Goal: Communication & Community: Answer question/provide support

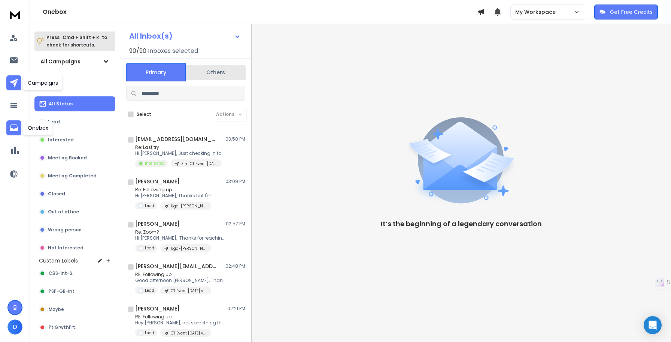
click at [12, 81] on icon at bounding box center [14, 83] width 8 height 8
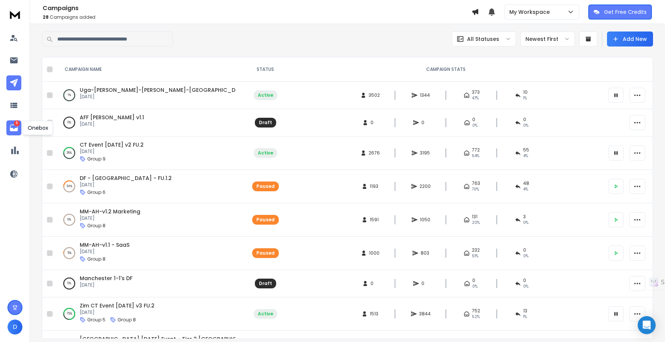
click at [14, 127] on icon at bounding box center [13, 127] width 9 height 9
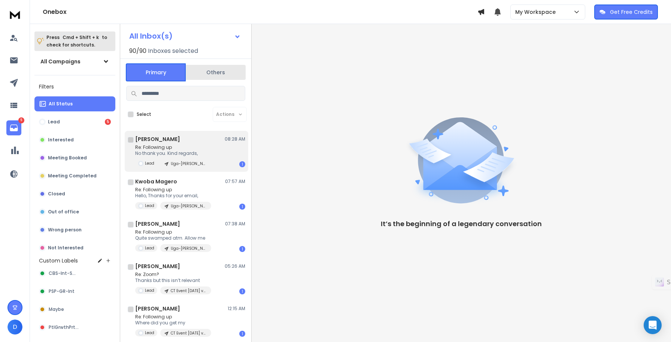
click at [225, 158] on div "Re: Following up No thank you. Kind regards, Lead Uga-Ken-Tan-MH-GR-Cyprus 1" at bounding box center [190, 155] width 110 height 23
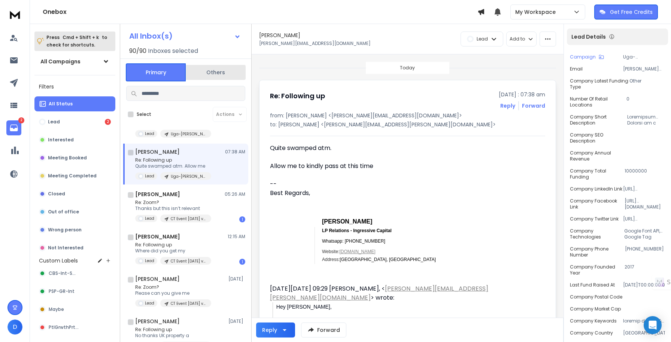
scroll to position [76, 0]
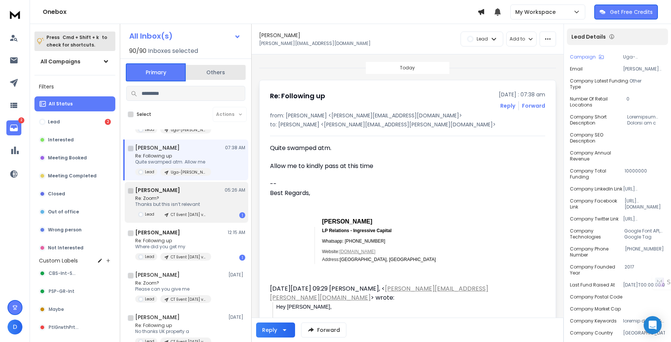
click at [214, 192] on div "Luca Wildt 05:26 AM" at bounding box center [190, 189] width 110 height 7
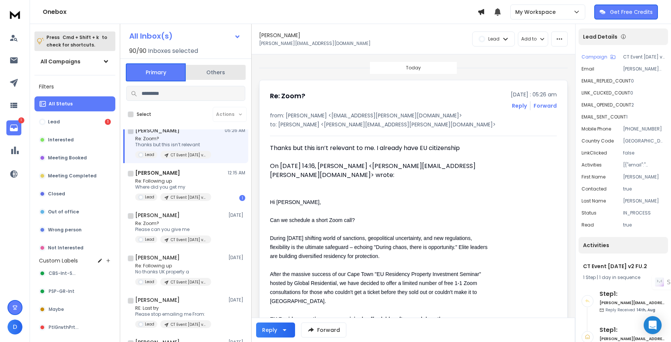
scroll to position [137, 0]
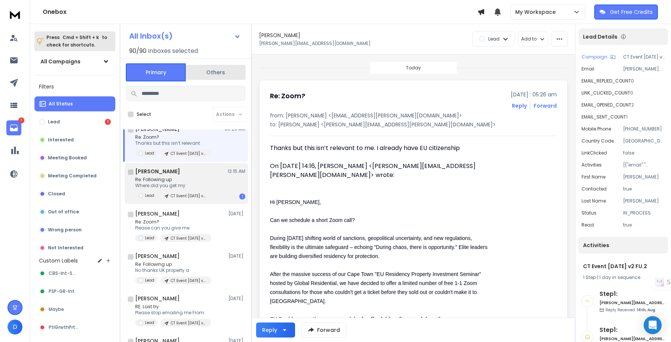
click at [192, 188] on p "Where did you get my" at bounding box center [173, 185] width 76 height 6
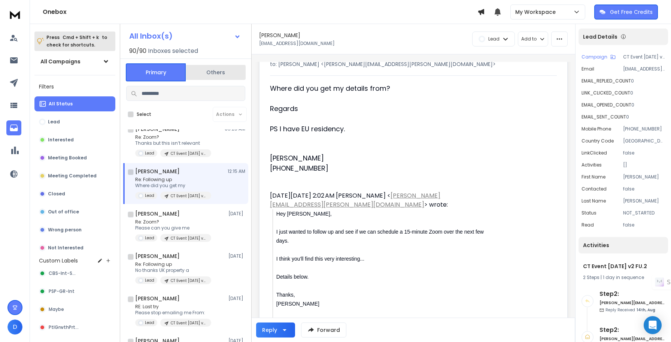
scroll to position [2, 0]
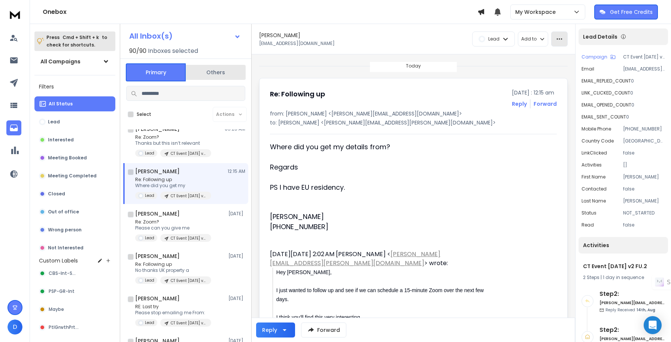
click at [563, 40] on button "button" at bounding box center [559, 38] width 16 height 15
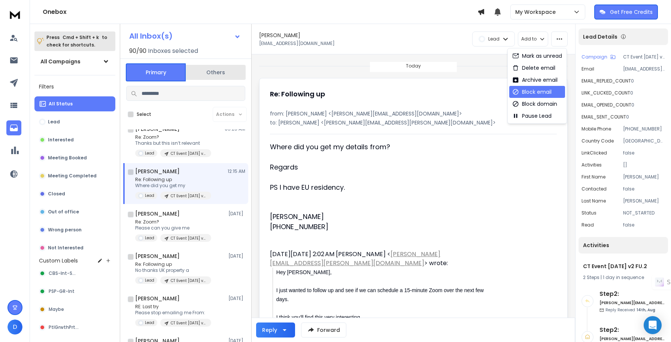
click at [547, 93] on div "Block email" at bounding box center [531, 91] width 39 height 7
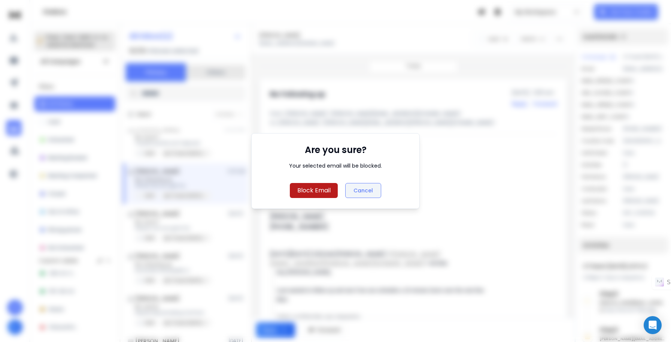
click at [312, 191] on button "Block Email" at bounding box center [314, 190] width 48 height 15
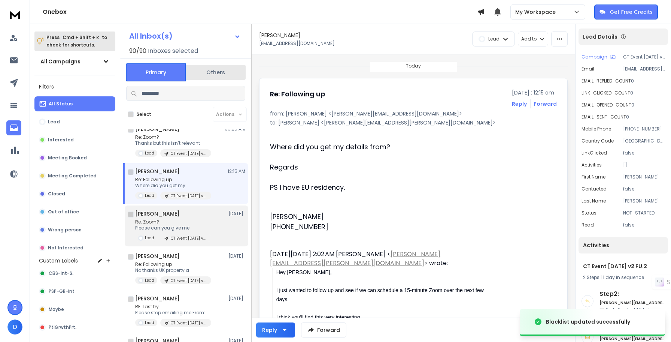
click at [180, 228] on p "Please can you give me" at bounding box center [173, 228] width 76 height 6
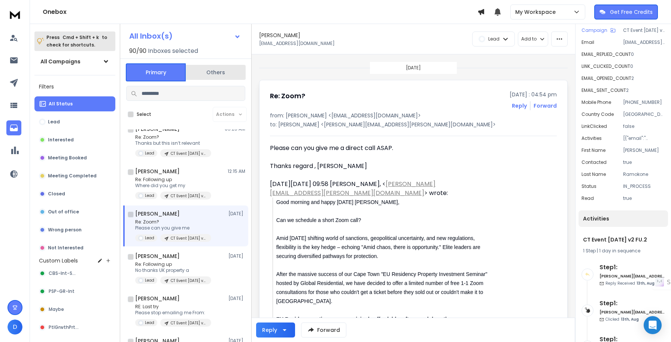
scroll to position [0, 0]
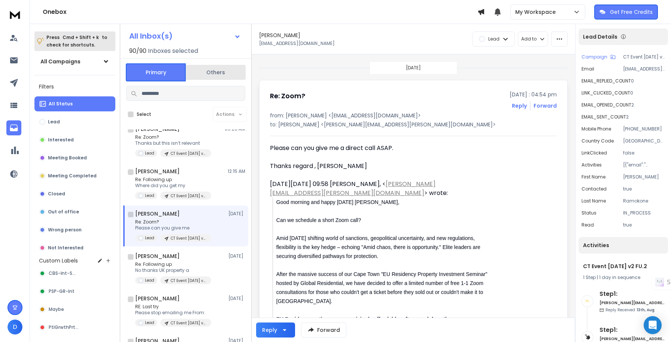
click at [630, 199] on p "Ramokone" at bounding box center [644, 201] width 42 height 6
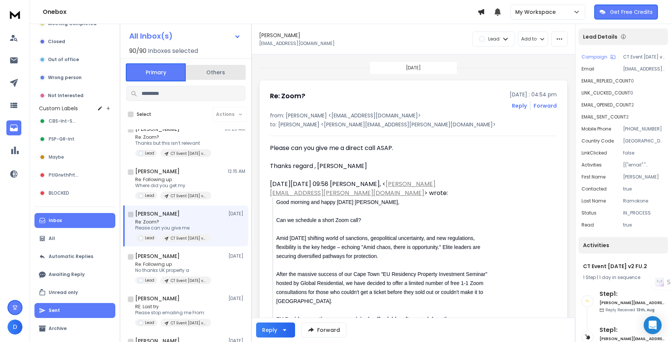
click at [69, 305] on button "Sent" at bounding box center [74, 310] width 81 height 15
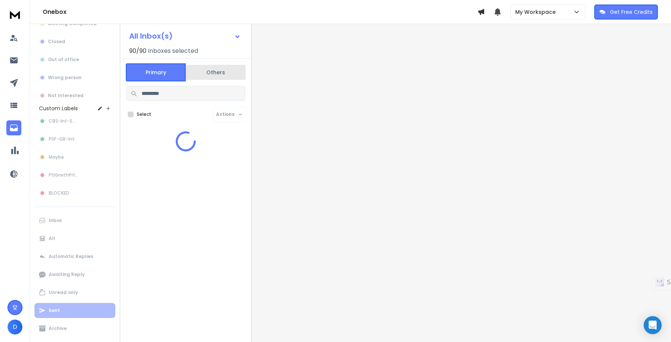
scroll to position [0, 0]
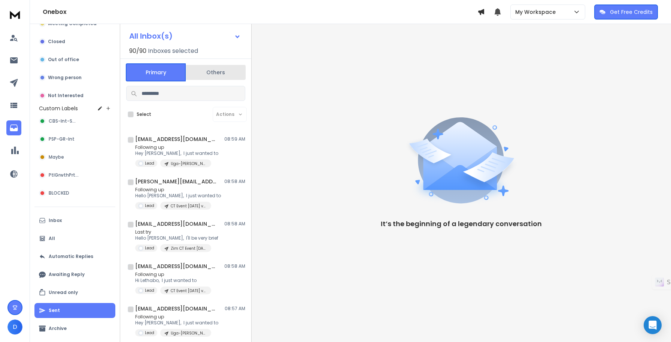
click at [169, 95] on input at bounding box center [185, 93] width 119 height 15
paste input "**********"
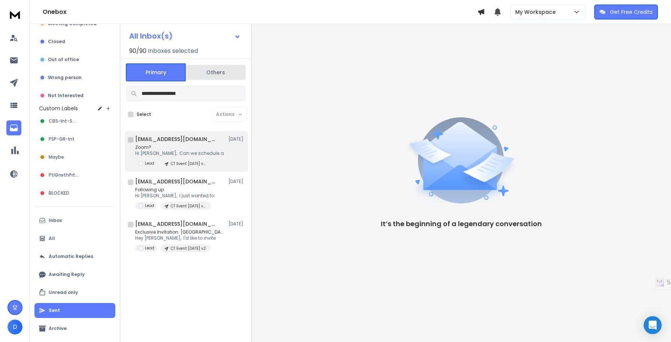
click at [205, 144] on p "Zoom?" at bounding box center [179, 147] width 89 height 6
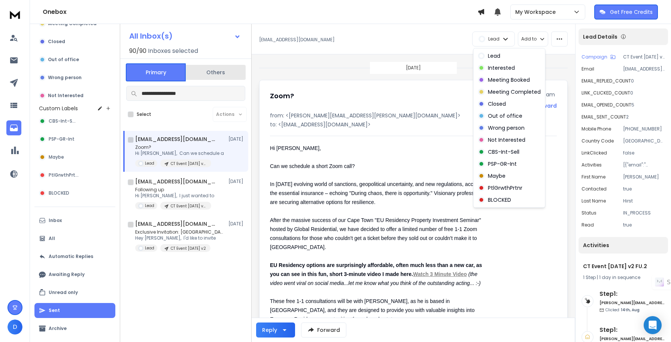
click at [504, 37] on icon at bounding box center [506, 39] width 6 height 6
click at [500, 67] on p "Interested" at bounding box center [501, 67] width 27 height 7
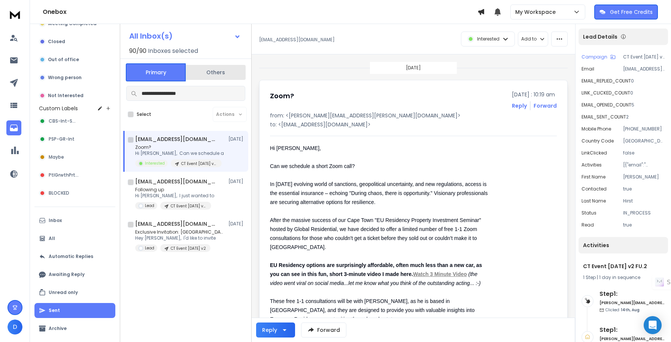
click at [145, 91] on input "**********" at bounding box center [185, 93] width 119 height 15
paste input "**********"
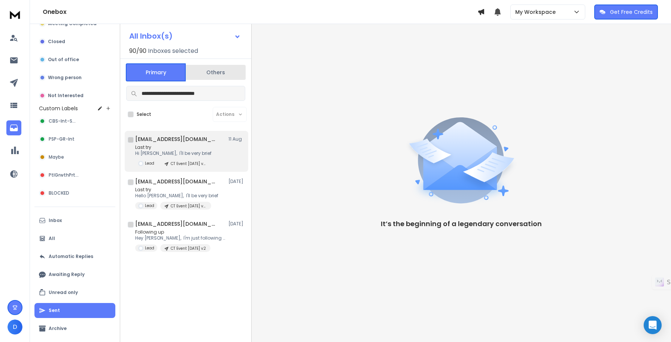
type input "**********"
click at [183, 157] on div "Last try Hi Josephine, I'll be very brief Lead CT Event Mar 27 v2 FU.2" at bounding box center [173, 155] width 76 height 23
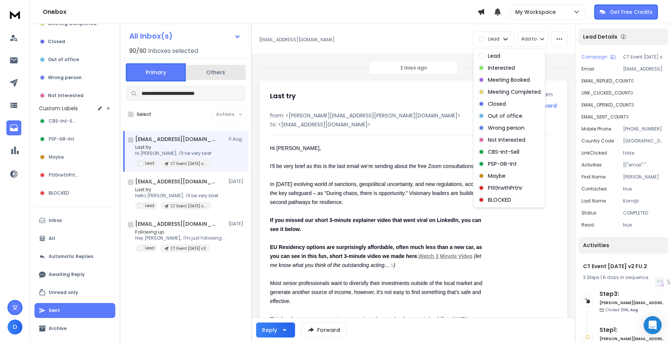
click at [505, 37] on icon at bounding box center [506, 39] width 6 height 6
click at [506, 69] on p "Interested" at bounding box center [501, 67] width 27 height 7
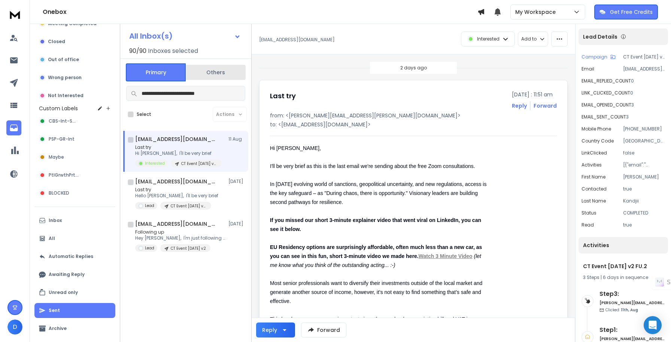
click at [632, 200] on p "Kandjii" at bounding box center [644, 201] width 42 height 6
click at [13, 81] on icon at bounding box center [14, 83] width 8 height 8
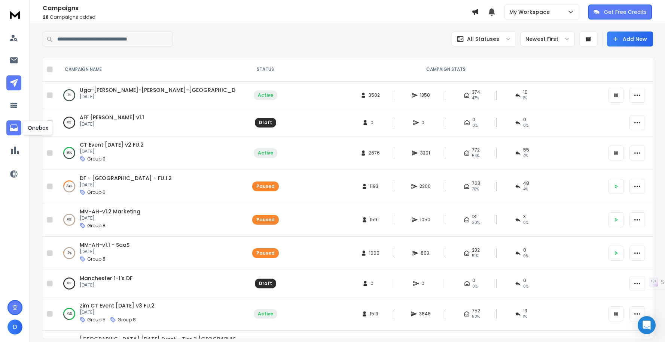
click at [14, 125] on icon at bounding box center [13, 127] width 9 height 9
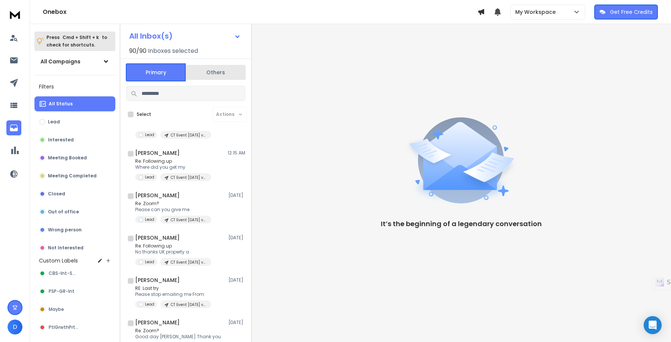
scroll to position [161, 0]
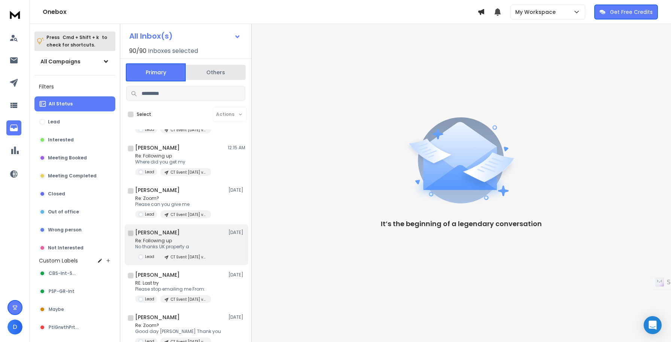
click at [215, 235] on div "Craig Van Rensburg 13 Aug" at bounding box center [190, 231] width 110 height 7
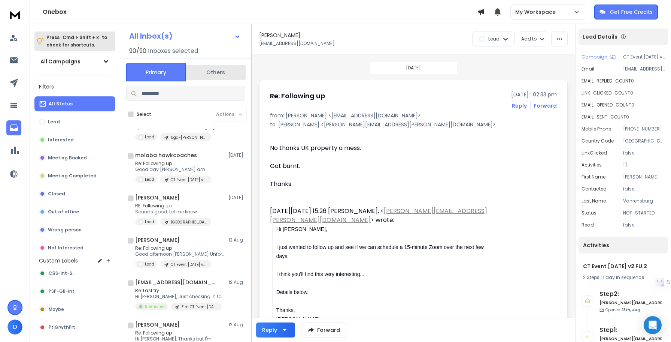
scroll to position [531, 0]
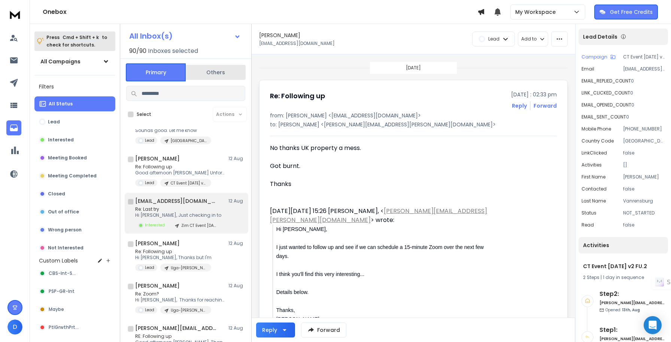
click at [200, 215] on p "Hi Allister, Just checking in to" at bounding box center [178, 215] width 87 height 6
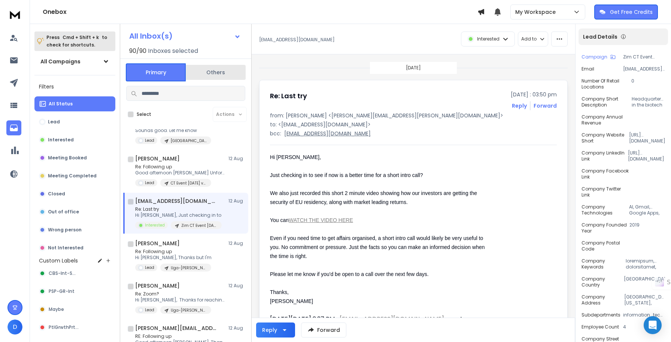
click at [520, 104] on button "Reply" at bounding box center [519, 105] width 15 height 7
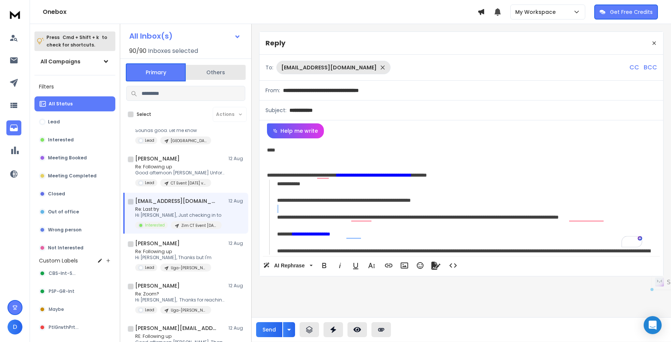
click at [292, 210] on div "To enrich screen reader interactions, please activate Accessibility in Grammarl…" at bounding box center [466, 208] width 379 height 8
click at [287, 182] on span "**********" at bounding box center [288, 183] width 23 height 5
copy span "********"
click at [288, 149] on div "****" at bounding box center [454, 150] width 375 height 8
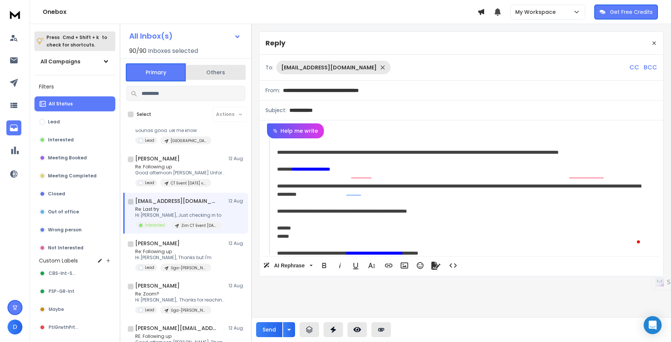
scroll to position [90, 0]
click at [379, 170] on div "**********" at bounding box center [462, 168] width 371 height 8
copy span "**********"
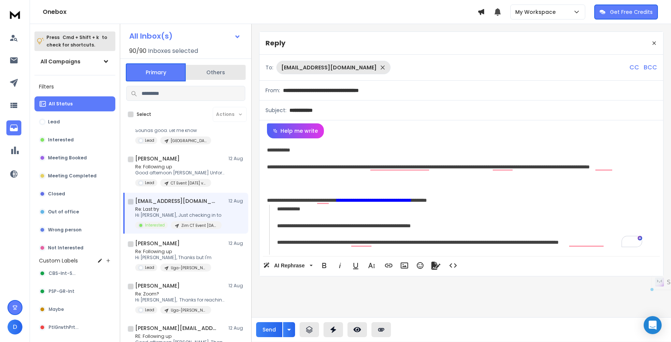
scroll to position [0, 0]
click at [637, 166] on div "**********" at bounding box center [454, 170] width 375 height 17
click at [274, 175] on div "**********" at bounding box center [454, 170] width 375 height 17
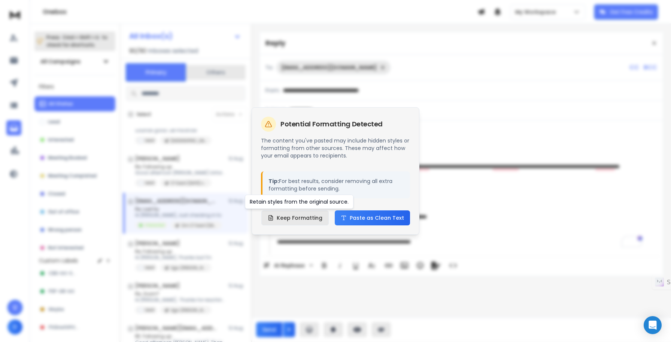
click at [292, 218] on button "Keep Formatting" at bounding box center [294, 217] width 67 height 15
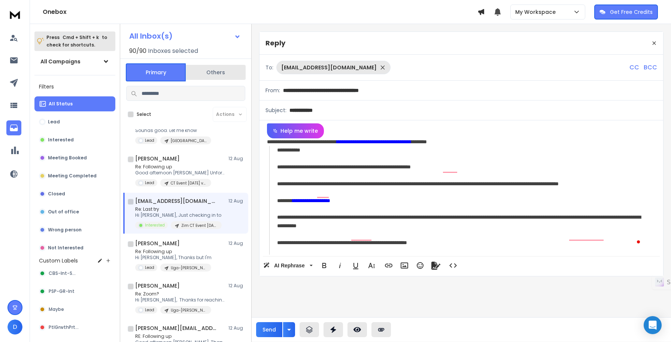
scroll to position [95, 0]
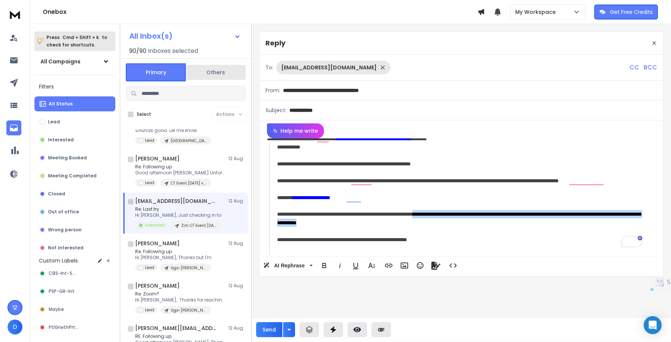
drag, startPoint x: 437, startPoint y: 216, endPoint x: 437, endPoint y: 222, distance: 5.7
click at [437, 222] on div "**********" at bounding box center [462, 218] width 371 height 17
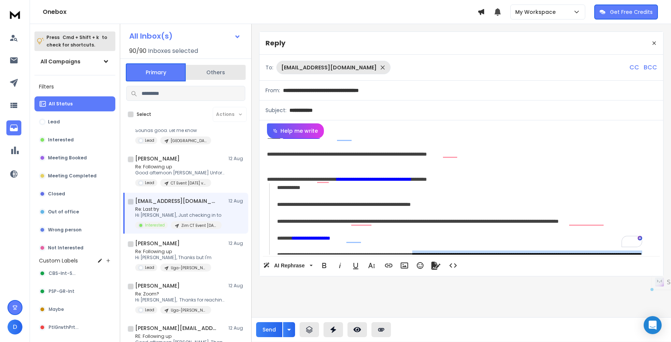
scroll to position [0, 0]
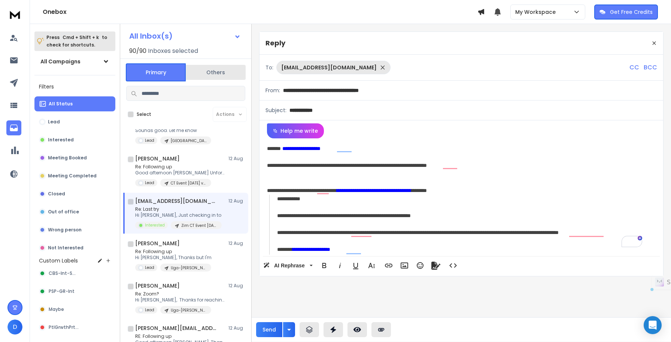
click at [476, 166] on div "**********" at bounding box center [454, 165] width 375 height 8
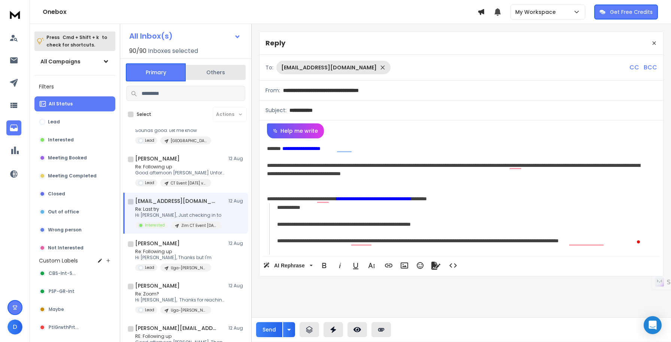
click at [509, 166] on div "**********" at bounding box center [454, 169] width 375 height 17
click at [529, 165] on div "**********" at bounding box center [454, 169] width 375 height 17
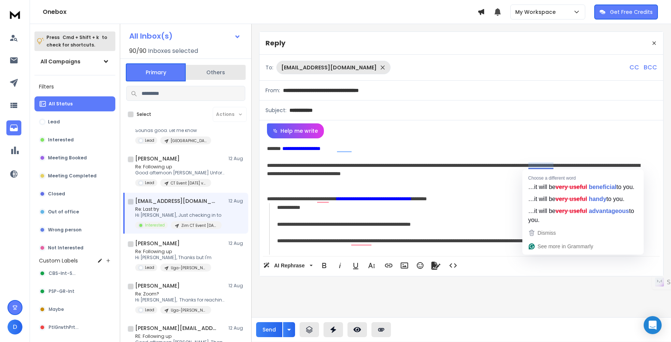
click at [534, 166] on div "**********" at bounding box center [454, 169] width 375 height 17
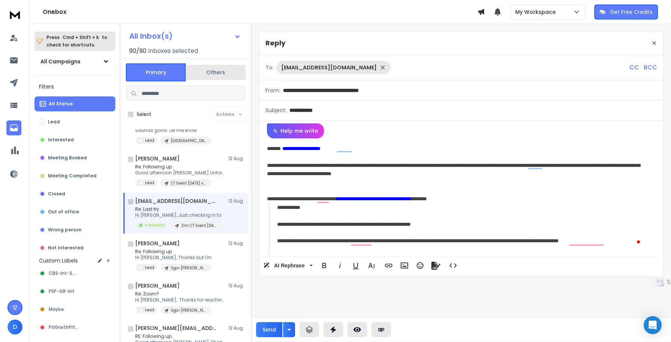
click at [565, 166] on div "**********" at bounding box center [454, 169] width 375 height 17
click at [318, 174] on div "**********" at bounding box center [454, 169] width 375 height 17
click at [504, 175] on div "**********" at bounding box center [454, 169] width 375 height 17
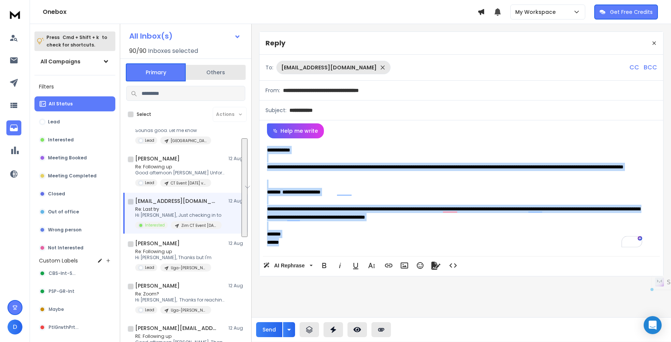
drag, startPoint x: 304, startPoint y: 243, endPoint x: 264, endPoint y: 145, distance: 106.6
click at [264, 145] on div "**********" at bounding box center [458, 196] width 396 height 116
click at [372, 269] on icon "button" at bounding box center [371, 265] width 9 height 9
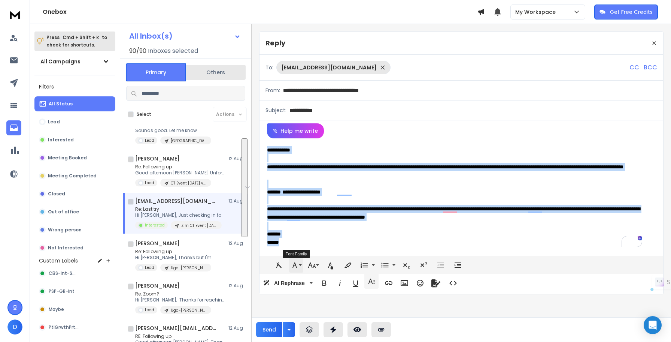
click at [300, 267] on button "Font Family" at bounding box center [296, 264] width 14 height 15
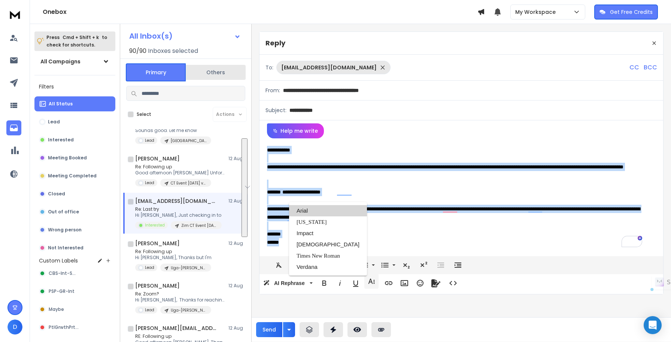
click at [308, 209] on link "Arial" at bounding box center [328, 210] width 78 height 11
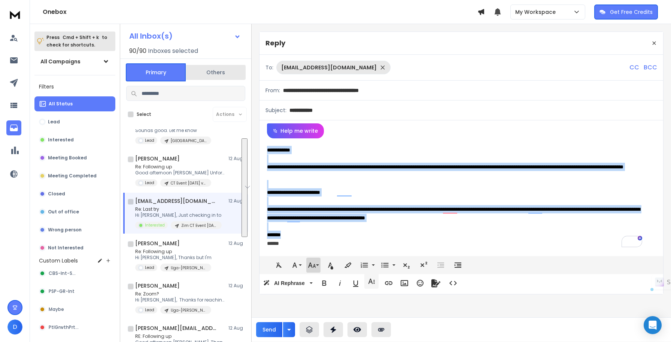
click at [317, 264] on button "Font Size" at bounding box center [313, 264] width 14 height 15
click at [320, 177] on link "14" at bounding box center [319, 176] width 27 height 11
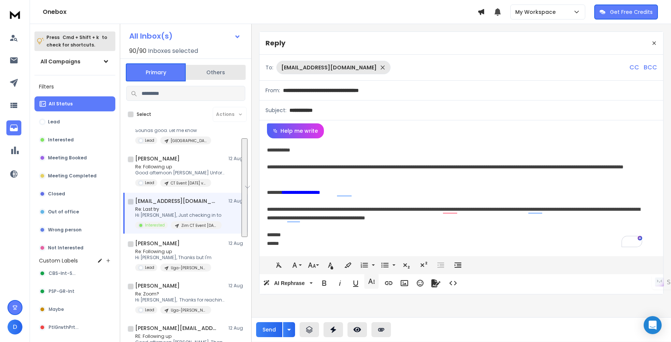
click at [306, 252] on div "To enrich screen reader interactions, please activate Accessibility in Grammarl…" at bounding box center [457, 252] width 381 height 8
click at [312, 191] on link "**********" at bounding box center [301, 191] width 38 height 5
click at [331, 212] on icon "button" at bounding box center [328, 210] width 9 height 9
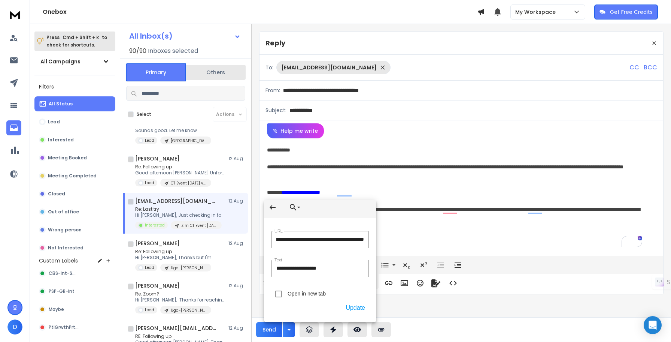
scroll to position [0, 0]
click at [329, 211] on div "Back Choose Link Froala Google Facebook" at bounding box center [320, 209] width 112 height 18
click at [328, 238] on input "**********" at bounding box center [319, 239] width 97 height 17
click at [328, 242] on input "**********" at bounding box center [319, 239] width 97 height 17
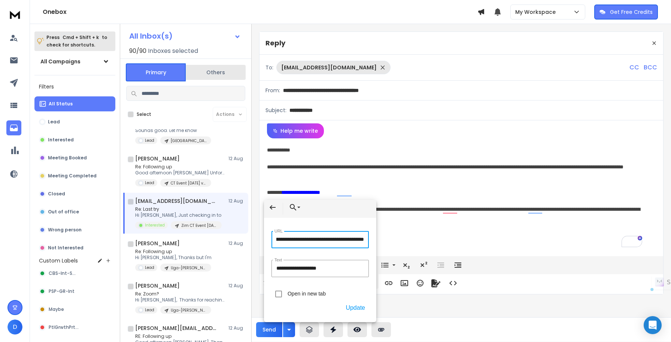
click at [328, 242] on input "**********" at bounding box center [319, 239] width 97 height 17
click at [409, 198] on div "To enrich screen reader interactions, please activate Accessibility in Grammarl…" at bounding box center [457, 201] width 381 height 8
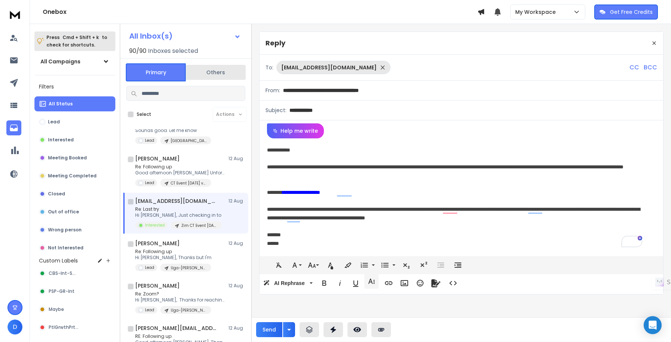
click at [391, 194] on div "**********" at bounding box center [457, 192] width 381 height 8
copy span "**********"
click at [391, 194] on div "**********" at bounding box center [457, 192] width 381 height 8
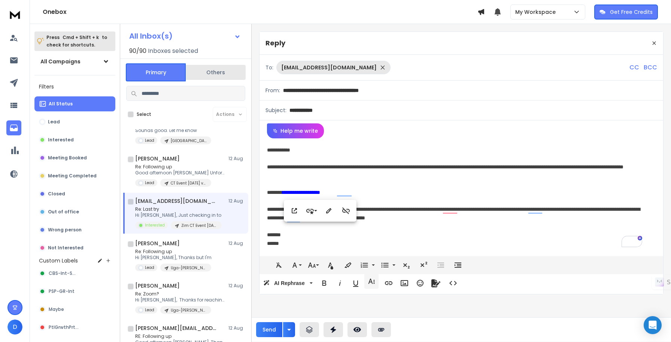
click at [338, 237] on div "*******" at bounding box center [454, 234] width 375 height 9
click at [318, 166] on span "**********" at bounding box center [445, 166] width 356 height 5
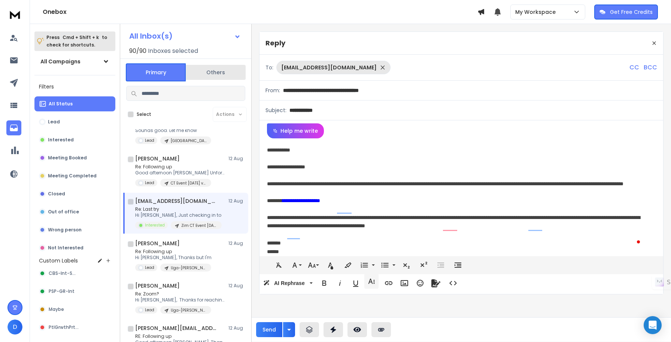
scroll to position [20, 0]
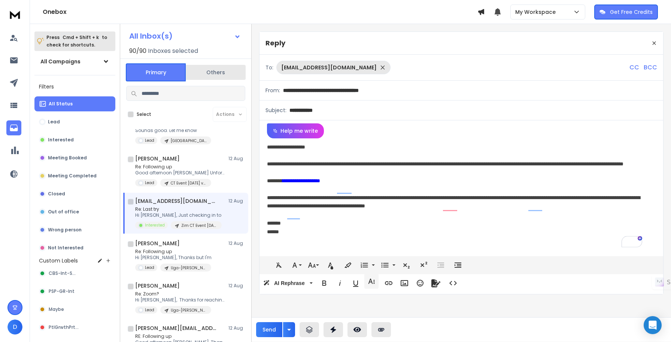
click at [271, 327] on button "Send" at bounding box center [269, 329] width 26 height 15
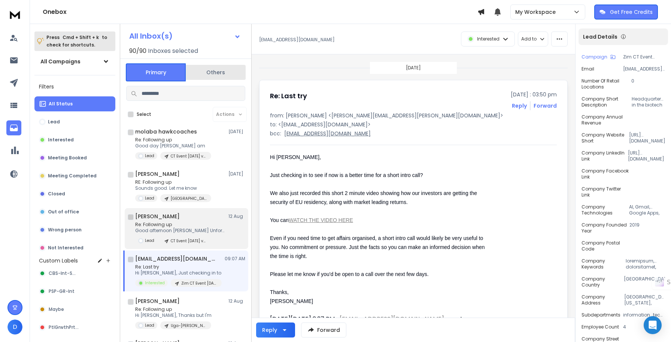
scroll to position [471, 0]
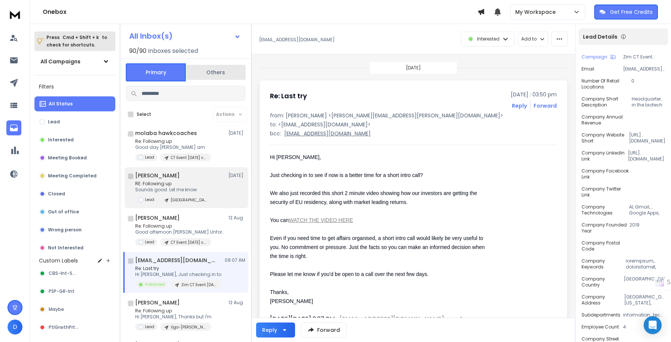
click at [209, 189] on p "Sounds good. Let me know" at bounding box center [173, 189] width 76 height 6
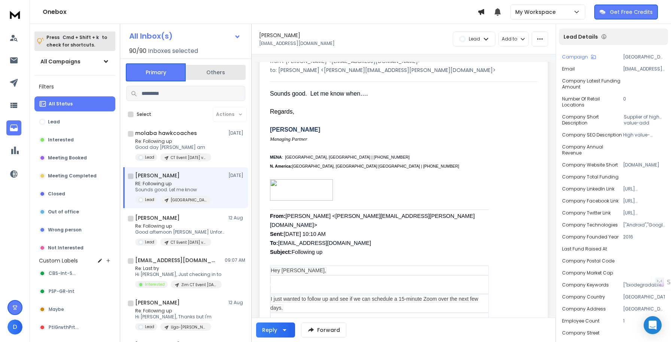
scroll to position [63, 0]
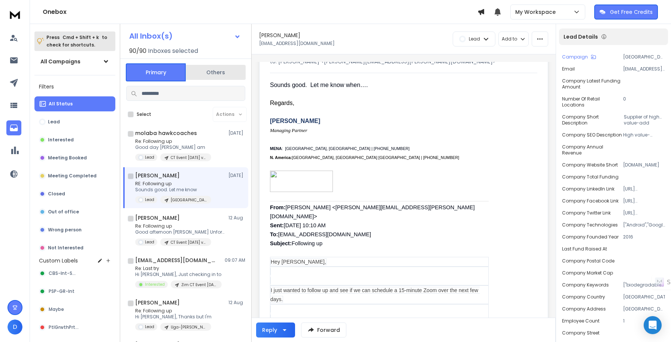
click at [308, 181] on img at bounding box center [301, 180] width 63 height 21
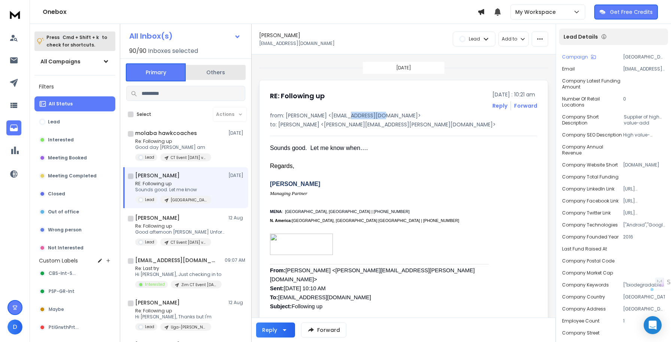
drag, startPoint x: 347, startPoint y: 116, endPoint x: 383, endPoint y: 116, distance: 36.7
click at [383, 116] on p "from: Barry Peters <bpeters@spchems.com>" at bounding box center [403, 115] width 267 height 7
copy p "spchems.com"
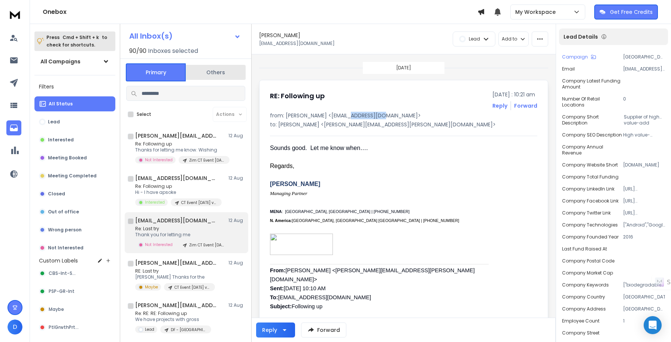
scroll to position [1017, 0]
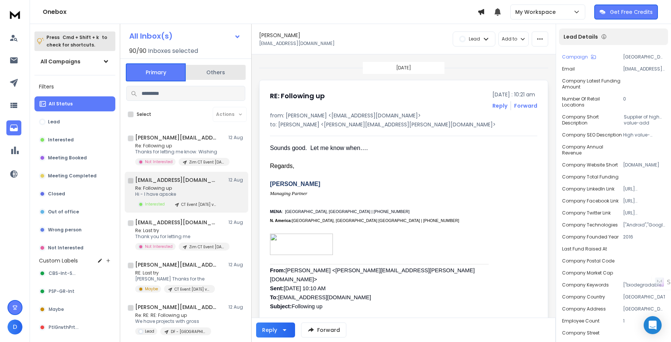
click at [186, 183] on h1 "[EMAIL_ADDRESS][DOMAIN_NAME]" at bounding box center [176, 179] width 82 height 7
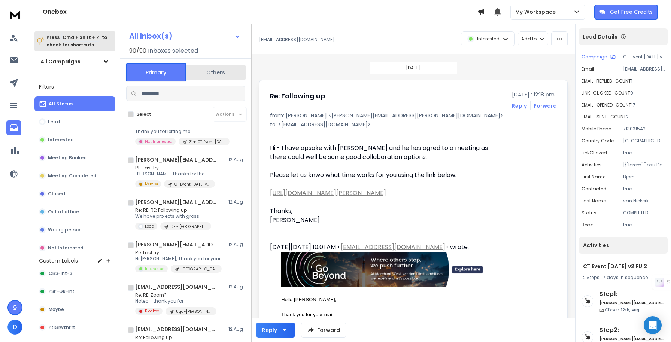
scroll to position [1159, 0]
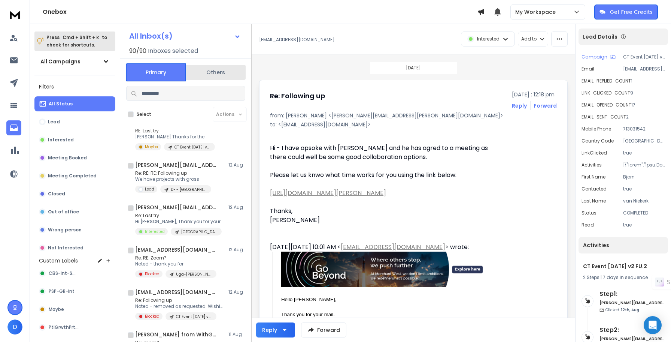
click at [185, 210] on h1 "[PERSON_NAME][EMAIL_ADDRESS][DOMAIN_NAME]" at bounding box center [176, 206] width 82 height 7
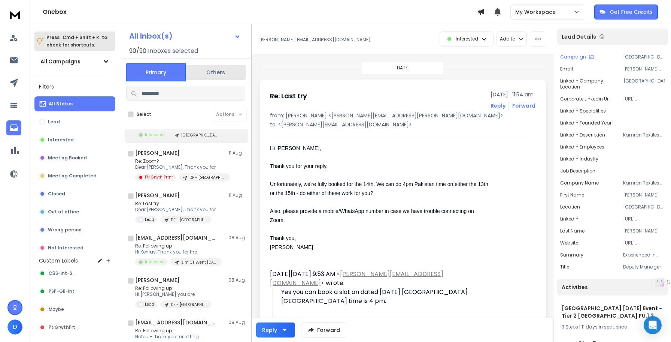
scroll to position [1563, 0]
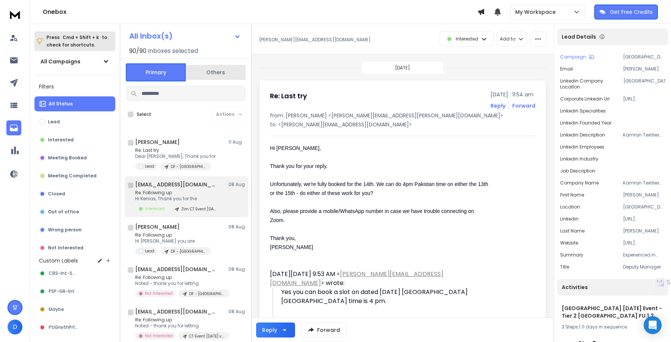
click at [200, 197] on p "Hi Kenias, Thank you for the" at bounding box center [178, 198] width 87 height 6
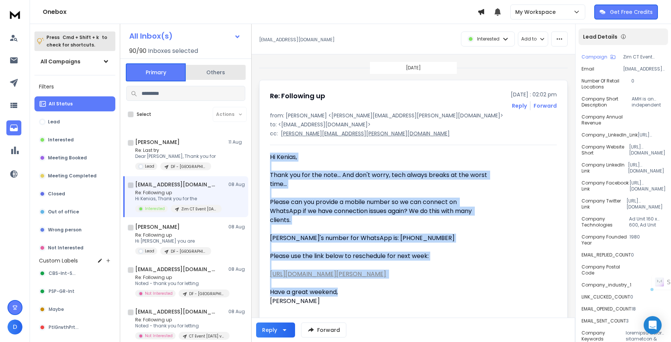
copy div "Hi Kenias, Thank you for the note... And don't worry, tech always breaks at the…"
drag, startPoint x: 270, startPoint y: 156, endPoint x: 372, endPoint y: 299, distance: 175.4
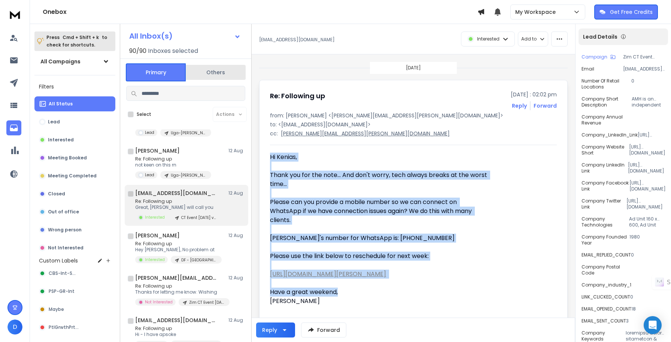
scroll to position [850, 0]
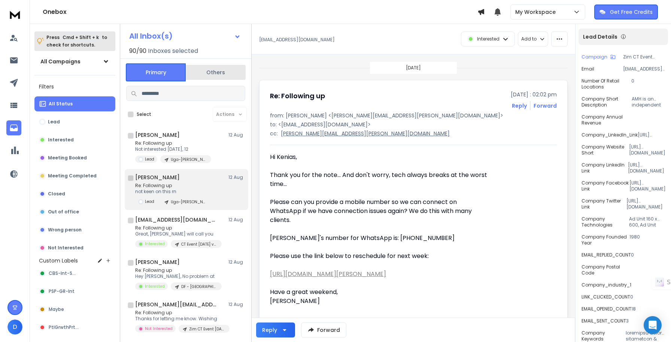
click at [203, 188] on p "Re: Following up" at bounding box center [173, 185] width 76 height 6
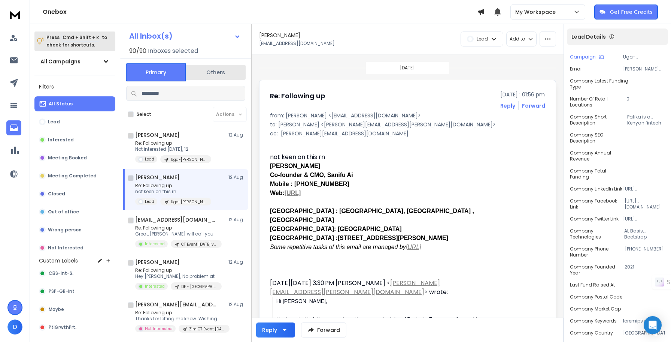
click at [515, 106] on button "Reply" at bounding box center [507, 105] width 15 height 7
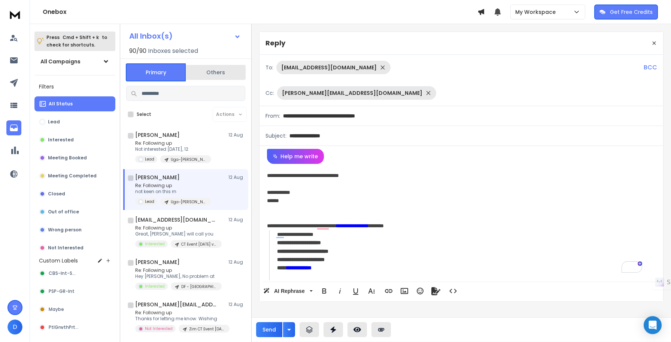
click at [358, 174] on div "**********" at bounding box center [462, 222] width 404 height 116
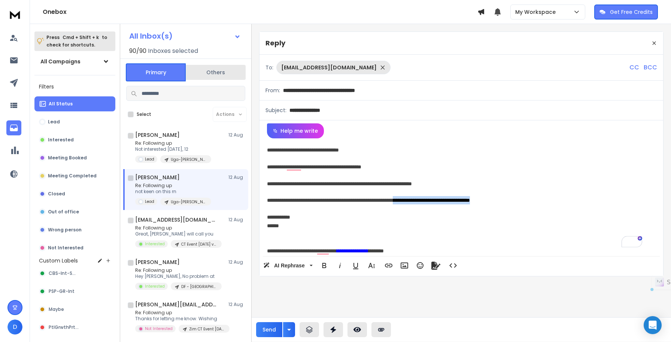
drag, startPoint x: 430, startPoint y: 201, endPoint x: 543, endPoint y: 200, distance: 112.7
click at [543, 200] on div "**********" at bounding box center [454, 200] width 375 height 8
click at [447, 184] on div "**********" at bounding box center [454, 183] width 375 height 8
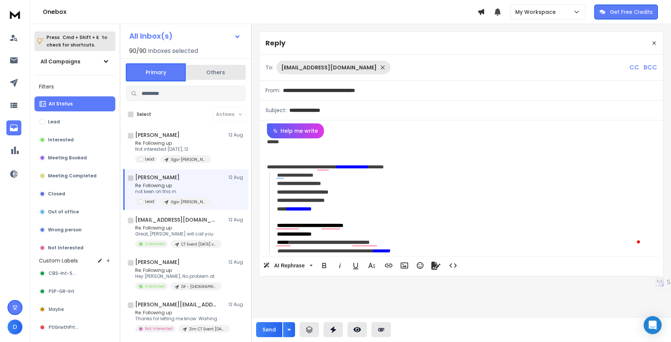
scroll to position [96, 0]
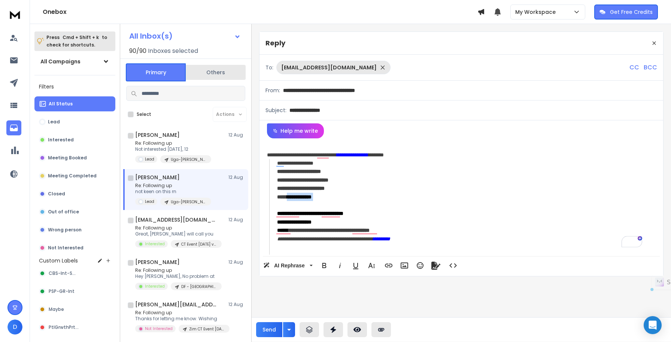
drag, startPoint x: 291, startPoint y: 197, endPoint x: 327, endPoint y: 197, distance: 35.2
click at [313, 197] on strong "**********" at bounding box center [295, 196] width 36 height 5
copy strong "**********"
drag, startPoint x: 298, startPoint y: 68, endPoint x: 333, endPoint y: 68, distance: 34.5
click at [333, 68] on p "[EMAIL_ADDRESS][DOMAIN_NAME]" at bounding box center [328, 67] width 95 height 7
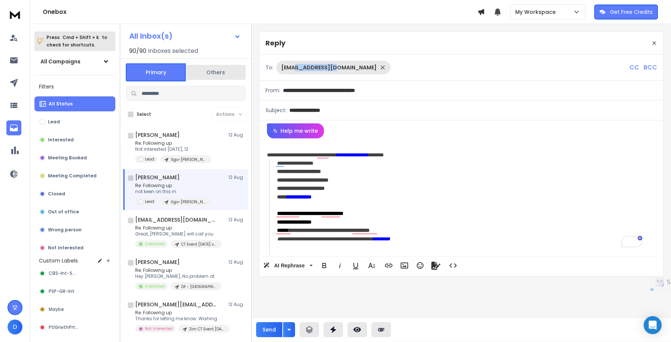
copy p "patika.africa"
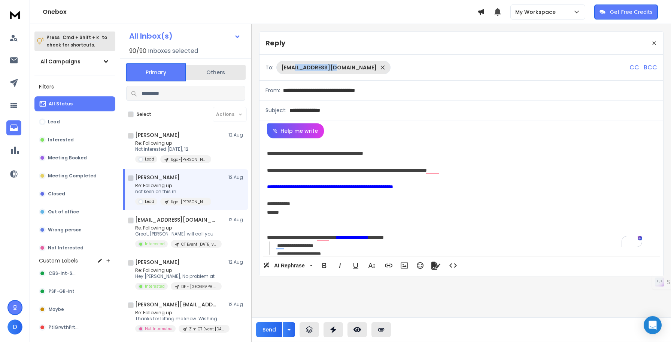
scroll to position [0, 0]
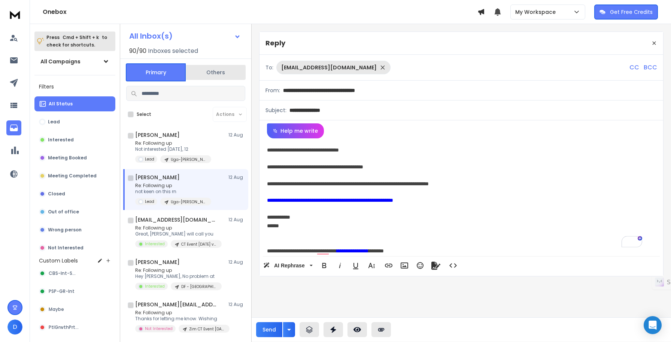
click at [475, 183] on div "**********" at bounding box center [454, 183] width 375 height 8
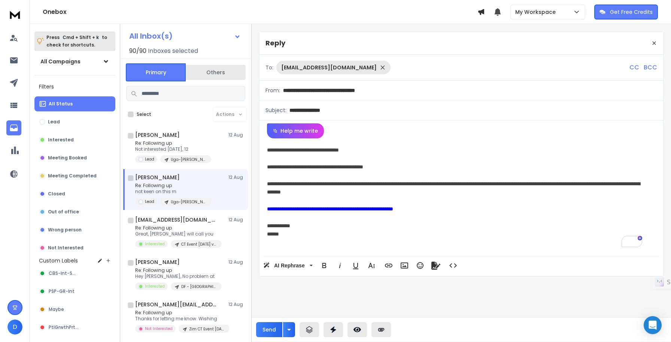
click at [267, 192] on div "**********" at bounding box center [454, 187] width 375 height 17
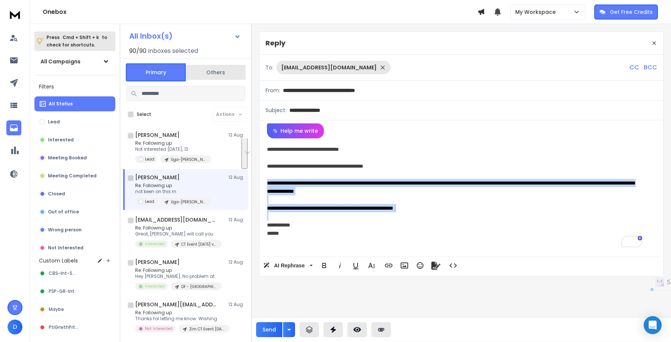
drag, startPoint x: 439, startPoint y: 214, endPoint x: 268, endPoint y: 181, distance: 173.5
click at [268, 181] on div "**********" at bounding box center [458, 196] width 396 height 116
copy div "**********"
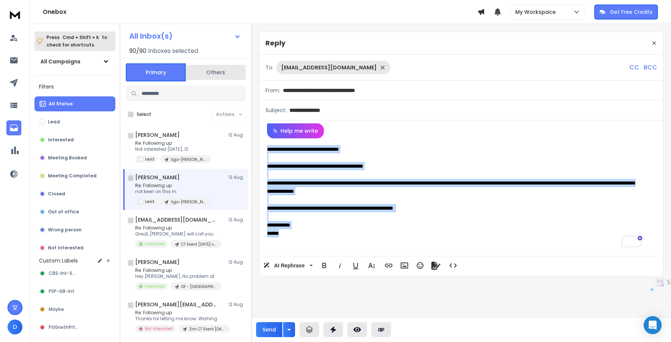
scroll to position [0, 0]
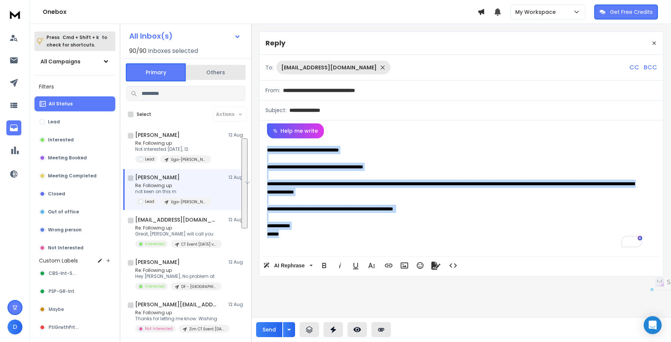
drag, startPoint x: 288, startPoint y: 231, endPoint x: 250, endPoint y: 139, distance: 100.1
click at [250, 139] on div "All Inbox(s) 90 / 90 Inboxes selected Primary Others Select Actions Arnold Nyak…" at bounding box center [395, 195] width 551 height 342
click at [371, 264] on icon "button" at bounding box center [371, 265] width 6 height 5
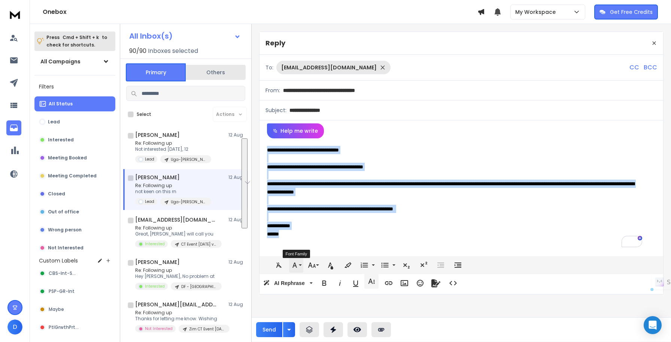
click at [296, 265] on icon "button" at bounding box center [294, 264] width 4 height 5
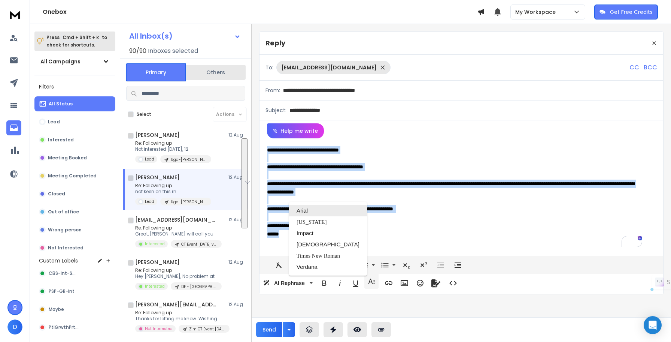
click at [308, 212] on link "Arial" at bounding box center [328, 210] width 78 height 11
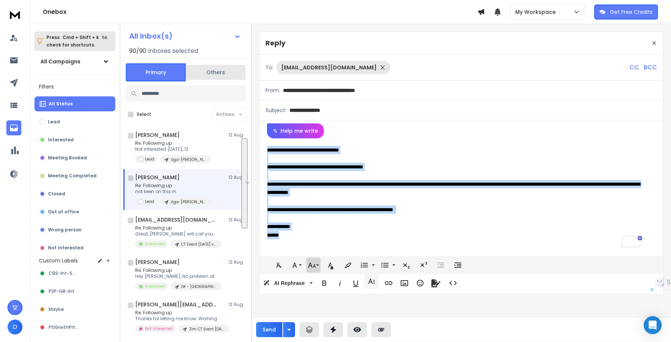
click at [316, 264] on button "Font Size" at bounding box center [313, 264] width 14 height 15
click at [322, 178] on link "14" at bounding box center [319, 176] width 27 height 11
click at [268, 331] on button "Send" at bounding box center [269, 329] width 26 height 15
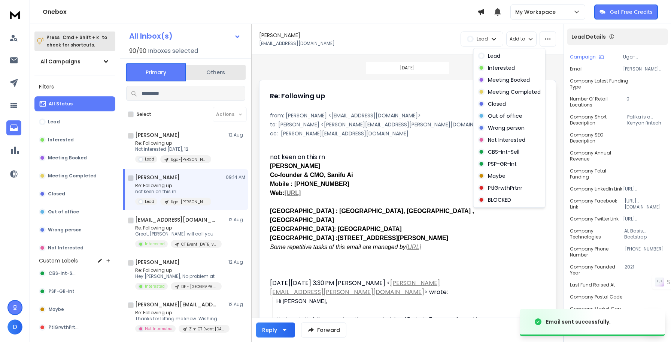
click at [497, 37] on icon at bounding box center [494, 39] width 6 height 6
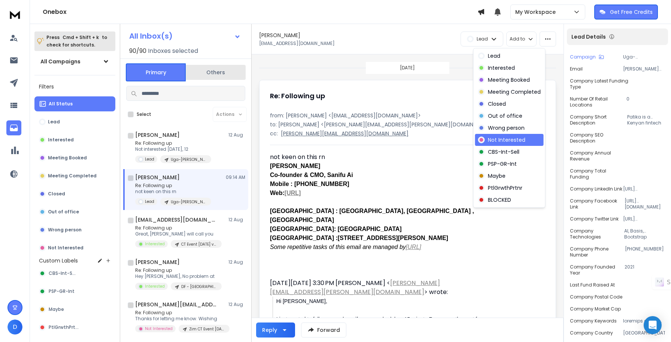
click at [504, 139] on p "Not Interested" at bounding box center [506, 139] width 37 height 7
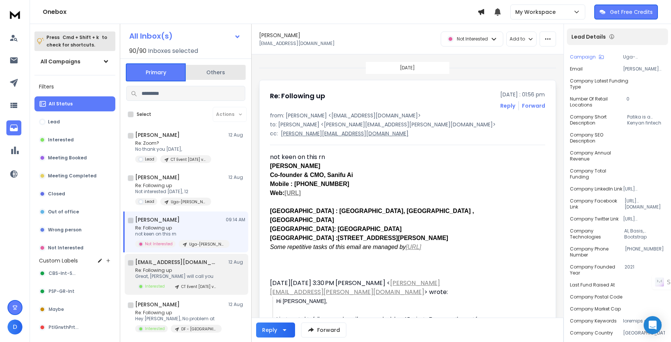
scroll to position [779, 0]
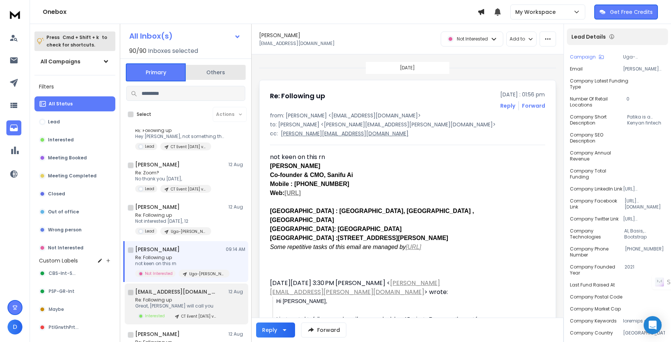
click at [206, 225] on div "Re: Following up Not interested On Tue, 12 Lead Uga-Ken-Tan-MH-GR-Cyprus" at bounding box center [173, 223] width 76 height 23
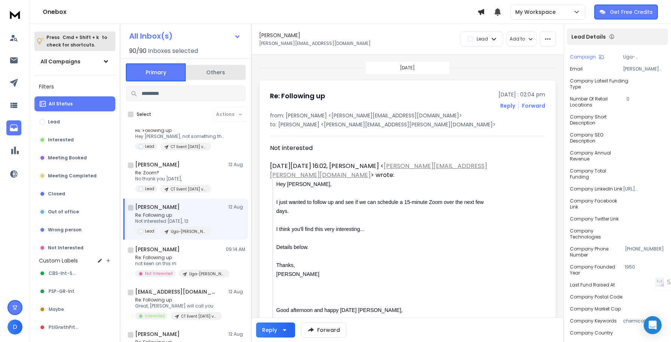
click at [515, 104] on button "Reply" at bounding box center [507, 105] width 15 height 7
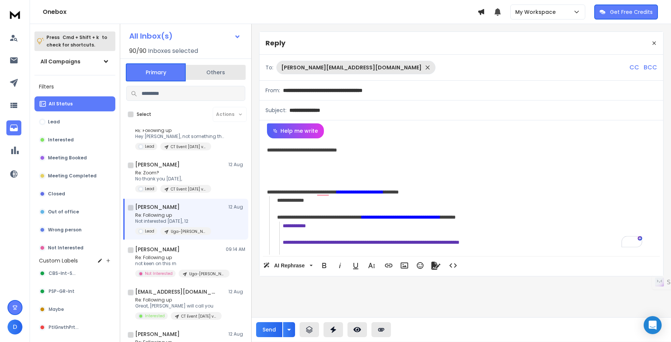
click at [294, 149] on div "**********" at bounding box center [454, 150] width 375 height 8
click at [276, 173] on div "To enrich screen reader interactions, please activate Accessibility in Grammarl…" at bounding box center [461, 175] width 389 height 8
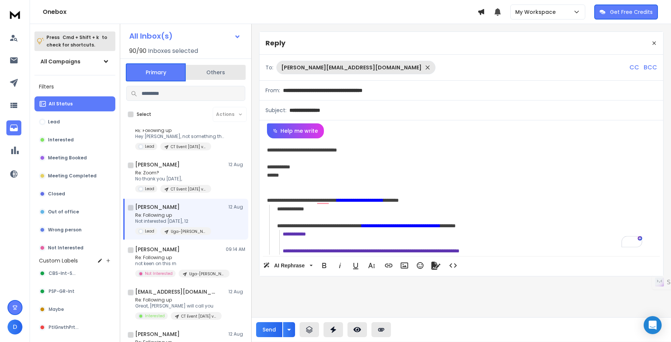
click at [265, 327] on button "Send" at bounding box center [269, 329] width 26 height 15
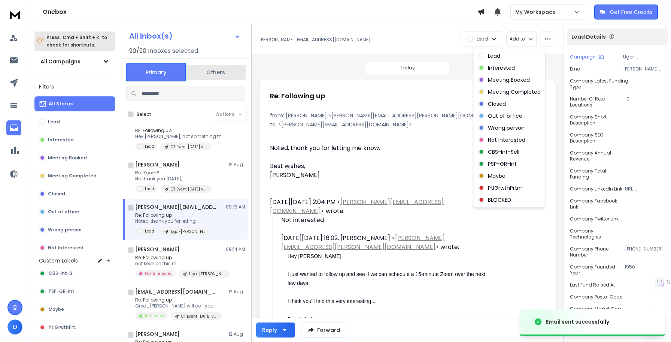
click at [497, 41] on icon at bounding box center [494, 39] width 6 height 6
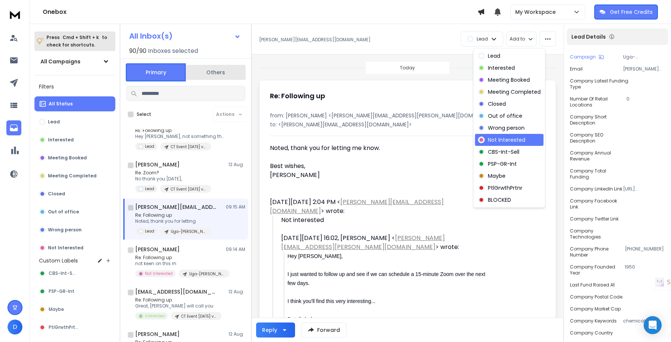
click at [501, 138] on p "Not Interested" at bounding box center [506, 139] width 37 height 7
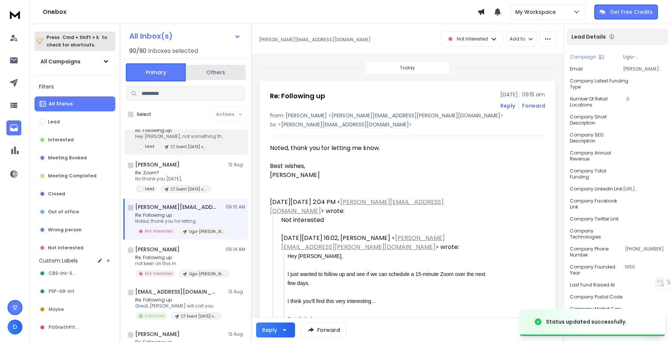
click at [206, 152] on div "Mike Clare 12 Aug RE: Following up Hey James, not something that Lead CT Event …" at bounding box center [187, 134] width 124 height 41
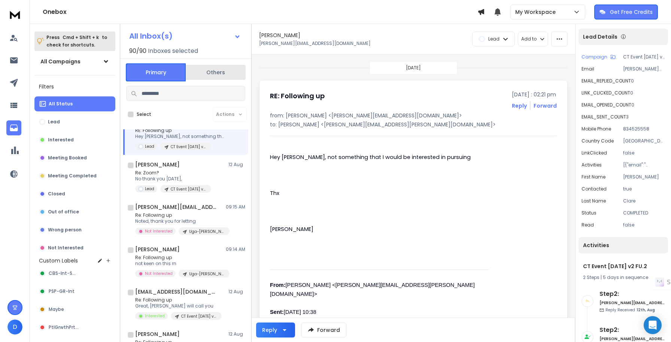
click at [516, 105] on button "Reply" at bounding box center [519, 105] width 15 height 7
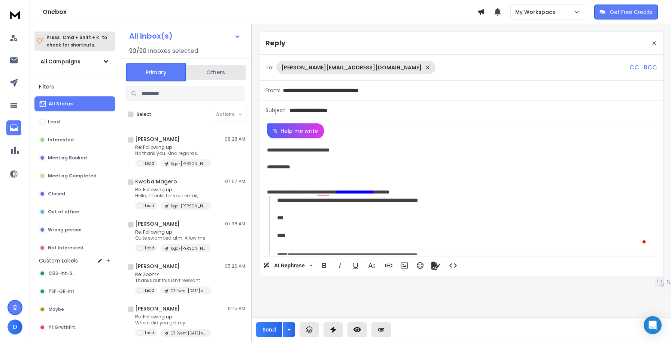
scroll to position [779, 0]
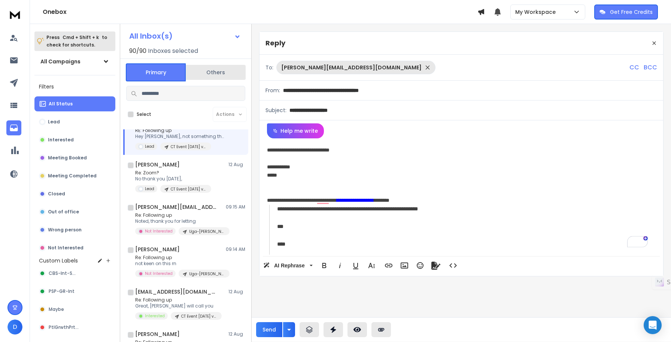
click at [269, 333] on button "Send" at bounding box center [269, 329] width 26 height 15
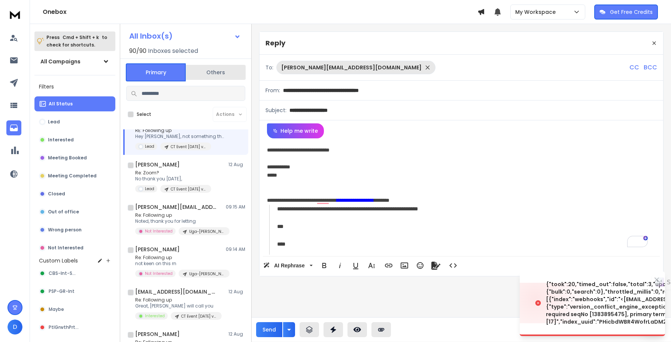
click at [286, 168] on div "**********" at bounding box center [457, 167] width 381 height 8
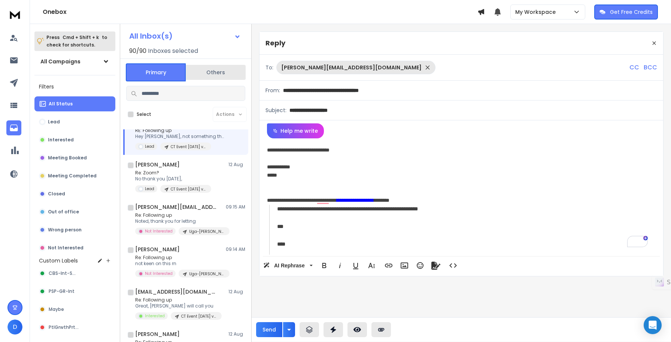
click at [274, 330] on button "Send" at bounding box center [269, 329] width 26 height 15
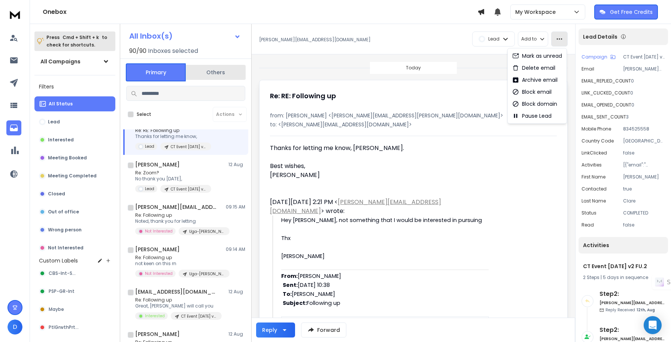
click at [556, 37] on icon "button" at bounding box center [559, 39] width 7 height 7
click at [546, 92] on div "Block email" at bounding box center [531, 91] width 39 height 7
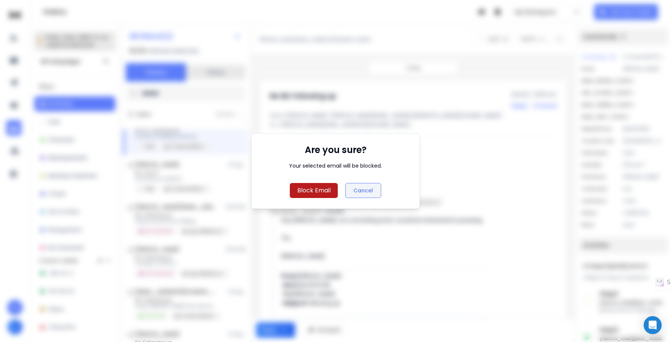
click at [314, 188] on button "Block Email" at bounding box center [314, 190] width 48 height 15
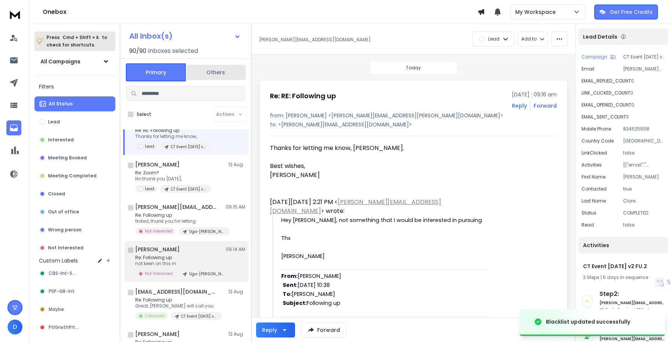
click at [196, 260] on p "Re: Following up" at bounding box center [180, 257] width 90 height 6
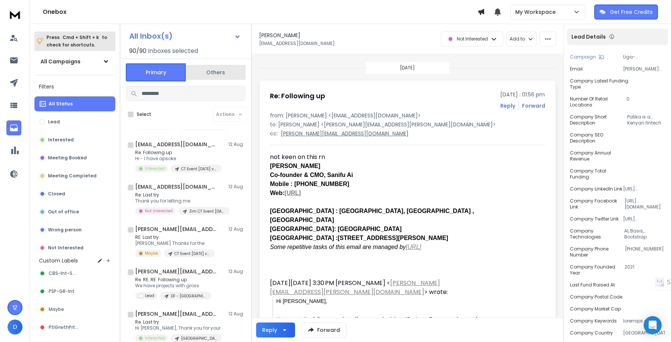
scroll to position [1082, 0]
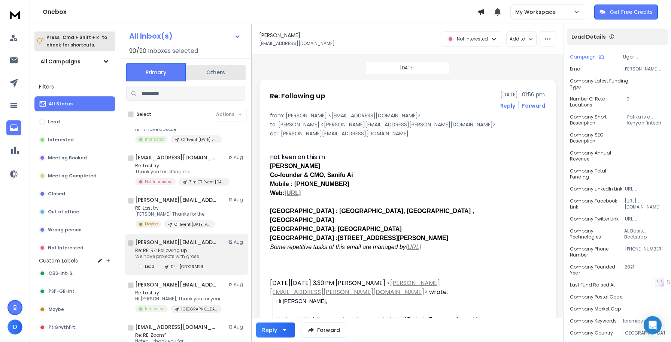
click at [209, 258] on p "We have projects with gross" at bounding box center [173, 256] width 76 height 6
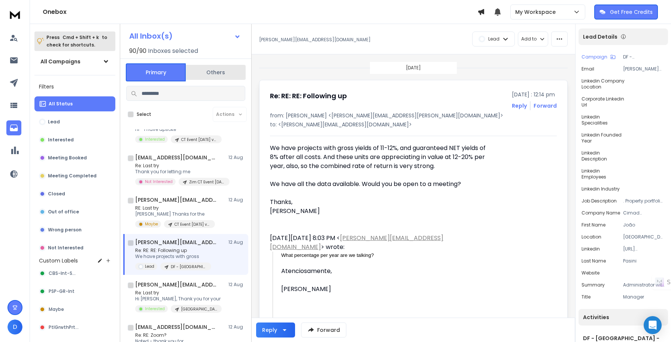
click at [520, 106] on button "Reply" at bounding box center [519, 105] width 15 height 7
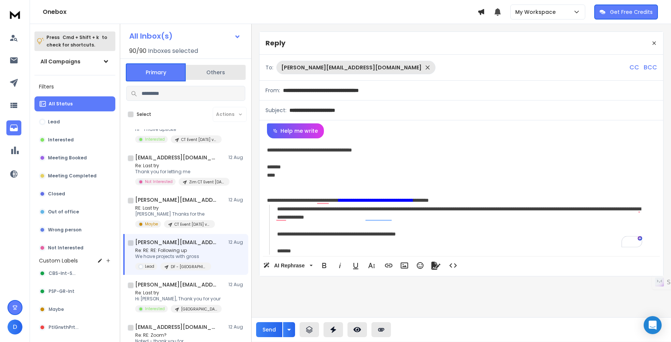
click at [269, 331] on button "Send" at bounding box center [269, 329] width 26 height 15
click at [266, 329] on button "Send" at bounding box center [269, 329] width 26 height 15
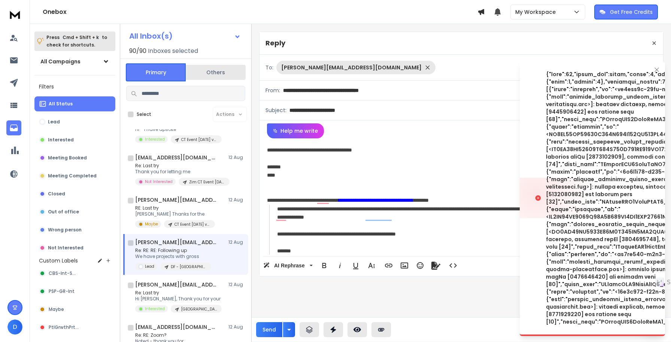
click at [539, 198] on icon "Notifications (F8)" at bounding box center [538, 198] width 6 height 6
click at [366, 163] on div "*******" at bounding box center [454, 167] width 375 height 8
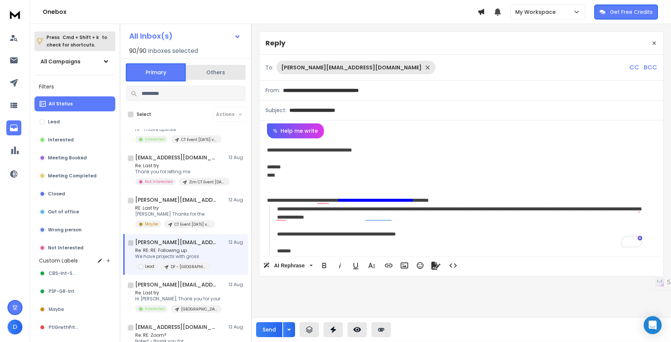
click at [271, 327] on button "Send" at bounding box center [269, 329] width 26 height 15
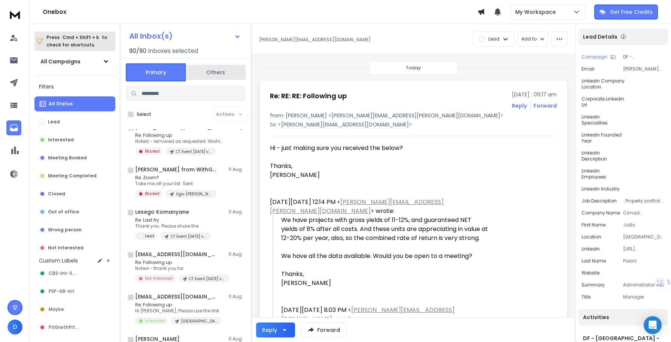
scroll to position [1397, 0]
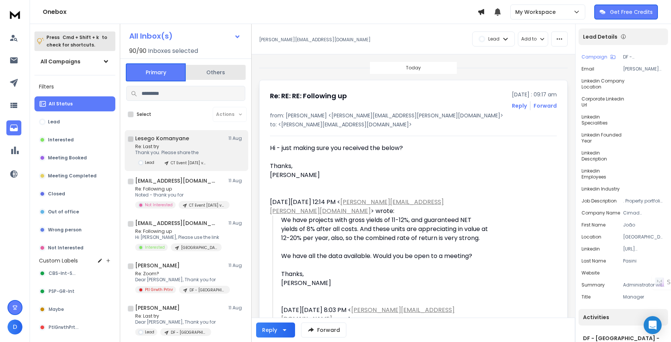
click at [196, 154] on p "Thank you. Please share the" at bounding box center [173, 152] width 76 height 6
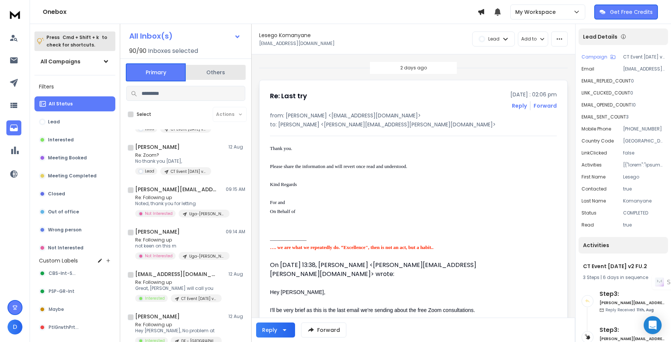
scroll to position [767, 0]
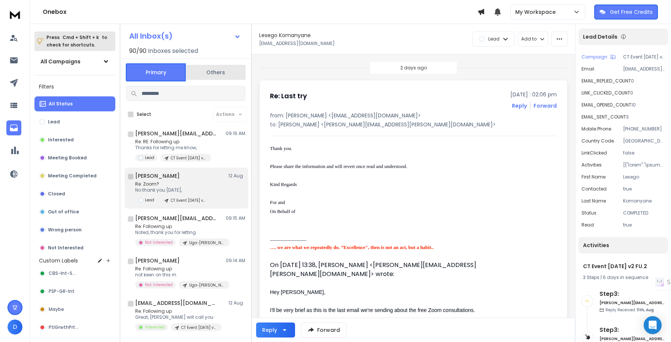
click at [199, 189] on p "No thank you On Tue," at bounding box center [173, 190] width 76 height 6
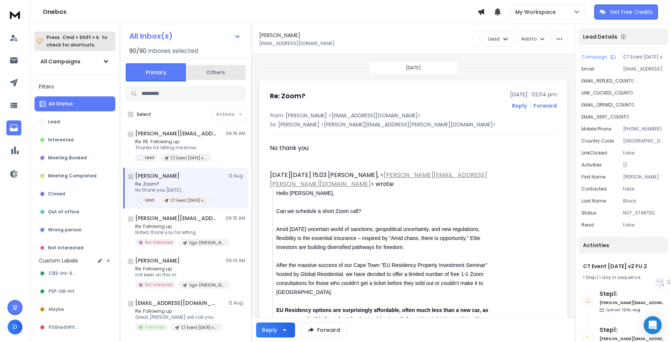
click at [520, 104] on button "Reply" at bounding box center [519, 105] width 15 height 7
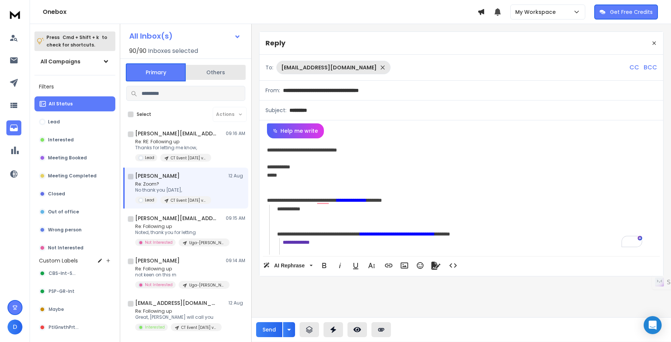
click at [275, 329] on button "Send" at bounding box center [269, 329] width 26 height 15
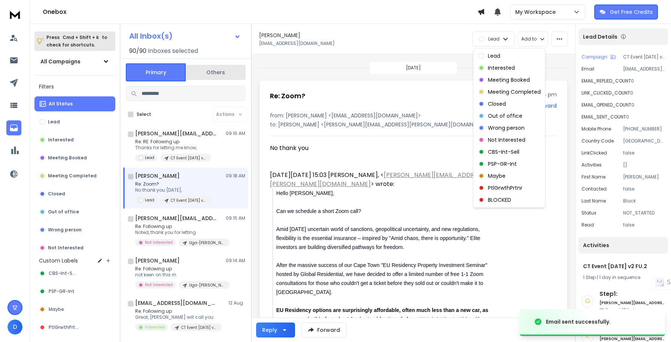
click at [505, 40] on icon at bounding box center [506, 39] width 6 height 6
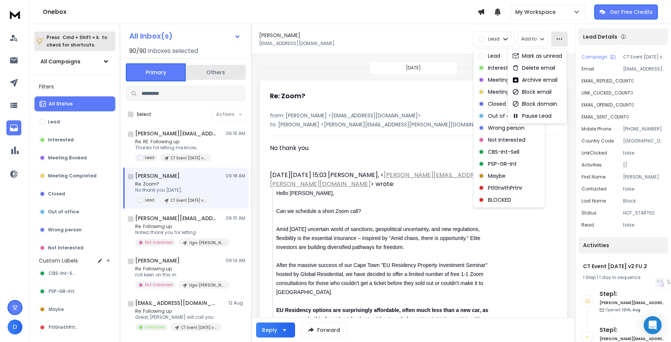
click at [556, 42] on icon "button" at bounding box center [559, 39] width 7 height 7
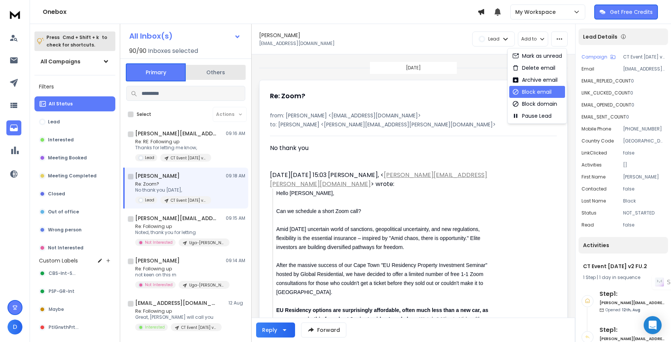
click at [537, 90] on div "Block email" at bounding box center [531, 91] width 39 height 7
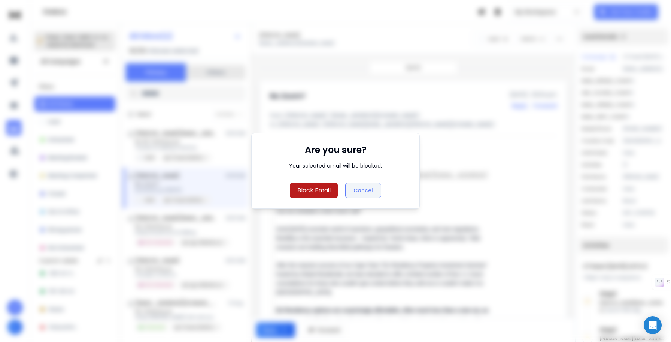
click at [315, 190] on button "Block Email" at bounding box center [314, 190] width 48 height 15
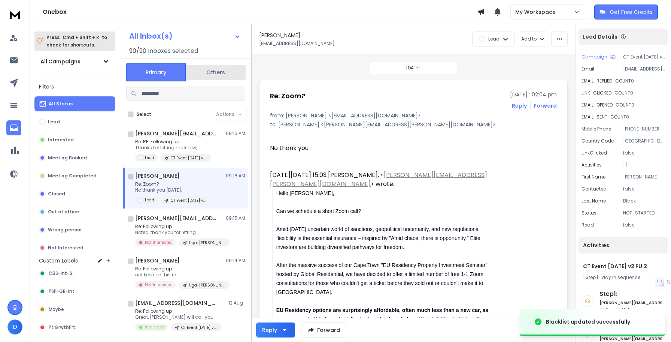
click at [502, 43] on div "Lead" at bounding box center [494, 39] width 42 height 14
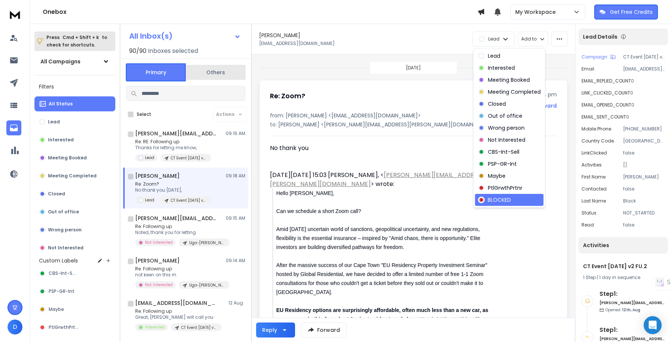
click at [503, 201] on p "BLOCKED" at bounding box center [499, 199] width 23 height 7
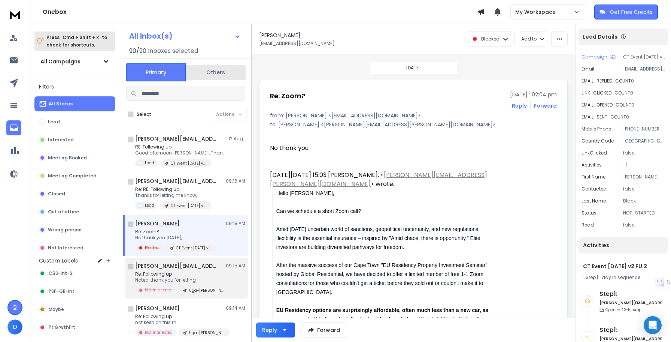
scroll to position [719, 0]
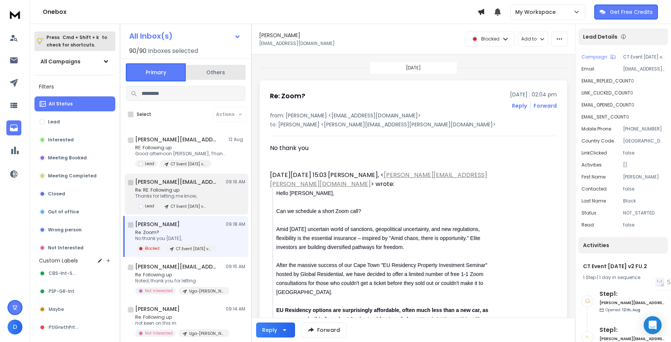
click at [210, 186] on div "mike@mikeclare.co.za 09:16 AM Re: RE: Following up Thanks for letting me know, …" at bounding box center [190, 194] width 110 height 32
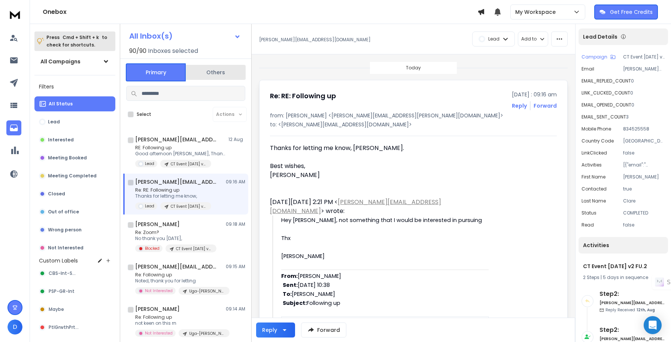
click at [513, 37] on div "Lead" at bounding box center [494, 39] width 42 height 14
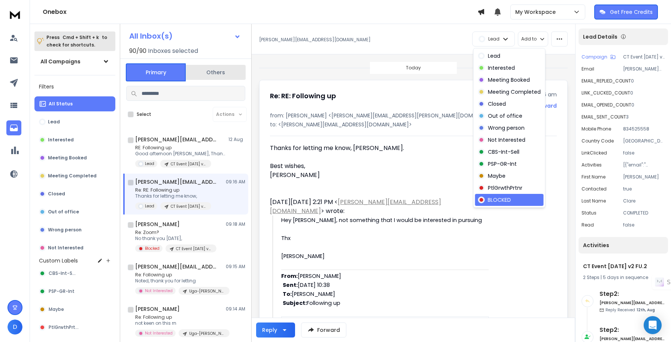
click at [493, 199] on p "BLOCKED" at bounding box center [499, 199] width 23 height 7
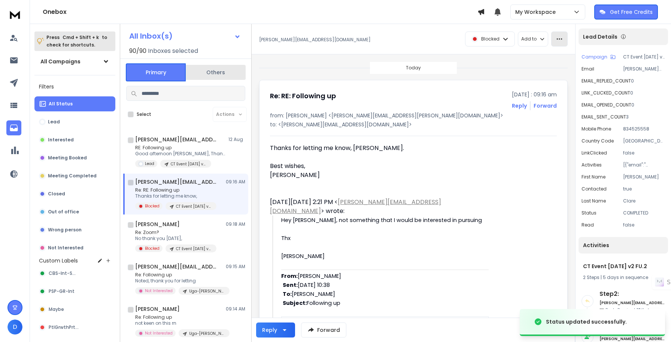
click at [562, 37] on icon "button" at bounding box center [559, 39] width 7 height 7
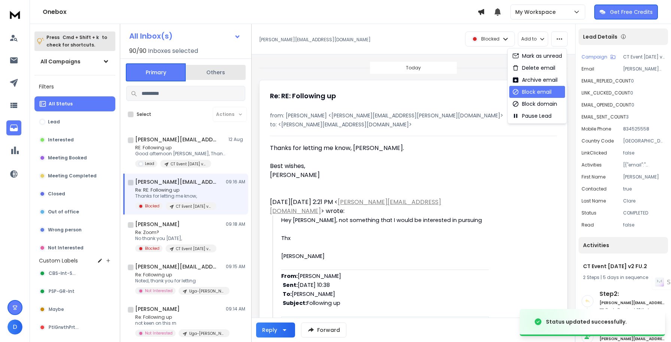
click at [535, 92] on div "Block email" at bounding box center [531, 91] width 39 height 7
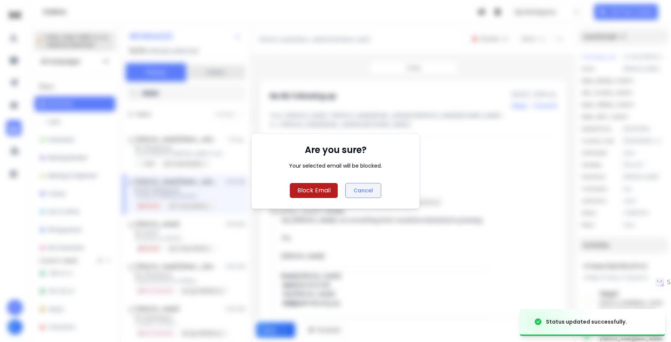
click at [306, 191] on button "Block Email" at bounding box center [314, 190] width 48 height 15
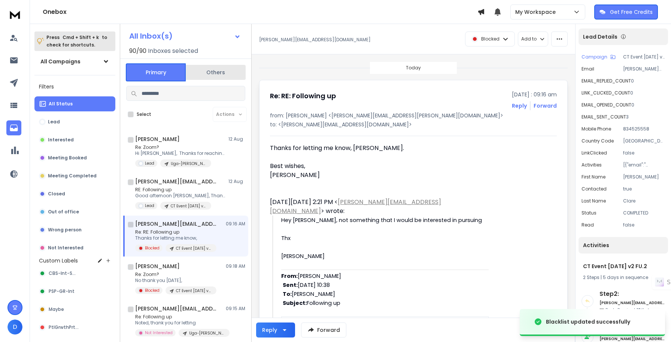
scroll to position [660, 0]
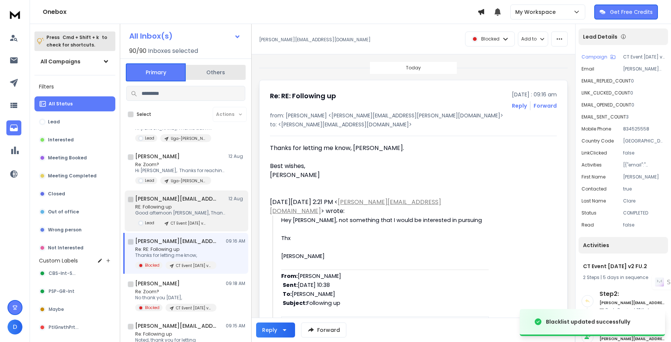
click at [206, 201] on div "elmarie.vv@gmail.com 12 Aug" at bounding box center [190, 198] width 110 height 7
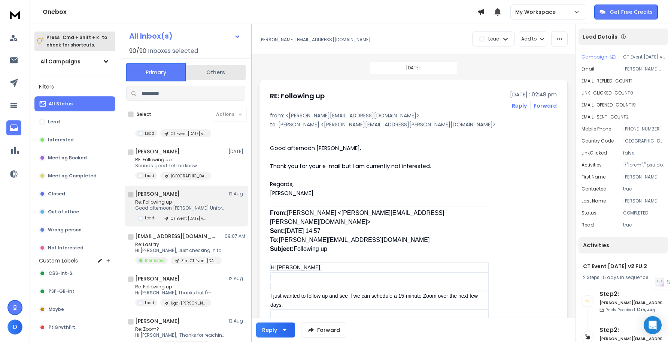
scroll to position [461, 0]
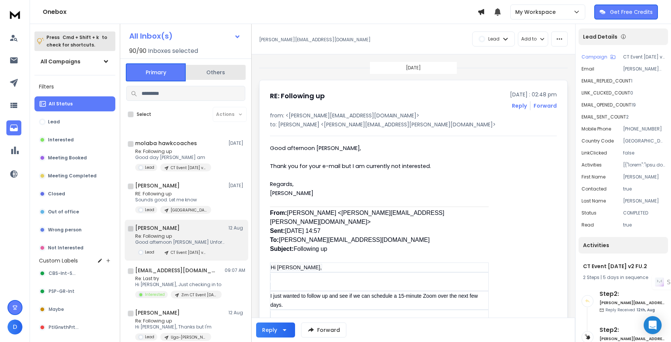
click at [210, 199] on p "Sounds good. Let me know" at bounding box center [173, 200] width 76 height 6
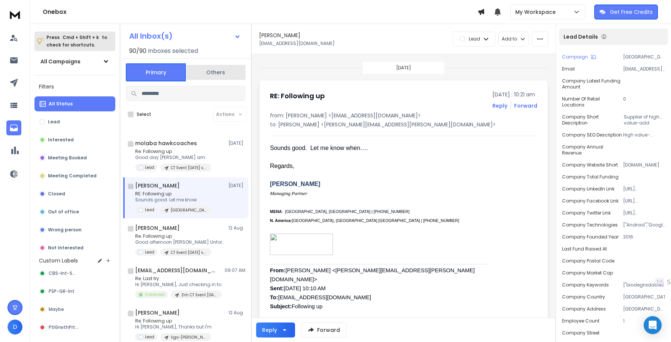
click at [507, 105] on button "Reply" at bounding box center [499, 105] width 15 height 7
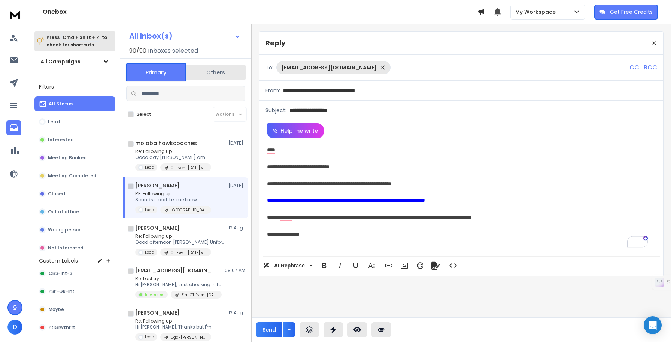
click at [470, 200] on div "**********" at bounding box center [457, 200] width 381 height 8
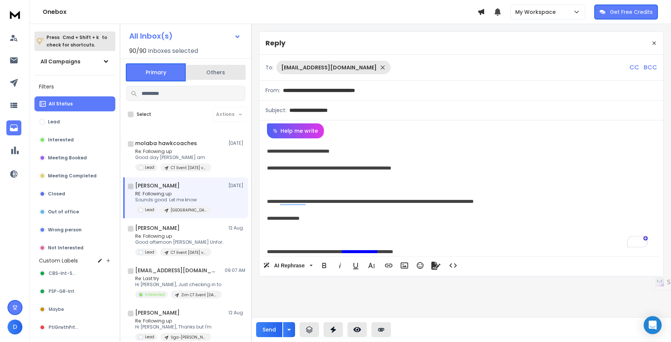
click at [319, 220] on div "**********" at bounding box center [457, 218] width 381 height 8
click at [286, 182] on div "To enrich screen reader interactions, please activate Accessibility in Grammarl…" at bounding box center [457, 184] width 381 height 8
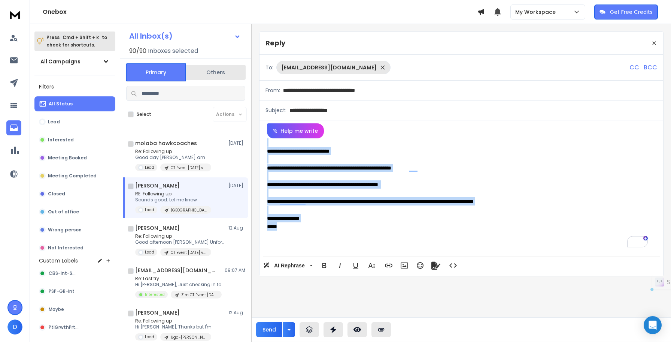
scroll to position [0, 0]
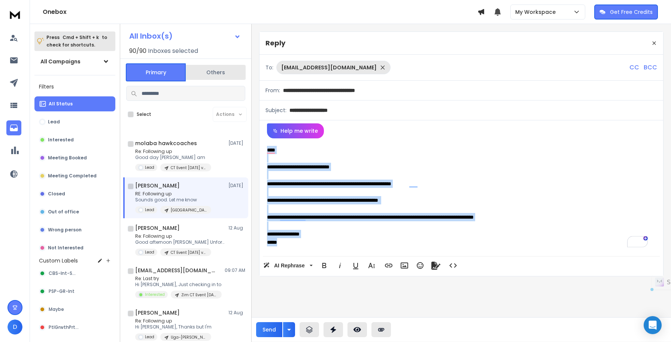
drag, startPoint x: 292, startPoint y: 227, endPoint x: 257, endPoint y: 130, distance: 103.6
click at [257, 130] on div "**********" at bounding box center [461, 197] width 419 height 346
click at [301, 156] on div "To enrich screen reader interactions, please activate Accessibility in Grammarl…" at bounding box center [460, 158] width 386 height 8
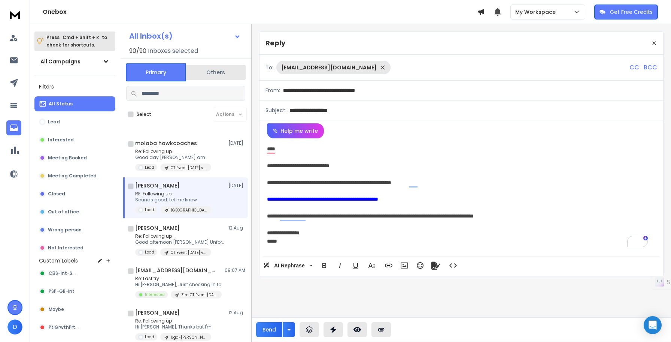
scroll to position [1, 0]
click at [267, 182] on div "**********" at bounding box center [457, 182] width 381 height 8
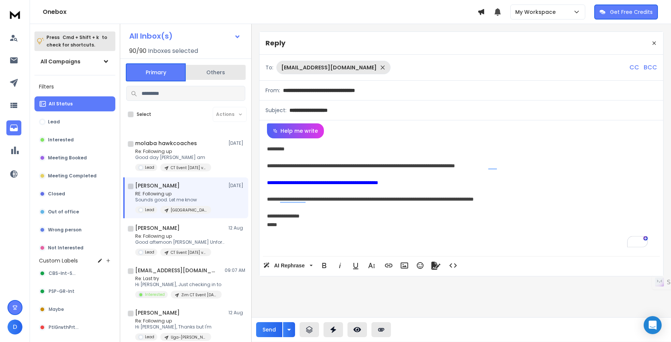
click at [512, 168] on div "**********" at bounding box center [457, 165] width 381 height 8
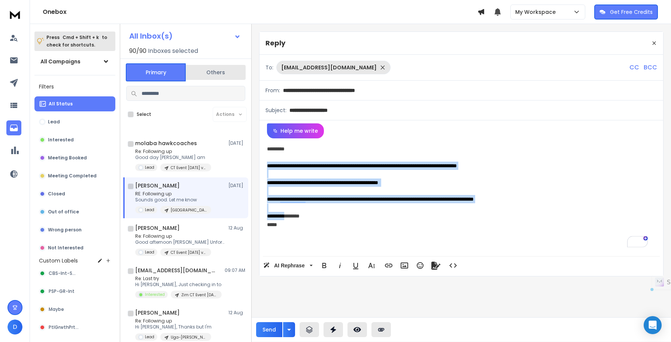
drag, startPoint x: 290, startPoint y: 220, endPoint x: 264, endPoint y: 163, distance: 62.3
click at [264, 163] on div "**********" at bounding box center [460, 196] width 401 height 116
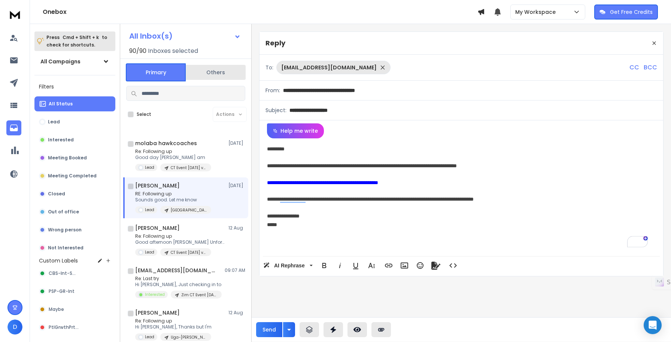
click at [285, 223] on div "*****" at bounding box center [457, 224] width 381 height 8
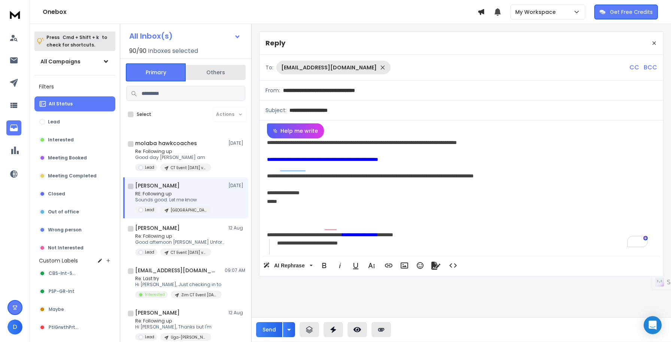
scroll to position [24, 0]
click at [299, 203] on div "*****" at bounding box center [457, 201] width 381 height 8
click at [337, 176] on div "**********" at bounding box center [457, 176] width 381 height 8
click at [296, 202] on div "**********" at bounding box center [460, 196] width 401 height 116
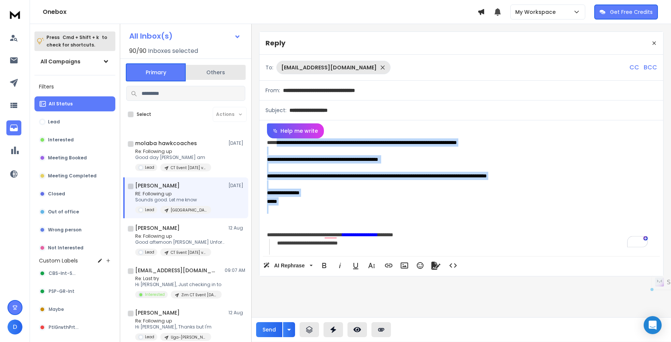
scroll to position [0, 0]
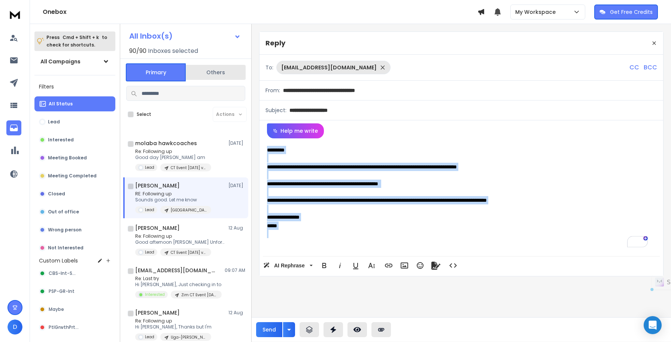
drag, startPoint x: 288, startPoint y: 210, endPoint x: 274, endPoint y: 81, distance: 129.2
click at [274, 81] on div "**********" at bounding box center [461, 153] width 404 height 245
click at [374, 270] on icon "button" at bounding box center [371, 265] width 9 height 9
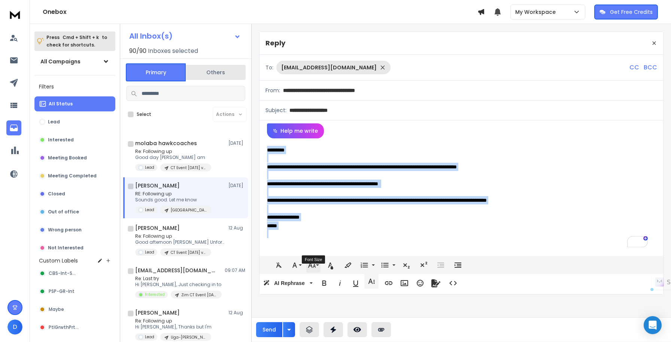
click at [309, 269] on icon "button" at bounding box center [311, 264] width 9 height 9
click at [319, 182] on link "14" at bounding box center [319, 176] width 27 height 11
click at [299, 269] on icon "button" at bounding box center [294, 264] width 9 height 9
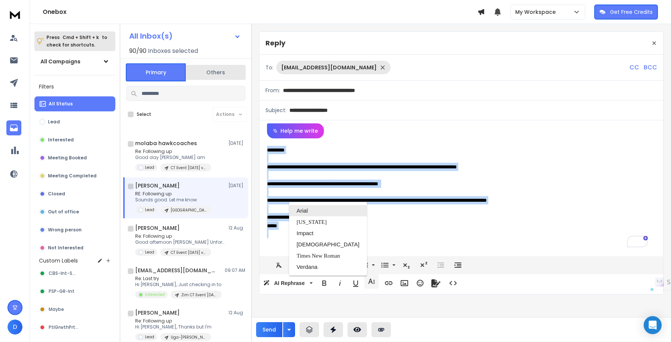
click at [304, 215] on link "Arial" at bounding box center [328, 210] width 78 height 11
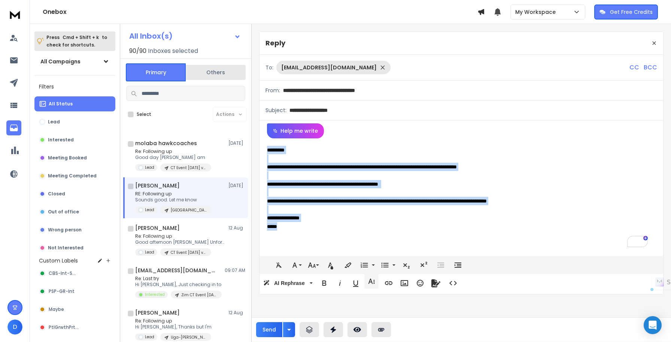
click at [269, 333] on button "Send" at bounding box center [269, 329] width 26 height 15
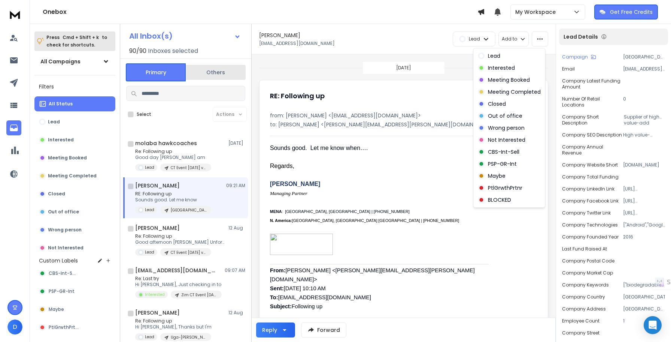
click at [480, 37] on p "Lead" at bounding box center [474, 39] width 11 height 6
click at [500, 66] on p "Interested" at bounding box center [501, 67] width 27 height 7
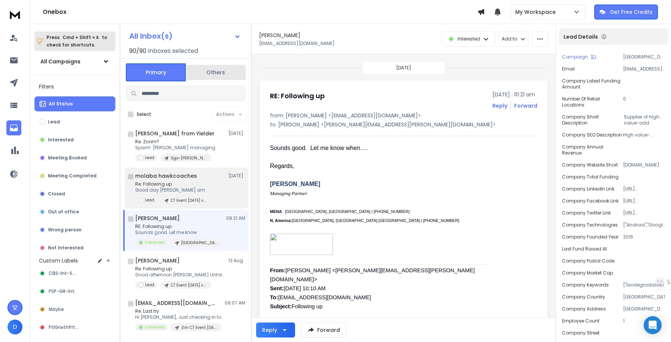
scroll to position [417, 0]
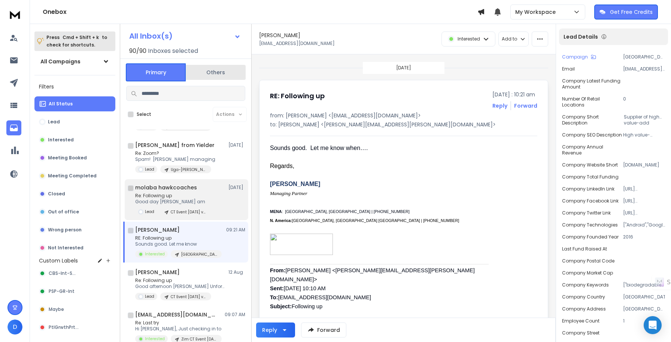
click at [162, 206] on div "Re: Following up Good day James I am Lead CT Event Mar 27 v2 FU.2" at bounding box center [173, 203] width 76 height 23
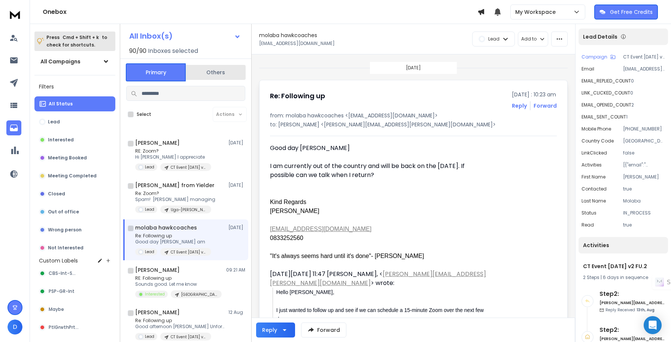
scroll to position [375, 0]
click at [501, 30] on div "molaba hawkcoaches molaba hawkcoaches molabahawkcoaches@gmail.com Lead Add to L…" at bounding box center [414, 39] width 324 height 30
click at [501, 37] on div "Lead" at bounding box center [494, 39] width 42 height 14
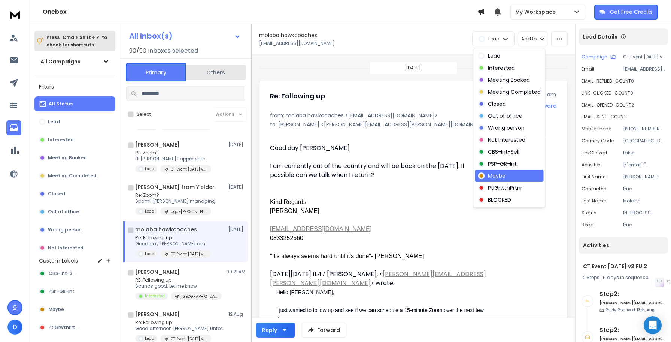
click at [492, 177] on p "Maybe" at bounding box center [497, 175] width 18 height 7
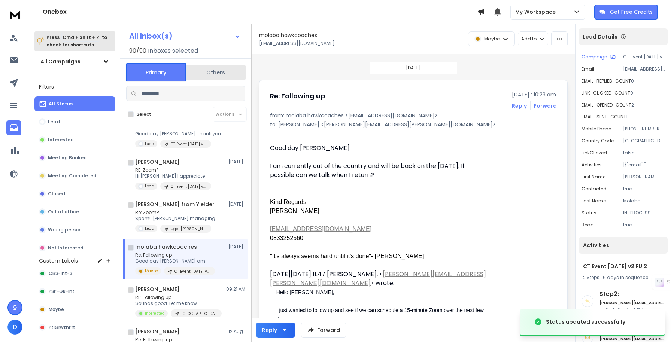
scroll to position [367, 0]
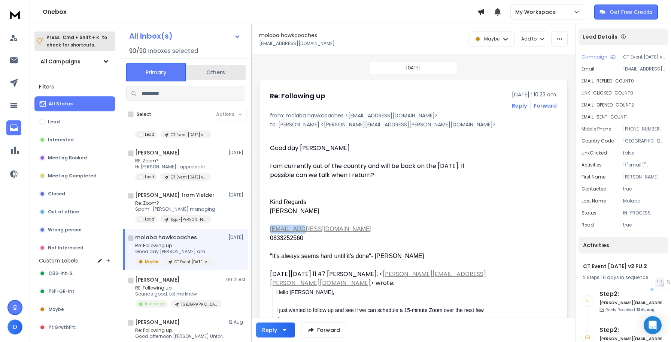
copy link "molabahawk"
drag, startPoint x: 268, startPoint y: 230, endPoint x: 304, endPoint y: 233, distance: 36.0
click at [0, 0] on div "D Onebox My Workspace Get Free Credits Press Cmd + Shift + k to check for short…" at bounding box center [335, 182] width 671 height 365
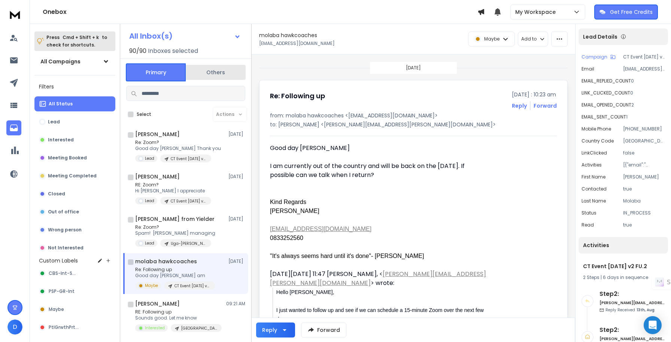
click at [209, 234] on p "Spam! ￼ [PERSON_NAME] managing" at bounding box center [175, 233] width 80 height 6
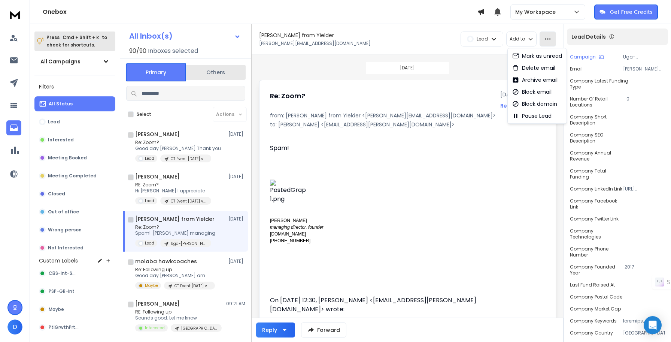
click at [551, 38] on icon "button" at bounding box center [547, 39] width 7 height 7
click at [543, 91] on div "Block email" at bounding box center [531, 91] width 39 height 7
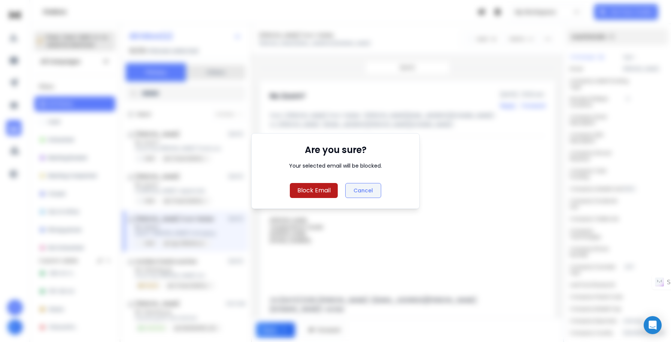
click at [313, 191] on button "Block Email" at bounding box center [314, 190] width 48 height 15
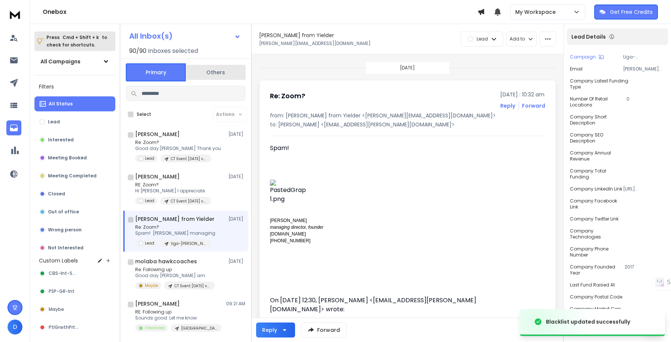
click at [486, 36] on div "Lead" at bounding box center [482, 39] width 42 height 14
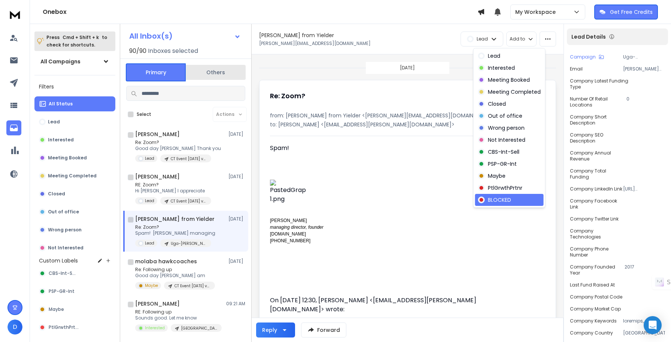
click at [498, 202] on p "BLOCKED" at bounding box center [499, 199] width 23 height 7
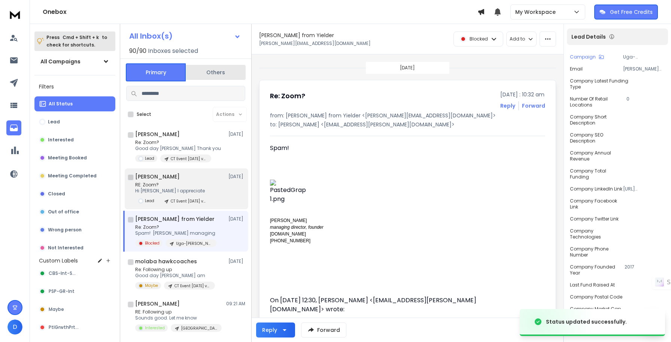
click at [197, 187] on p "RE: Zoom?" at bounding box center [173, 185] width 76 height 6
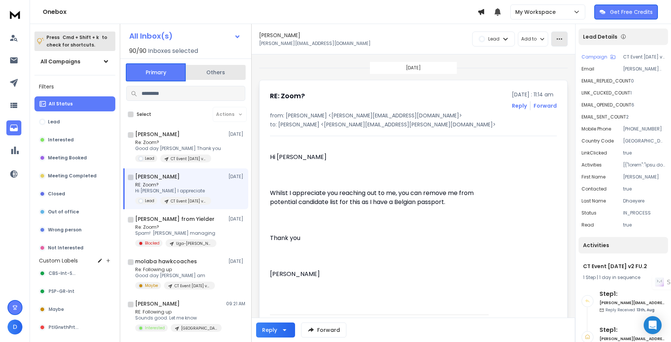
click at [564, 41] on button "button" at bounding box center [559, 38] width 16 height 15
click at [347, 220] on p at bounding box center [379, 219] width 219 height 9
click at [520, 106] on button "Reply" at bounding box center [519, 105] width 15 height 7
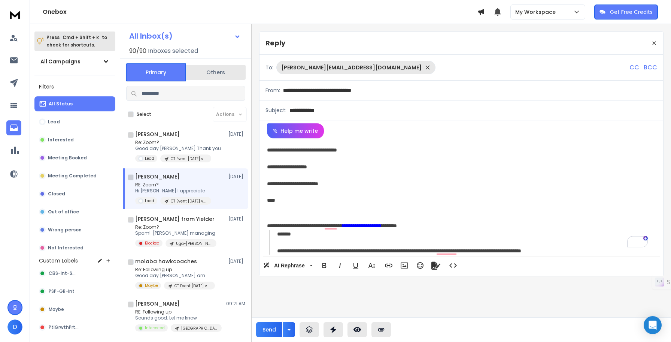
click at [276, 324] on button "Send" at bounding box center [269, 329] width 26 height 15
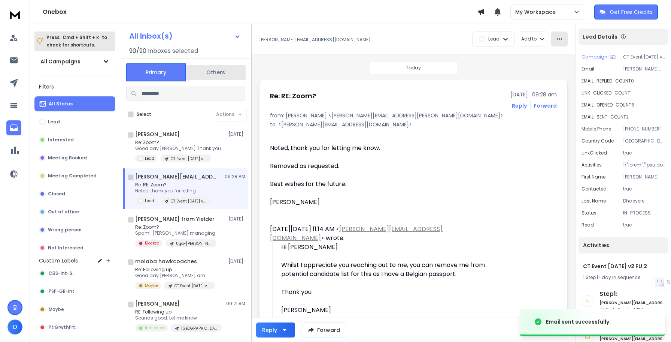
click at [556, 38] on icon "button" at bounding box center [559, 39] width 7 height 7
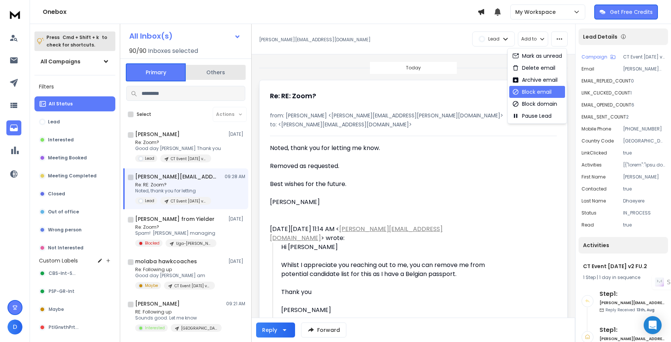
click at [547, 91] on div "Block email" at bounding box center [531, 91] width 39 height 7
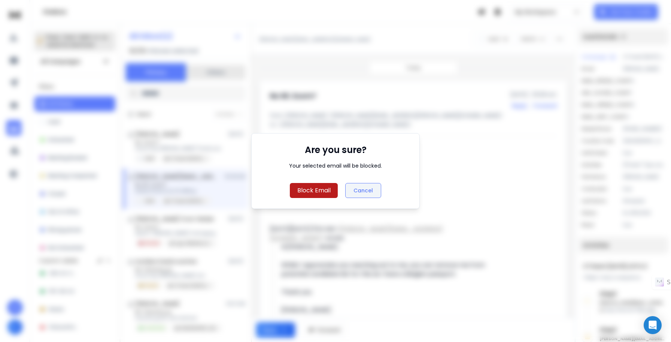
click at [297, 187] on button "Block Email" at bounding box center [314, 190] width 48 height 15
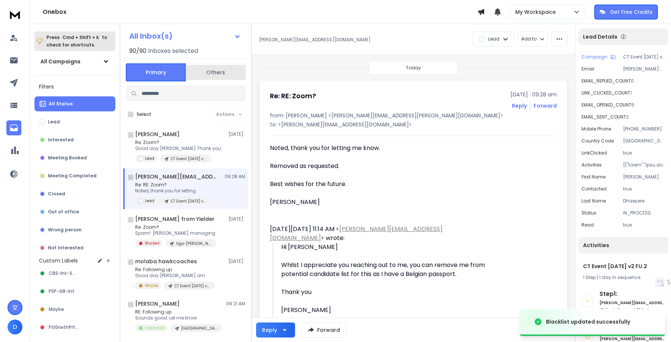
click at [503, 38] on icon at bounding box center [506, 39] width 6 height 6
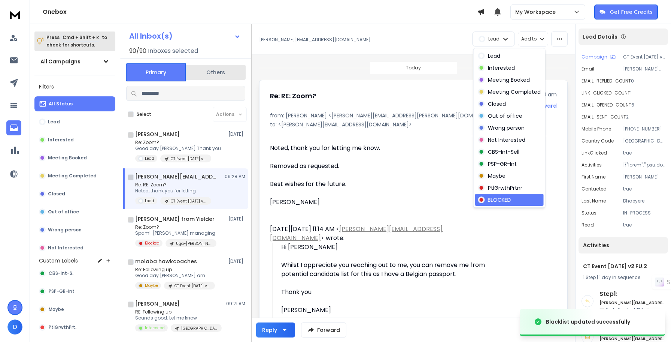
click at [497, 200] on p "BLOCKED" at bounding box center [499, 199] width 23 height 7
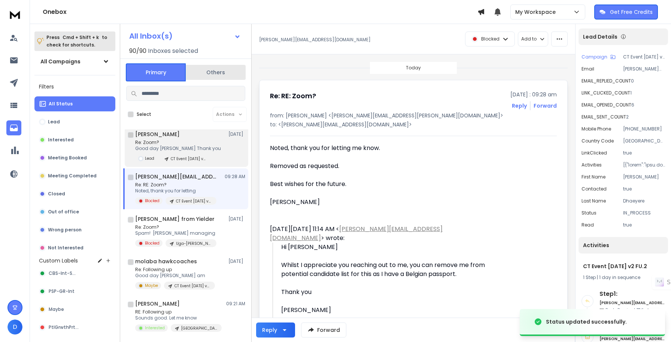
click at [222, 154] on div "Re: Zoom? Good day David Thank you Lead CT Event Mar 27 v2 FU.2" at bounding box center [190, 150] width 110 height 23
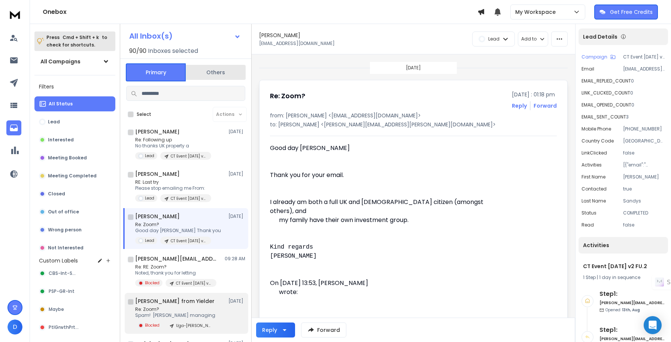
scroll to position [260, 0]
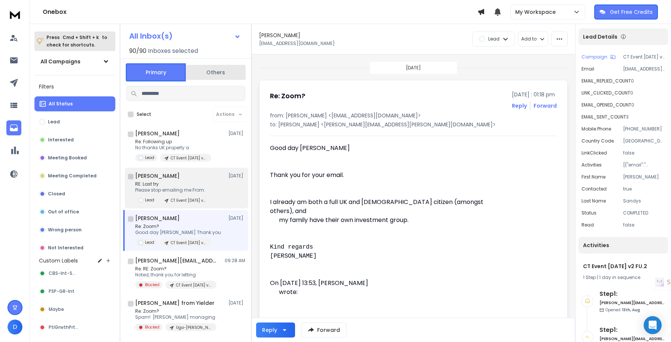
click at [187, 179] on div "Cyril Jutronich 13 Aug RE: Last try Please stop emailing me From: Lead CT Event…" at bounding box center [190, 188] width 110 height 32
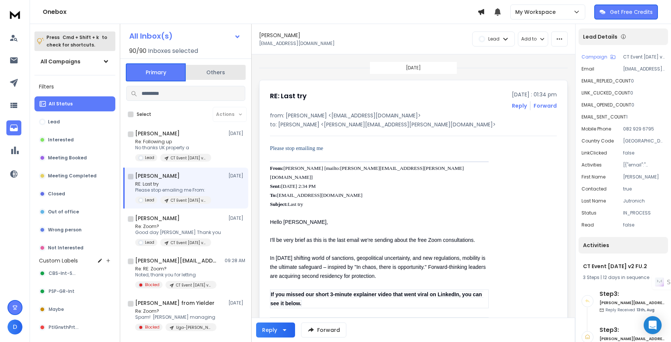
click at [522, 104] on button "Reply" at bounding box center [519, 105] width 15 height 7
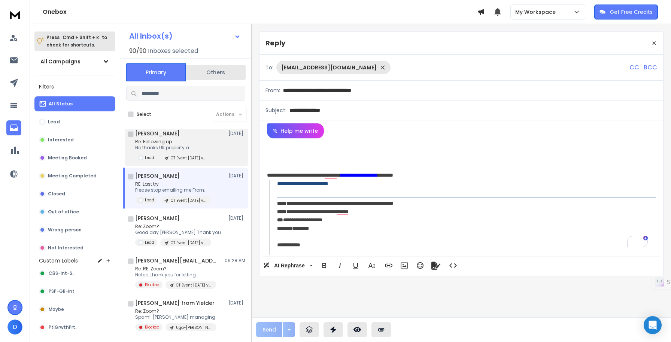
click at [164, 144] on p "Re: Following up" at bounding box center [173, 142] width 76 height 6
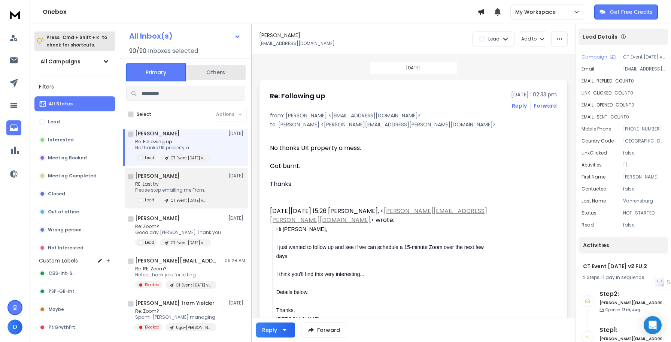
click at [163, 183] on p "RE: Last try" at bounding box center [173, 184] width 76 height 6
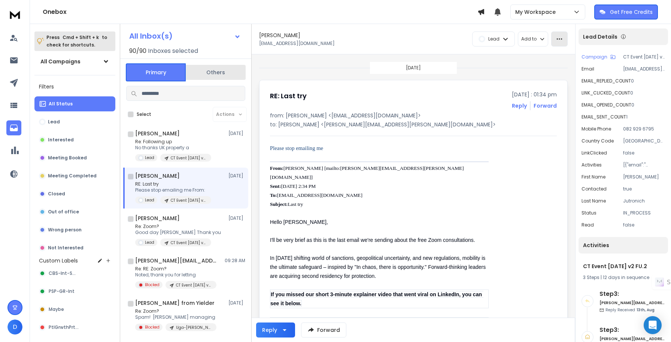
click at [559, 43] on button "button" at bounding box center [559, 38] width 16 height 15
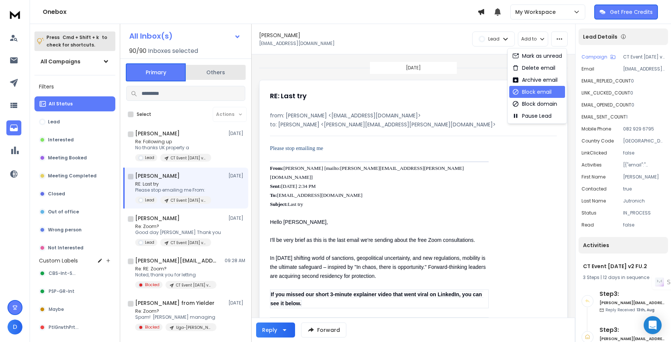
click at [545, 93] on div "Block email" at bounding box center [531, 91] width 39 height 7
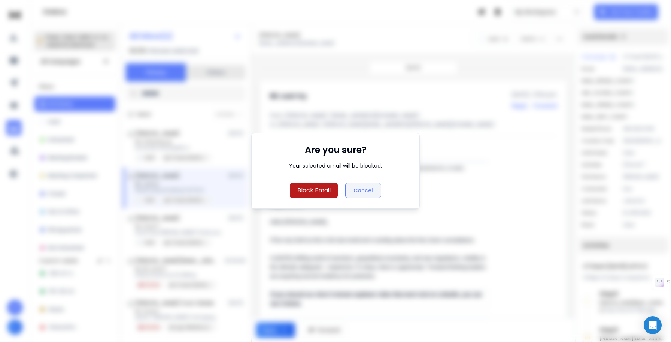
click at [311, 189] on button "Block Email" at bounding box center [314, 190] width 48 height 15
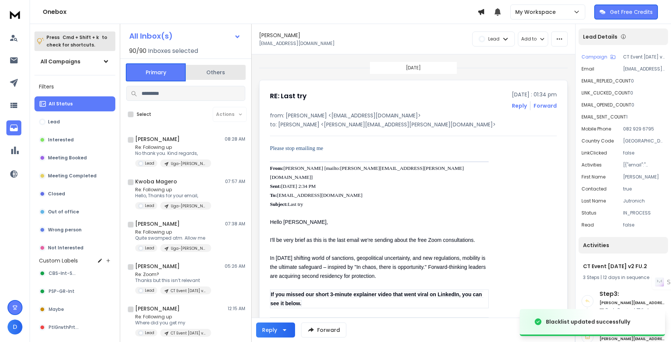
scroll to position [260, 0]
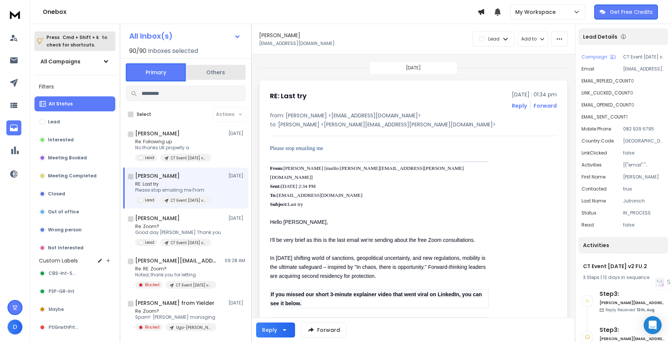
click at [506, 41] on icon at bounding box center [506, 39] width 6 height 6
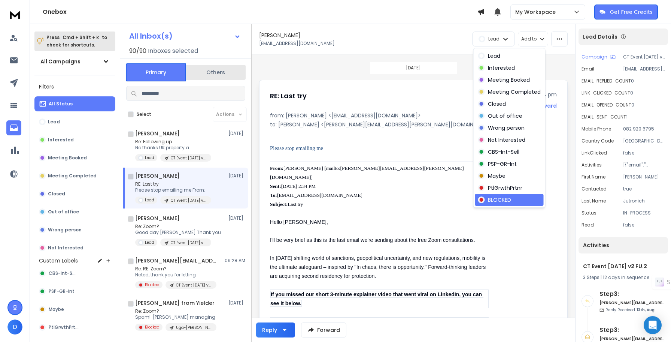
click at [505, 197] on p "BLOCKED" at bounding box center [499, 199] width 23 height 7
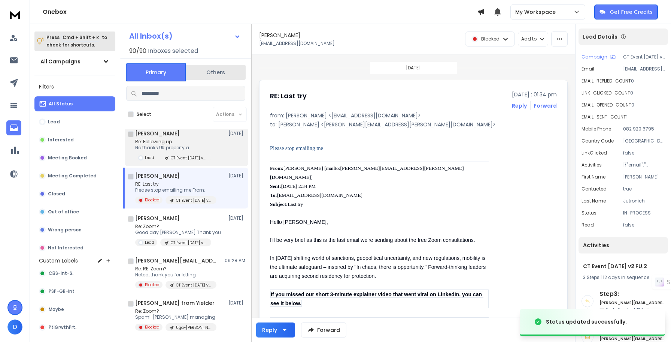
click at [159, 150] on p "No thanks UK property a" at bounding box center [173, 148] width 76 height 6
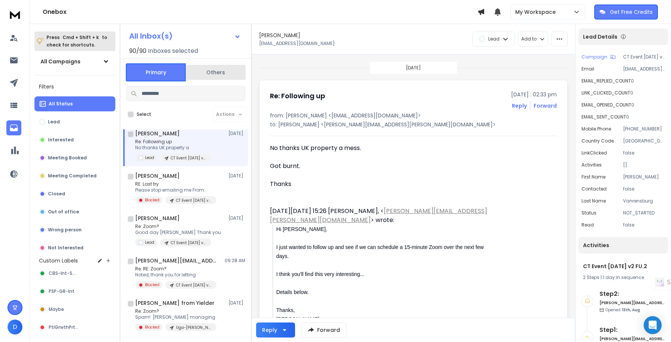
click at [519, 104] on button "Reply" at bounding box center [519, 105] width 15 height 7
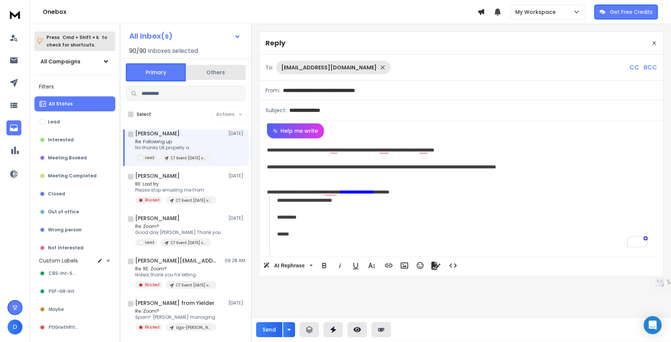
click at [528, 115] on div "**********" at bounding box center [462, 109] width 404 height 19
click at [524, 167] on div "**********" at bounding box center [457, 167] width 381 height 8
click at [562, 166] on div "**********" at bounding box center [457, 167] width 381 height 8
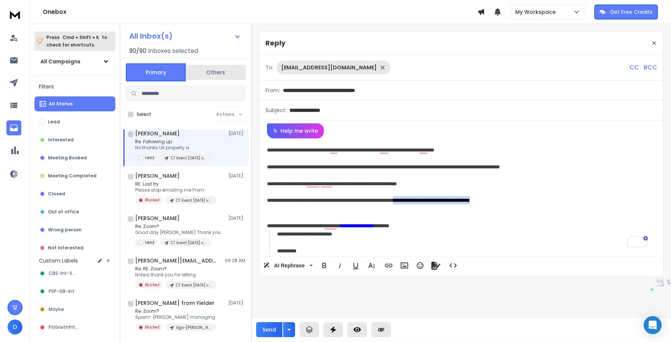
drag, startPoint x: 430, startPoint y: 200, endPoint x: 561, endPoint y: 201, distance: 131.8
click at [561, 201] on div "**********" at bounding box center [457, 200] width 381 height 8
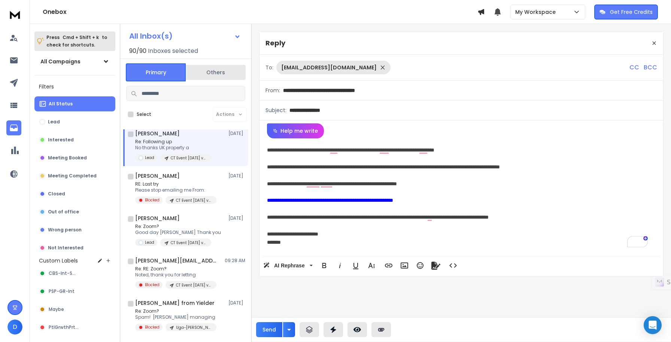
click at [310, 248] on div "To enrich screen reader interactions, please activate Accessibility in Grammarl…" at bounding box center [461, 250] width 389 height 8
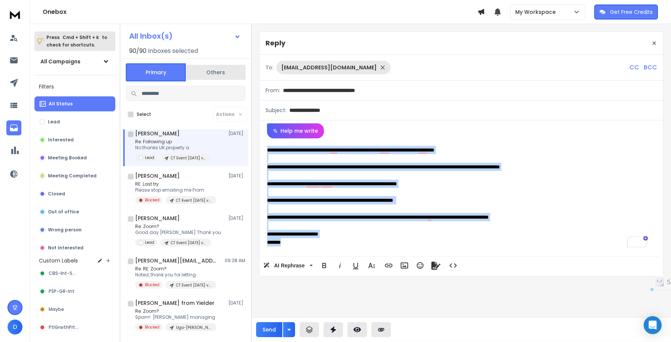
drag, startPoint x: 305, startPoint y: 245, endPoint x: 260, endPoint y: 133, distance: 120.6
click at [260, 133] on div "**********" at bounding box center [462, 197] width 404 height 155
click at [373, 268] on icon "button" at bounding box center [371, 265] width 9 height 9
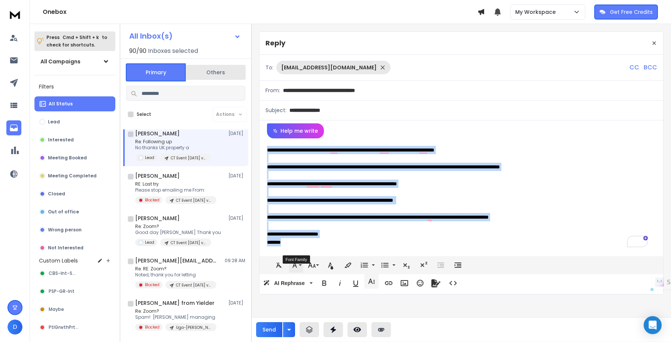
click at [298, 269] on icon "button" at bounding box center [294, 264] width 9 height 9
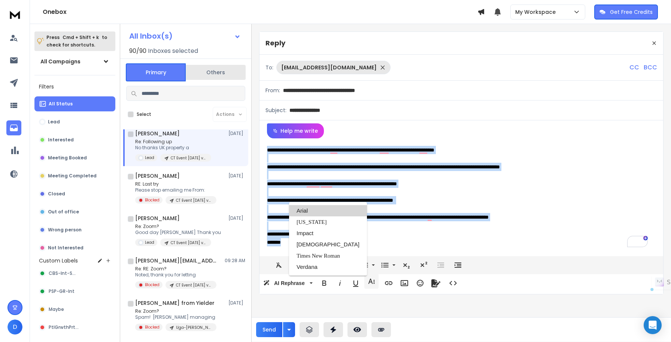
click at [309, 216] on link "Arial" at bounding box center [328, 210] width 78 height 11
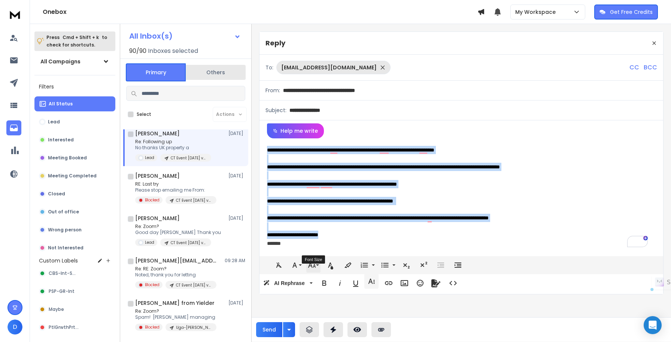
click at [314, 267] on icon "button" at bounding box center [312, 264] width 8 height 5
click at [322, 182] on link "14" at bounding box center [319, 176] width 27 height 11
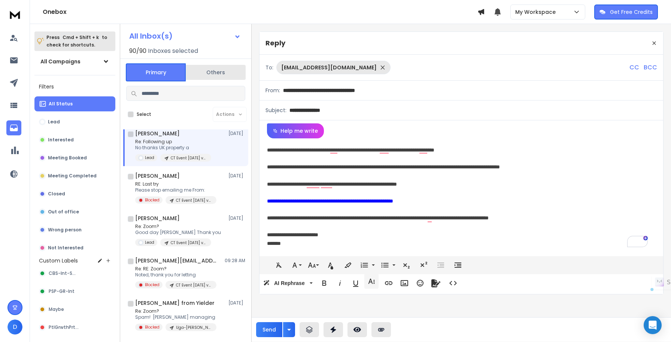
click at [424, 191] on div "To enrich screen reader interactions, please activate Accessibility in Grammarl…" at bounding box center [461, 192] width 389 height 8
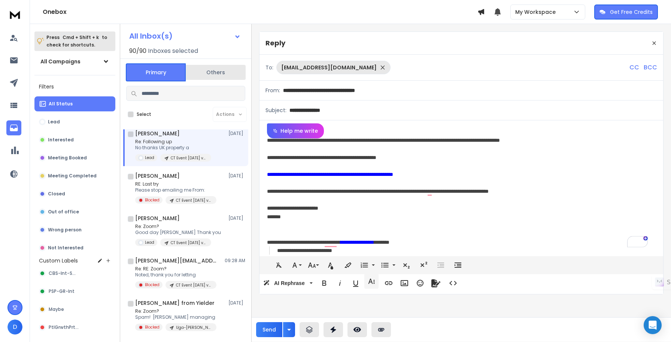
scroll to position [28, 0]
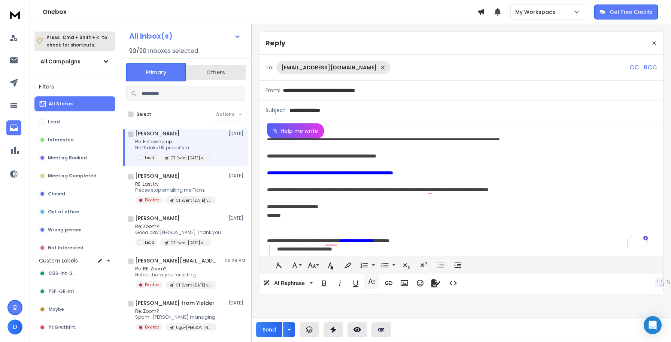
click at [268, 327] on button "Send" at bounding box center [269, 329] width 26 height 15
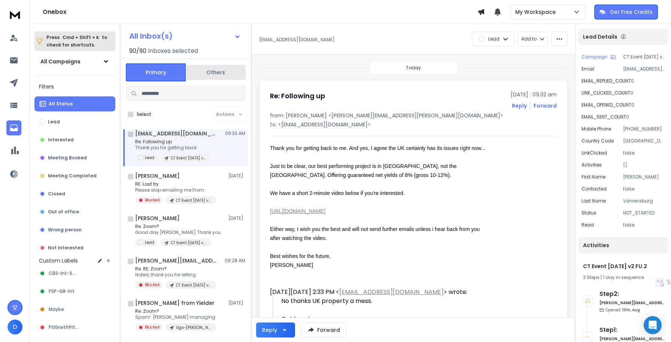
click at [498, 37] on p "Lead" at bounding box center [493, 39] width 11 height 6
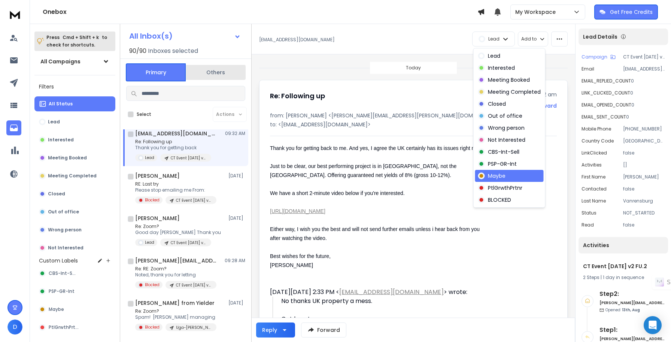
click at [514, 172] on div "Maybe" at bounding box center [509, 176] width 69 height 12
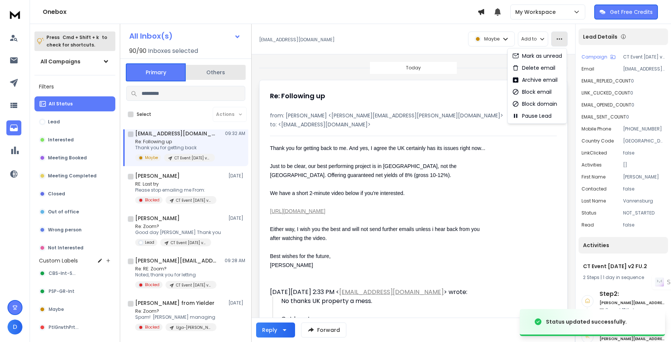
click at [558, 39] on icon "button" at bounding box center [560, 38] width 6 height 1
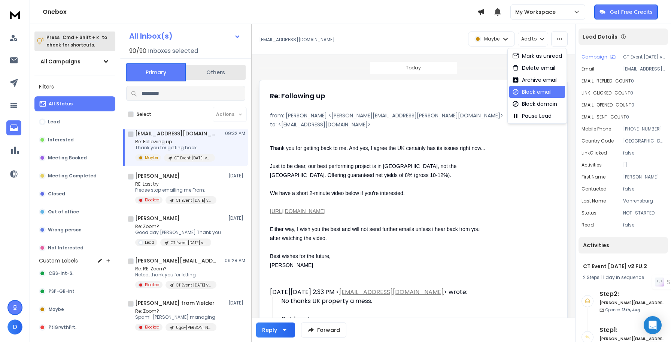
click at [543, 89] on div "Block email" at bounding box center [531, 91] width 39 height 7
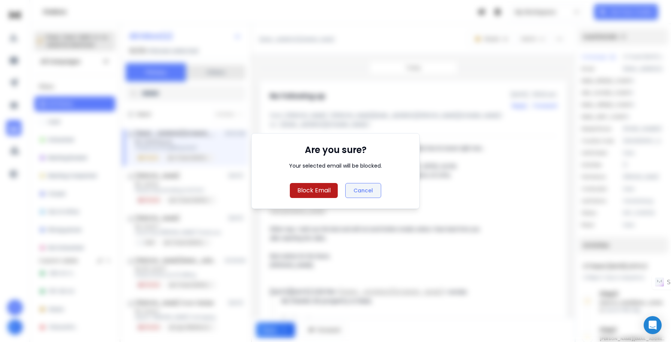
click at [313, 193] on button "Block Email" at bounding box center [314, 190] width 48 height 15
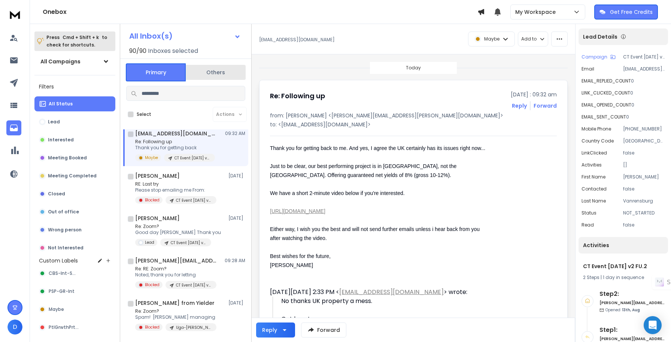
click at [317, 188] on div "We have a short 2-minute video below if you're interested." at bounding box center [379, 192] width 219 height 9
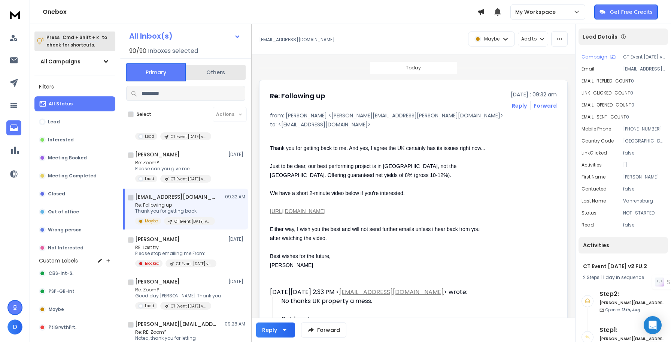
scroll to position [159, 0]
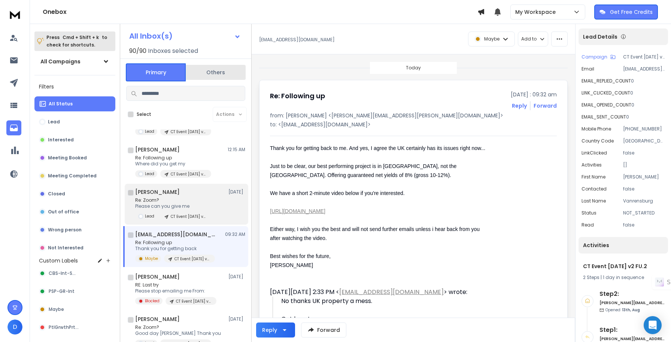
click at [177, 194] on h1 "Dickson Ramokone" at bounding box center [157, 191] width 45 height 7
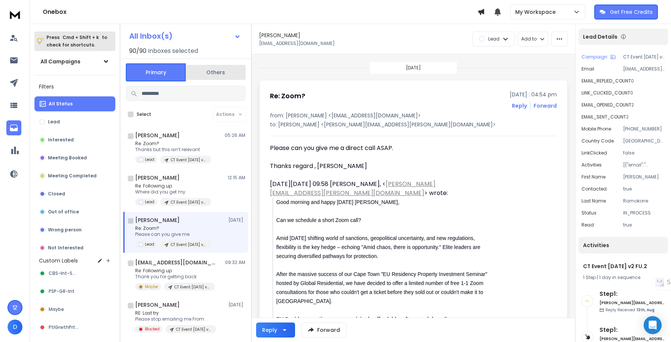
scroll to position [131, 0]
click at [520, 103] on button "Reply" at bounding box center [519, 105] width 15 height 7
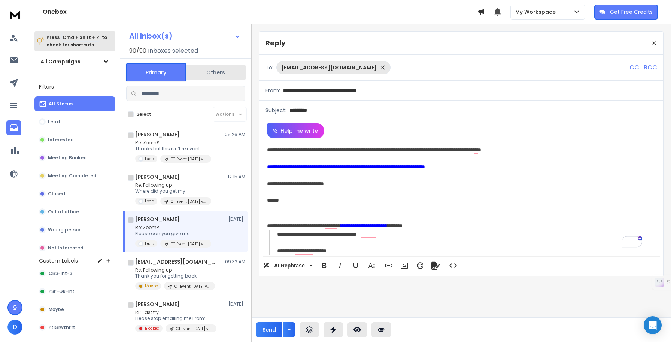
click at [270, 185] on div "**********" at bounding box center [454, 183] width 375 height 8
click at [269, 328] on button "Send" at bounding box center [269, 329] width 26 height 15
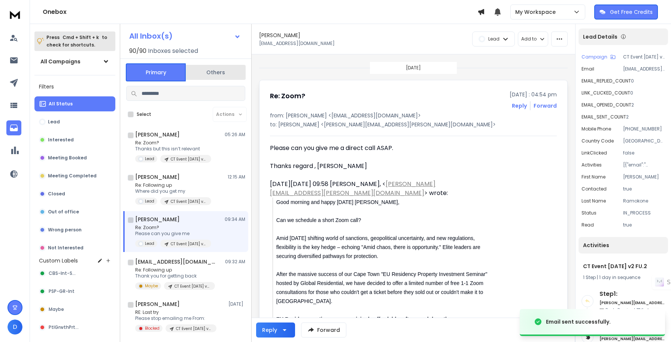
click at [503, 39] on icon at bounding box center [506, 39] width 6 height 6
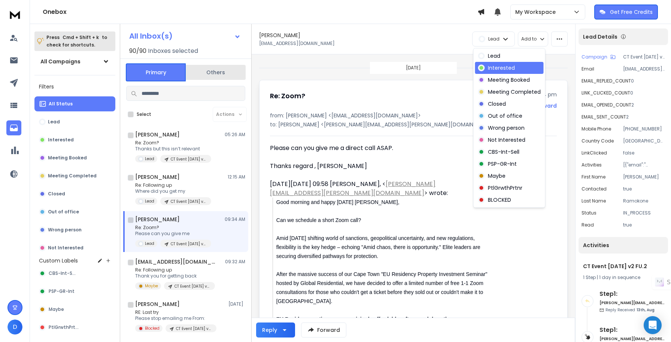
click at [500, 70] on p "Interested" at bounding box center [501, 67] width 27 height 7
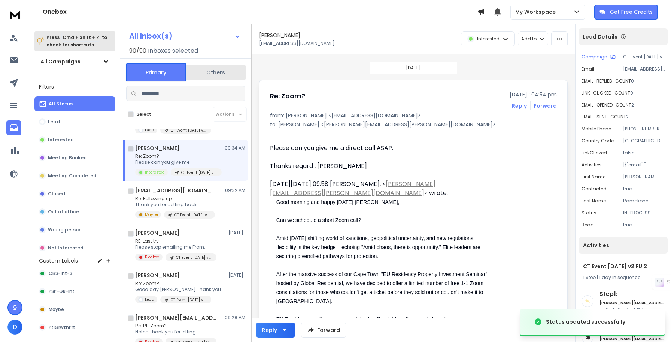
scroll to position [291, 0]
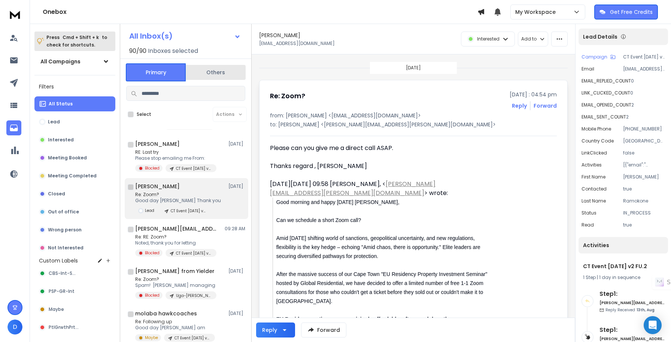
click at [175, 199] on p "Good day [PERSON_NAME] Thank you" at bounding box center [178, 200] width 86 height 6
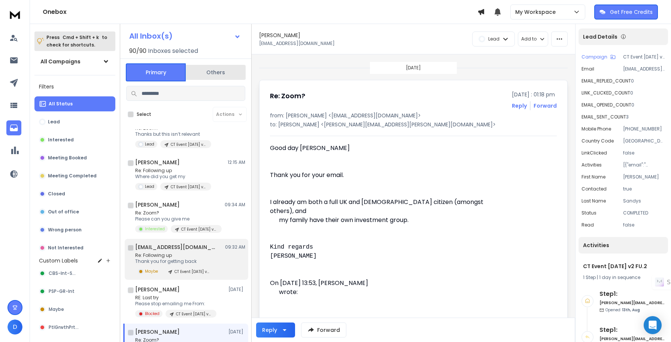
scroll to position [145, 0]
click at [182, 180] on p "Where did you get my" at bounding box center [173, 178] width 76 height 6
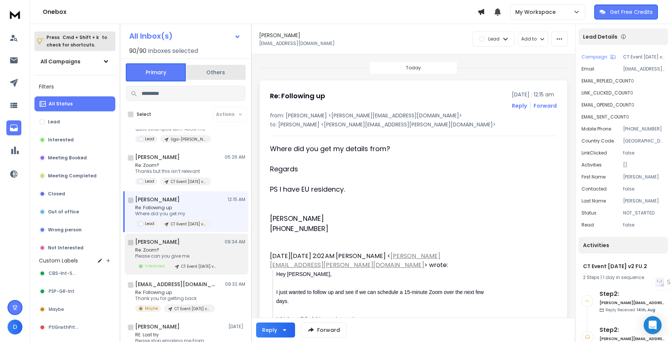
scroll to position [109, 0]
click at [181, 212] on p "Where did you get my" at bounding box center [173, 214] width 76 height 6
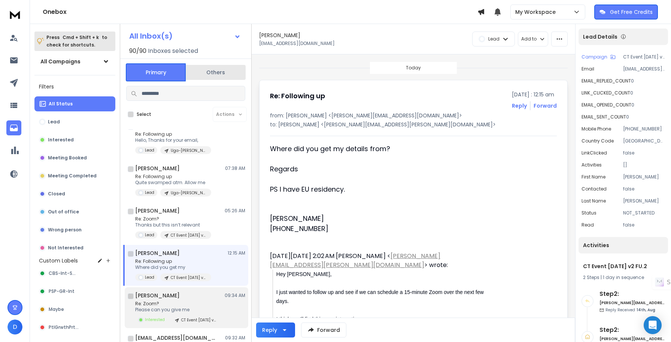
scroll to position [40, 0]
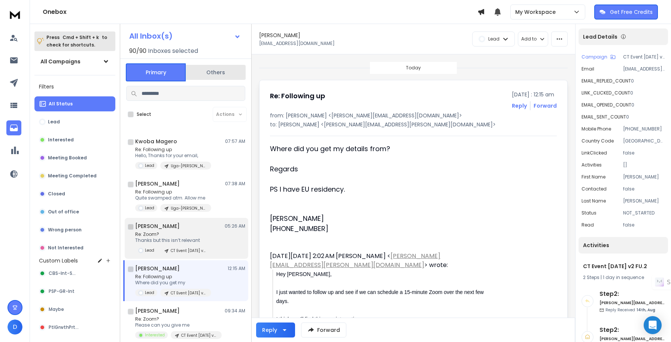
click at [180, 235] on p "Re: Zoom?" at bounding box center [173, 234] width 76 height 6
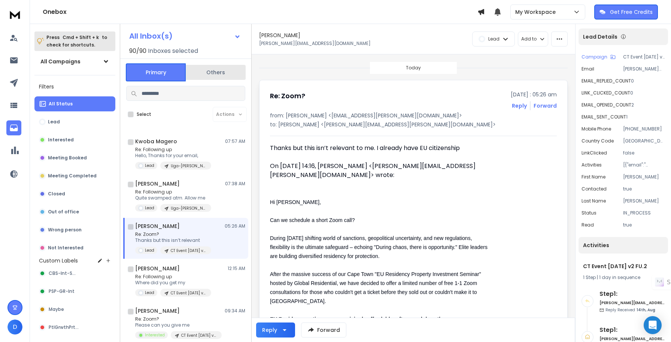
click at [518, 106] on button "Reply" at bounding box center [519, 105] width 15 height 7
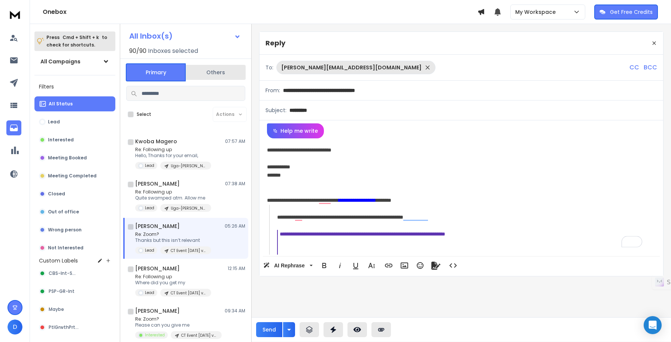
click at [273, 327] on button "Send" at bounding box center [269, 329] width 26 height 15
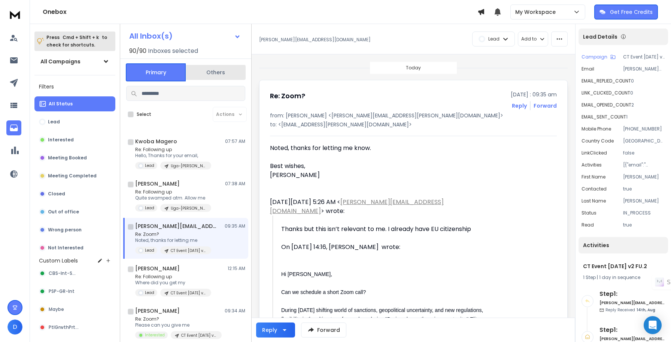
click at [507, 39] on icon at bounding box center [505, 39] width 4 height 3
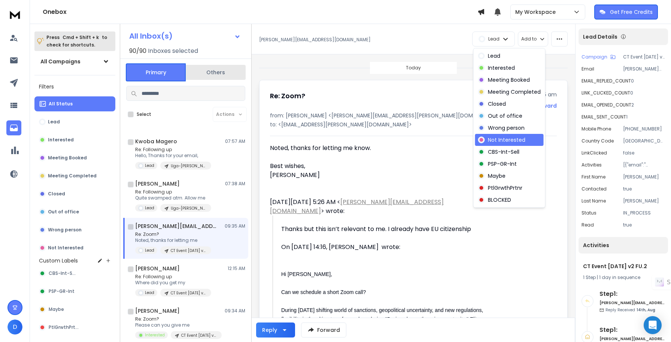
click at [503, 137] on p "Not Interested" at bounding box center [506, 139] width 37 height 7
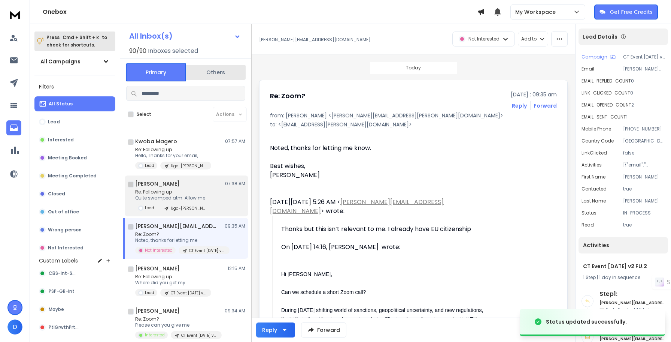
click at [163, 191] on p "Re: Following up" at bounding box center [173, 192] width 76 height 6
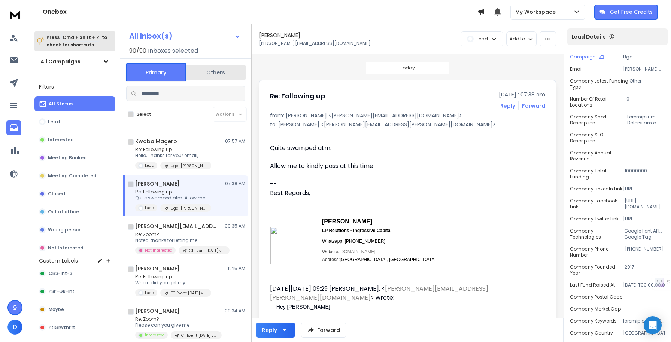
click at [513, 104] on button "Reply" at bounding box center [507, 105] width 15 height 7
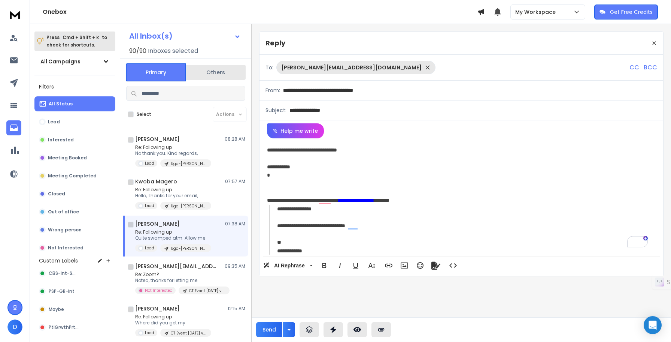
scroll to position [40, 0]
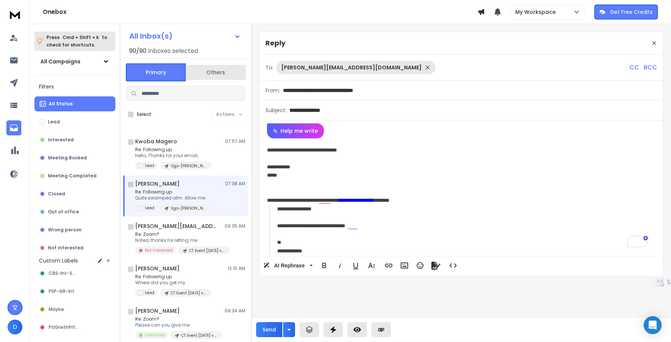
click at [364, 152] on div "**********" at bounding box center [457, 150] width 381 height 8
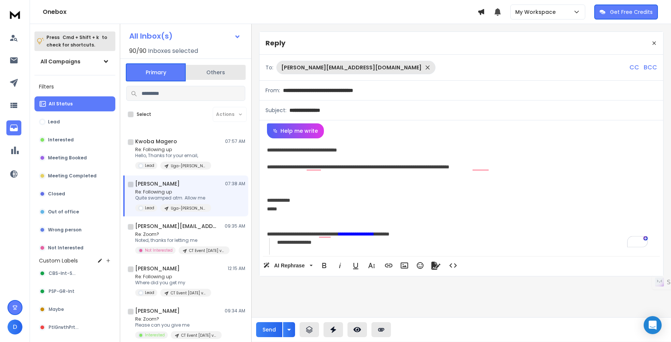
click at [364, 152] on div "**********" at bounding box center [457, 150] width 381 height 8
click at [273, 329] on button "Send" at bounding box center [269, 329] width 26 height 15
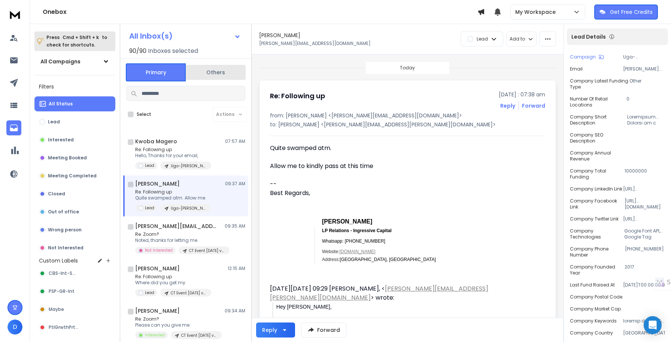
click at [488, 37] on p "Lead" at bounding box center [482, 39] width 11 height 6
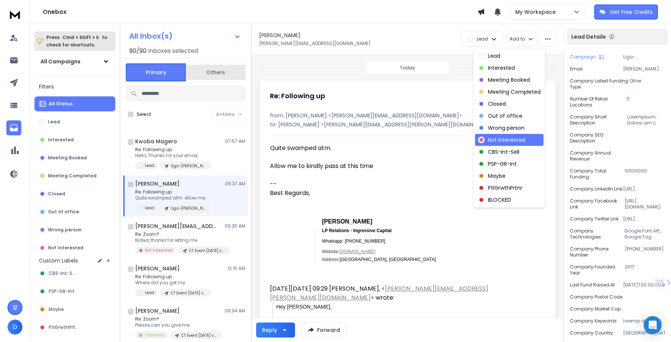
click at [508, 142] on p "Not Interested" at bounding box center [506, 139] width 37 height 7
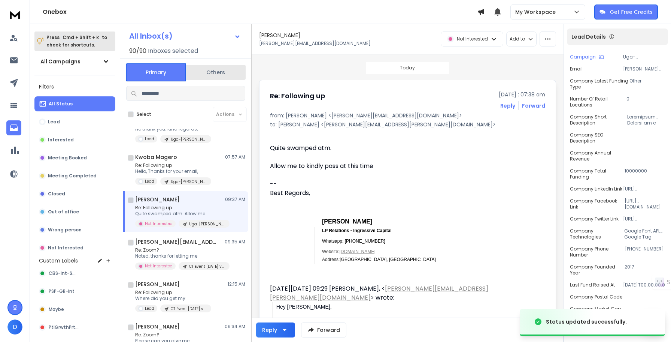
scroll to position [24, 0]
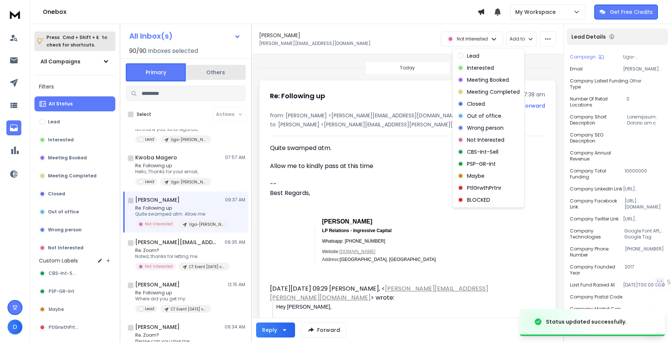
click at [488, 40] on p "Not Interested" at bounding box center [472, 39] width 31 height 6
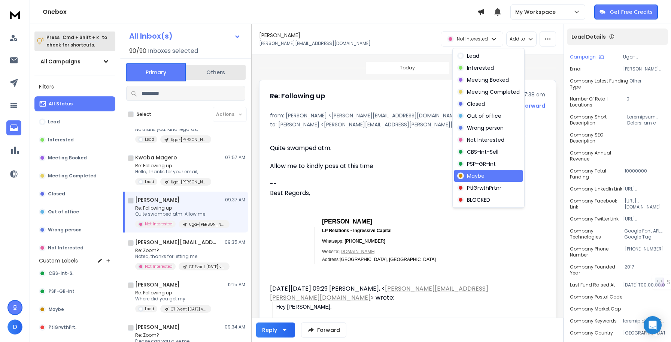
click at [479, 174] on p "Maybe" at bounding box center [476, 175] width 18 height 7
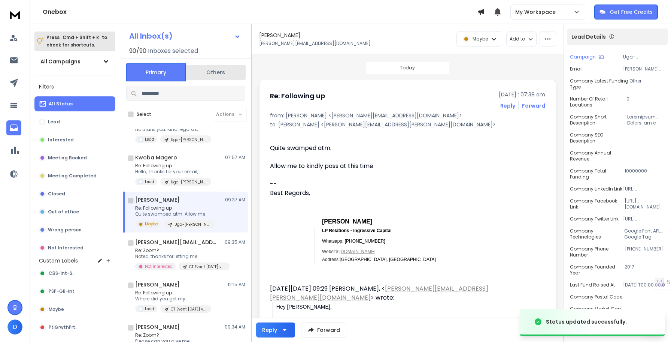
scroll to position [0, 0]
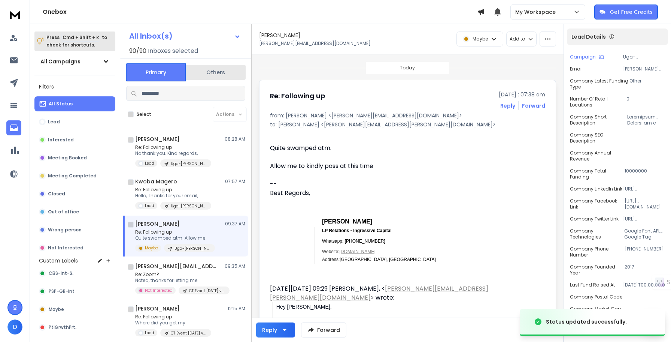
click at [148, 203] on p "Lead" at bounding box center [149, 206] width 9 height 6
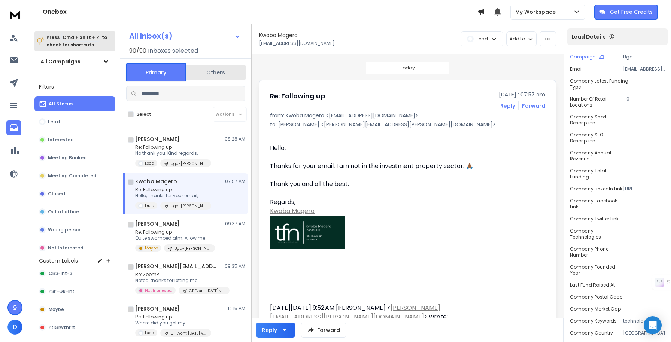
click at [515, 104] on button "Reply" at bounding box center [507, 105] width 15 height 7
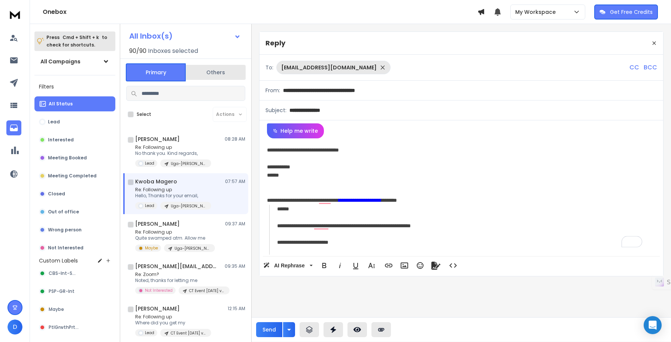
click at [276, 331] on button "Send" at bounding box center [269, 329] width 26 height 15
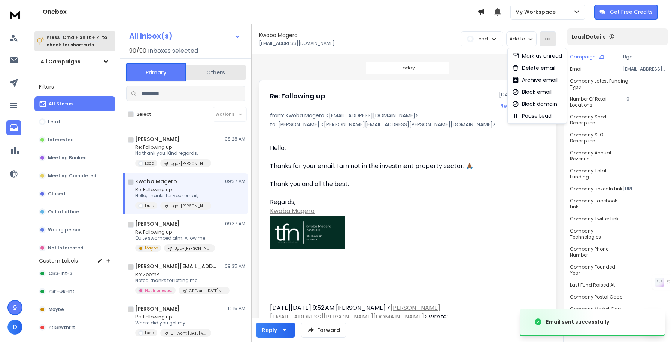
click at [556, 35] on button "button" at bounding box center [548, 38] width 16 height 15
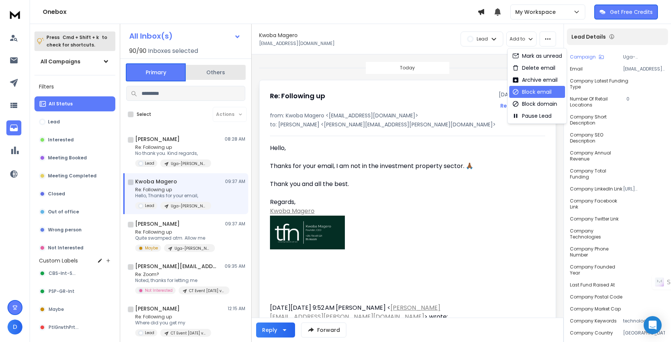
click at [536, 89] on div "Block email" at bounding box center [531, 91] width 39 height 7
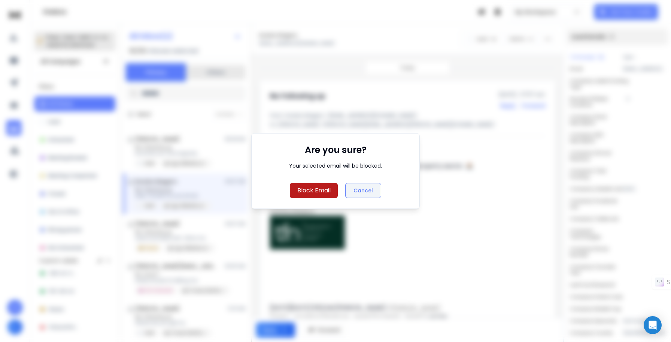
click at [325, 191] on button "Block Email" at bounding box center [314, 190] width 48 height 15
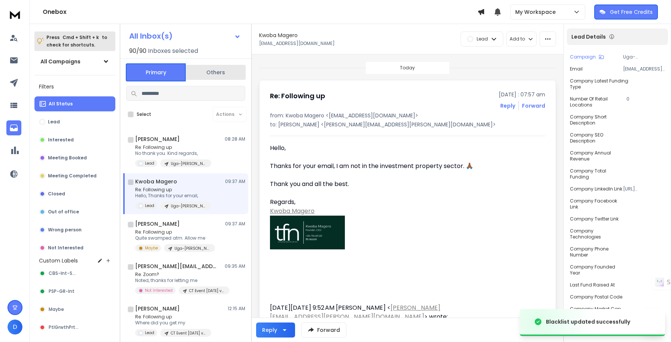
click at [503, 42] on div "Lead" at bounding box center [482, 39] width 42 height 14
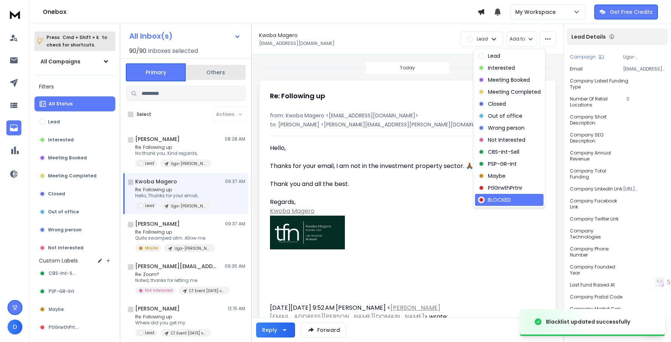
click at [514, 200] on div "BLOCKED" at bounding box center [509, 200] width 69 height 12
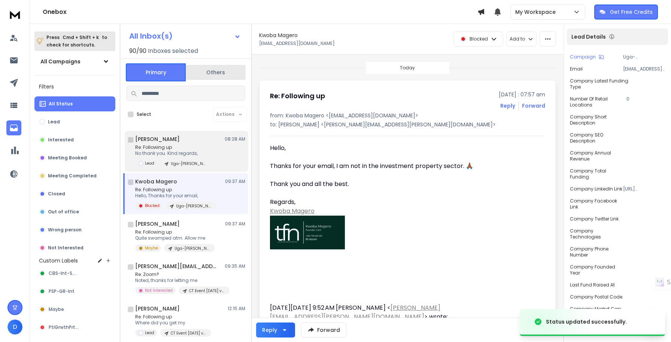
click at [176, 148] on p "Re: Following up" at bounding box center [173, 147] width 76 height 6
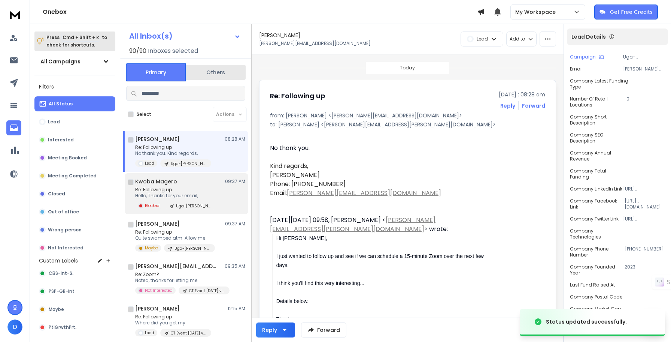
click at [183, 200] on div "Re: Following up Hello, Thanks for your email, Blocked Uga-Ken-Tan-MH-GR-Cyprus" at bounding box center [175, 197] width 81 height 23
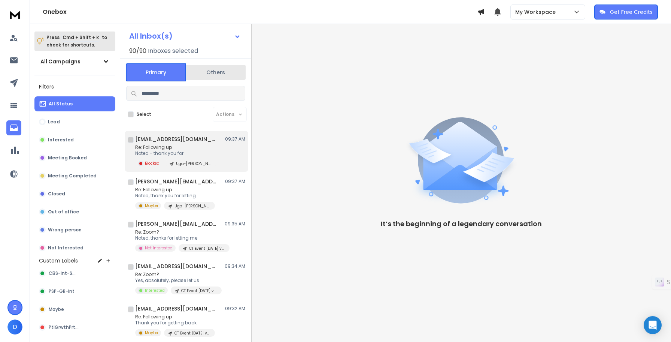
click at [220, 153] on div "Re: Following up Noted - thank you for Blocked Uga-[PERSON_NAME]-[PERSON_NAME]-…" at bounding box center [190, 155] width 110 height 23
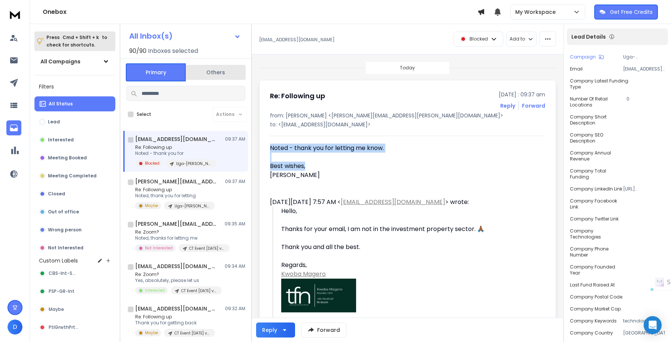
drag, startPoint x: 310, startPoint y: 166, endPoint x: 257, endPoint y: 134, distance: 61.3
copy div "Noted - thank you for letting me know. Best wishes,"
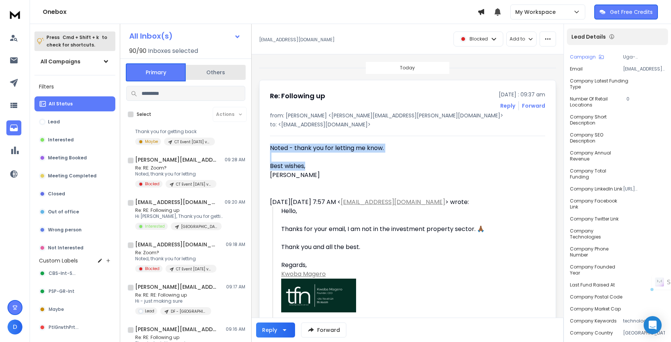
scroll to position [227, 0]
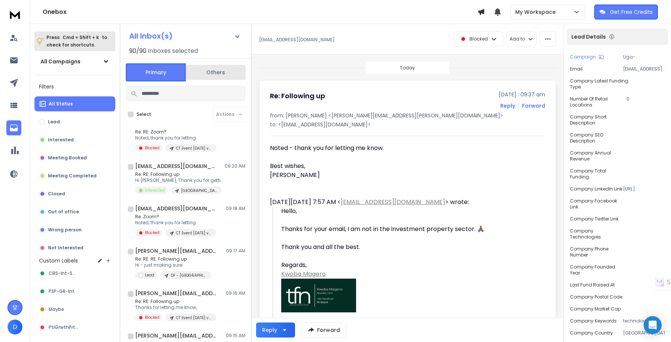
click at [194, 251] on h1 "[PERSON_NAME][EMAIL_ADDRESS][DOMAIN_NAME]" at bounding box center [176, 250] width 82 height 7
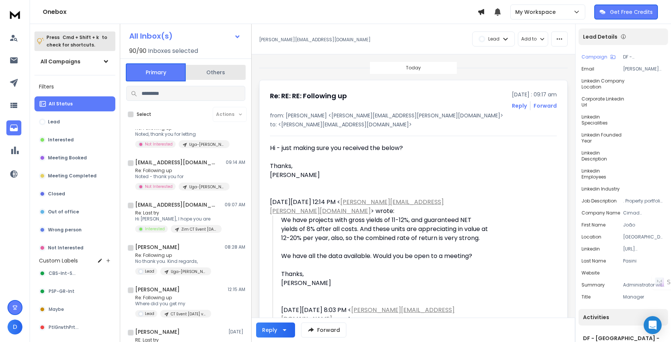
scroll to position [443, 0]
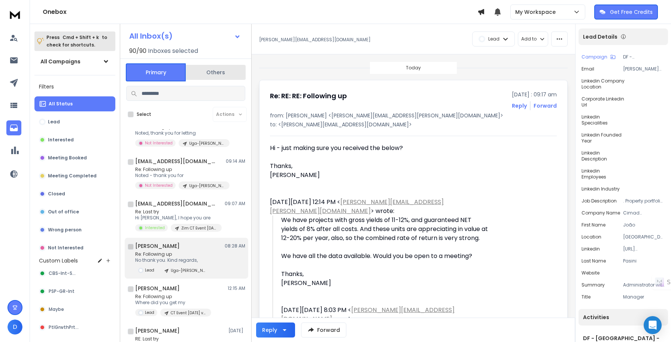
click at [198, 244] on div "[PERSON_NAME] 08:28 AM" at bounding box center [190, 245] width 110 height 7
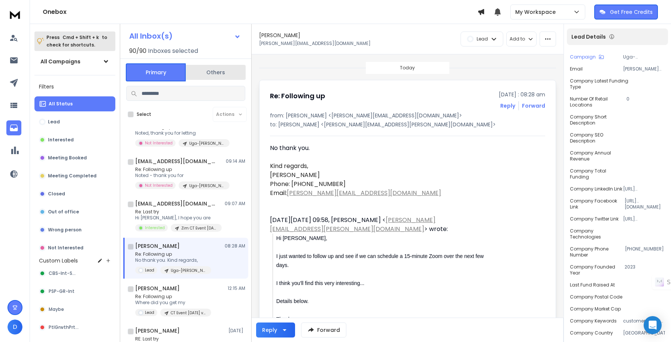
click at [515, 104] on button "Reply" at bounding box center [507, 105] width 15 height 7
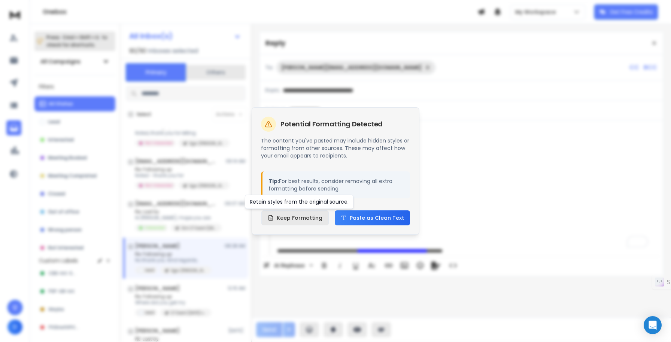
click at [299, 215] on button "Keep Formatting" at bounding box center [294, 217] width 67 height 15
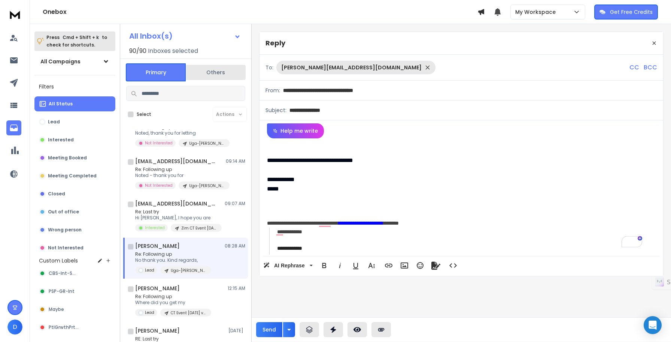
click at [270, 329] on button "Send" at bounding box center [269, 329] width 26 height 15
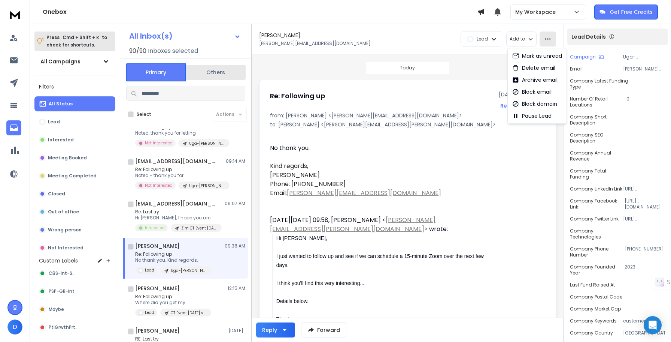
click at [551, 38] on icon "button" at bounding box center [547, 39] width 7 height 7
click at [543, 89] on div "Block email" at bounding box center [531, 91] width 39 height 7
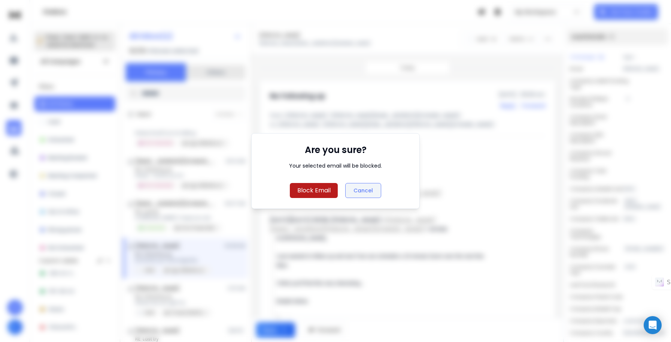
click at [306, 195] on button "Block Email" at bounding box center [314, 190] width 48 height 15
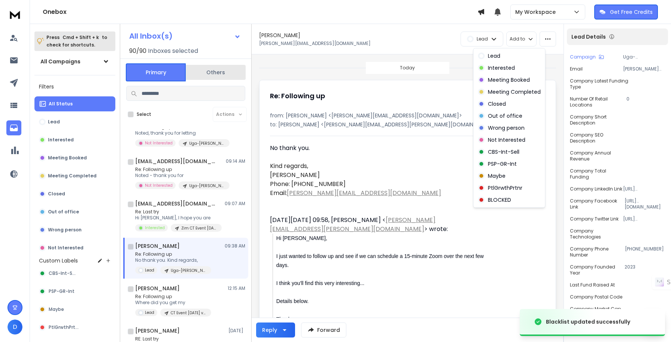
click at [495, 32] on div "Lead" at bounding box center [482, 39] width 42 height 14
click at [486, 201] on div "BLOCKED" at bounding box center [494, 199] width 33 height 7
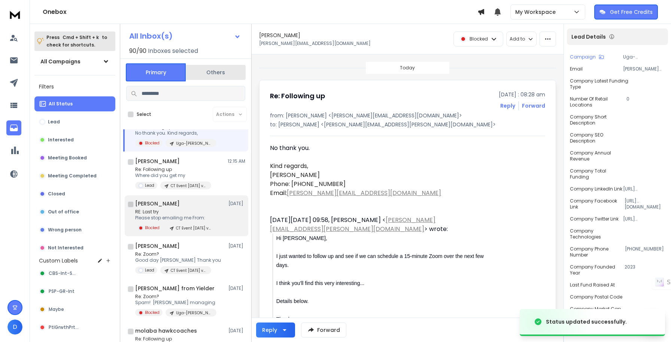
scroll to position [576, 0]
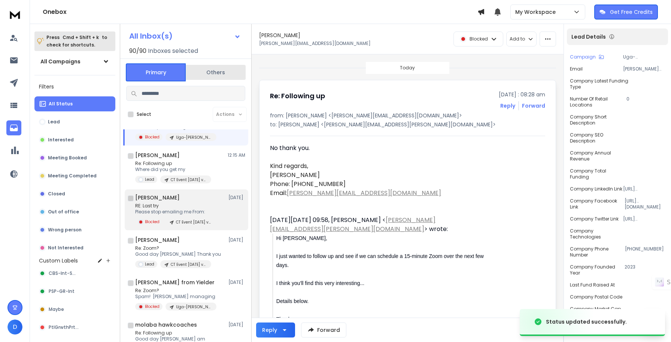
click at [196, 247] on p "Re: Zoom?" at bounding box center [178, 248] width 86 height 6
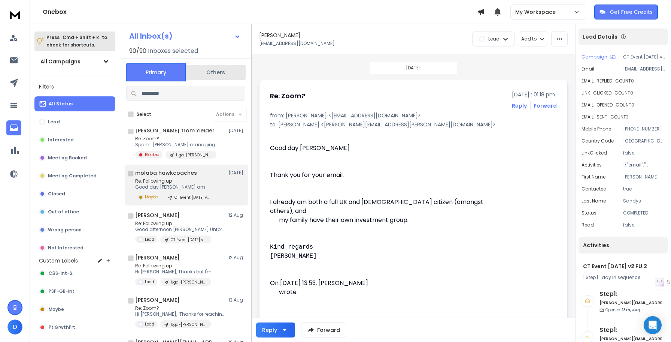
scroll to position [742, 0]
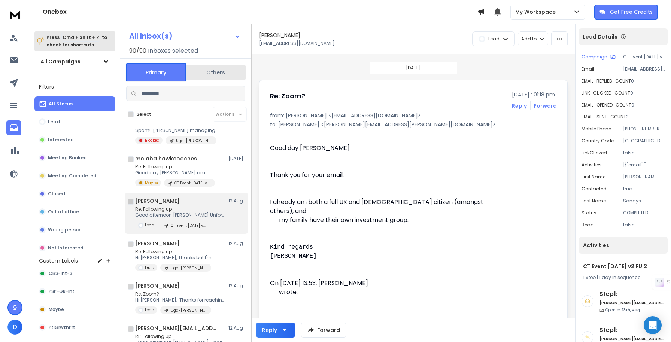
click at [196, 224] on p "CT Event [DATE] v2 FU.2" at bounding box center [189, 225] width 36 height 6
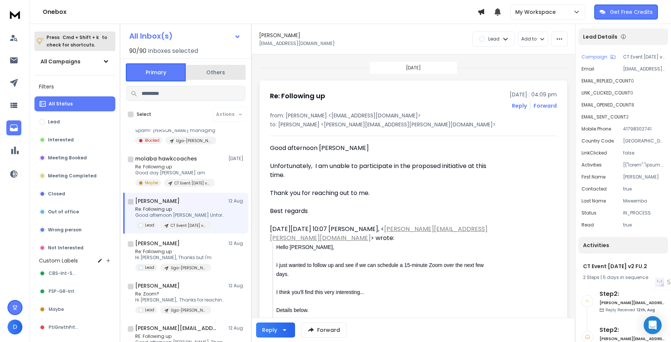
click at [521, 106] on button "Reply" at bounding box center [519, 105] width 15 height 7
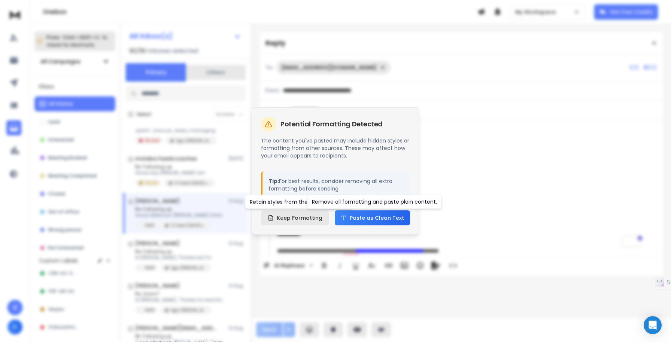
click at [306, 210] on button "Keep Formatting" at bounding box center [294, 217] width 67 height 15
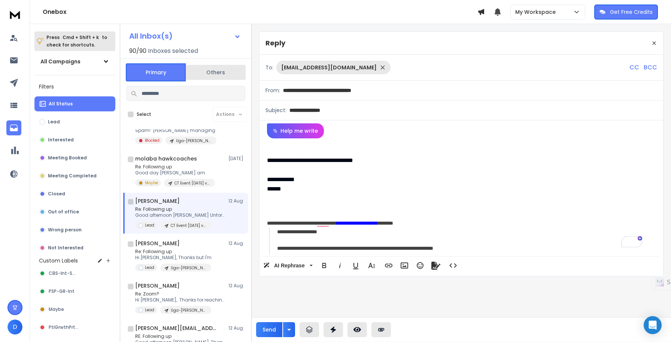
click at [275, 329] on button "Send" at bounding box center [269, 329] width 26 height 15
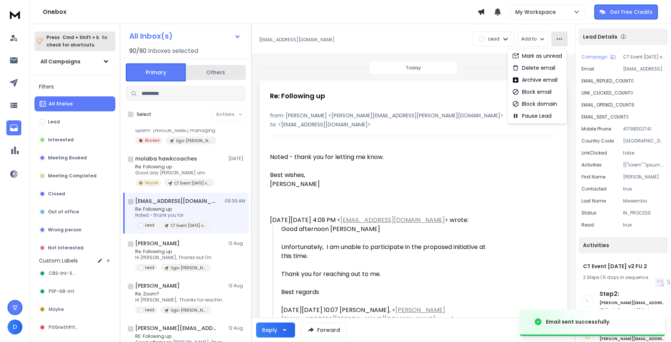
click at [560, 37] on icon "button" at bounding box center [559, 39] width 7 height 7
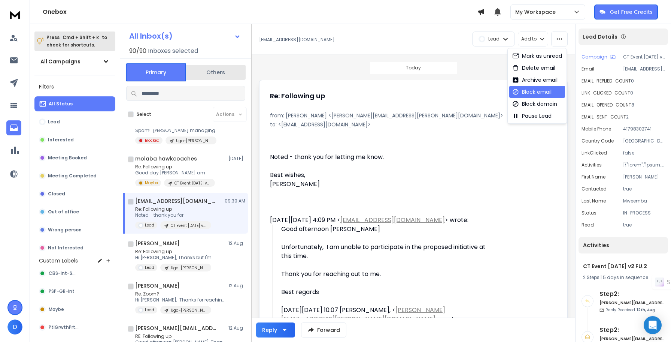
click at [541, 90] on div "Block email" at bounding box center [531, 91] width 39 height 7
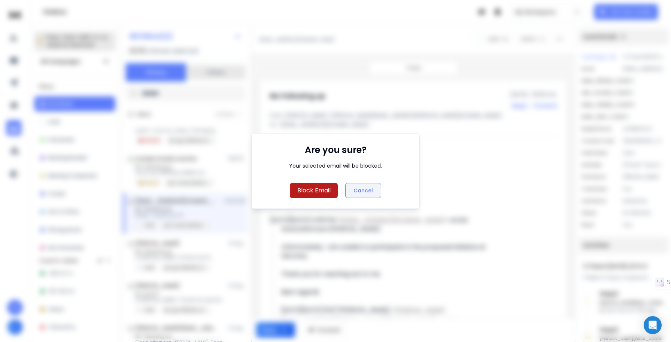
click at [311, 193] on button "Block Email" at bounding box center [314, 190] width 48 height 15
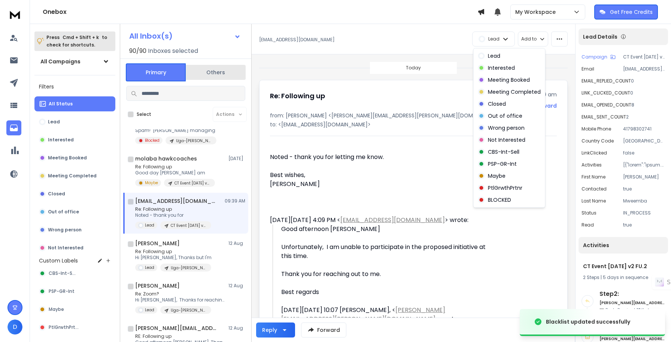
click at [500, 37] on div "Lead" at bounding box center [494, 39] width 42 height 14
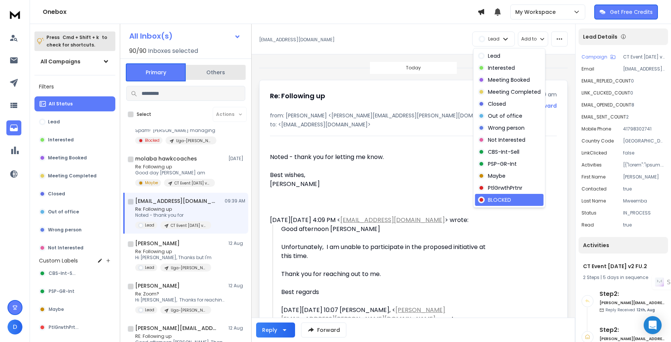
click at [497, 201] on p "BLOCKED" at bounding box center [499, 199] width 23 height 7
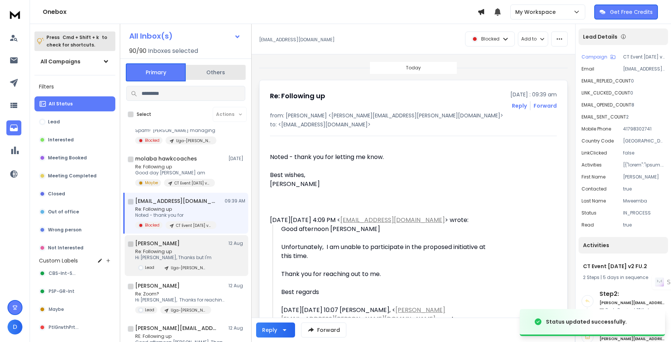
click at [200, 247] on div "[PERSON_NAME] [DATE] Re: Following up Hi [PERSON_NAME], Thanks but I'm Lead Uga…" at bounding box center [190, 255] width 110 height 32
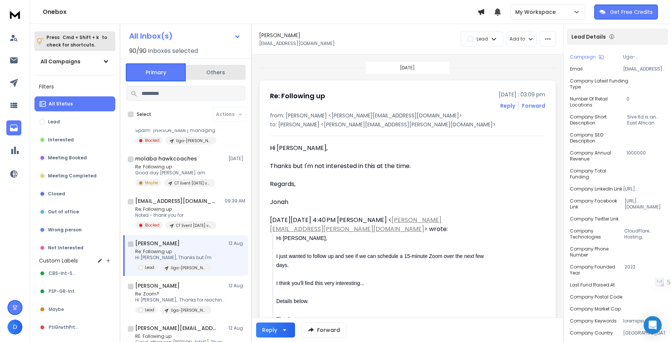
click at [514, 104] on button "Reply" at bounding box center [507, 105] width 15 height 7
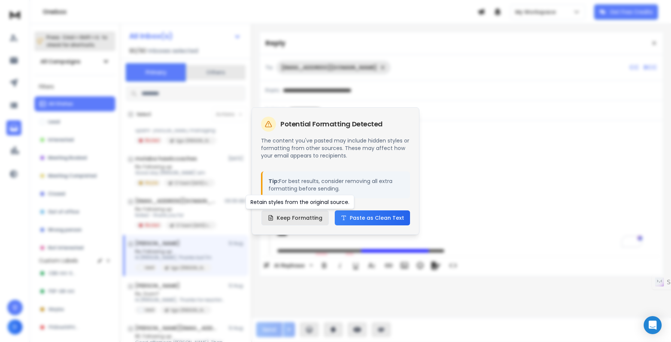
click at [302, 218] on button "Keep Formatting" at bounding box center [294, 217] width 67 height 15
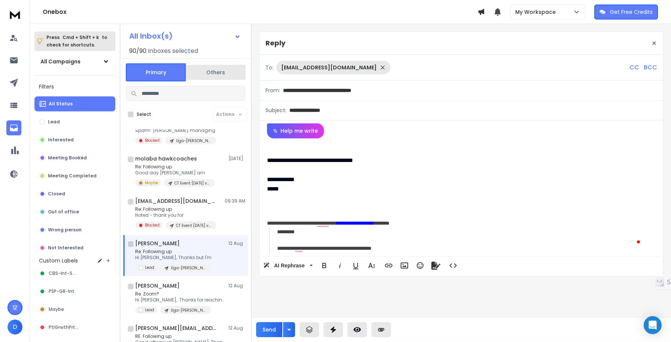
click at [272, 334] on button "Send" at bounding box center [269, 329] width 26 height 15
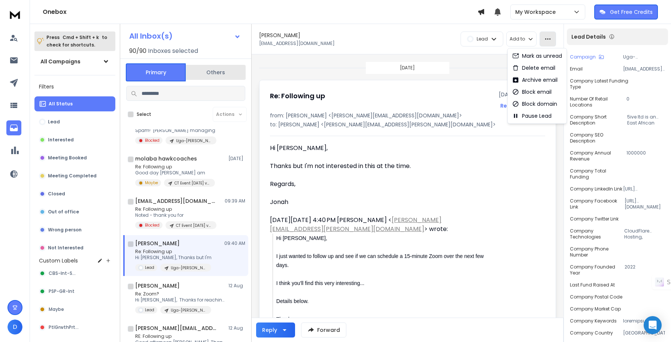
click at [550, 39] on icon "button" at bounding box center [548, 38] width 6 height 1
click at [539, 91] on div "Block email" at bounding box center [531, 91] width 39 height 7
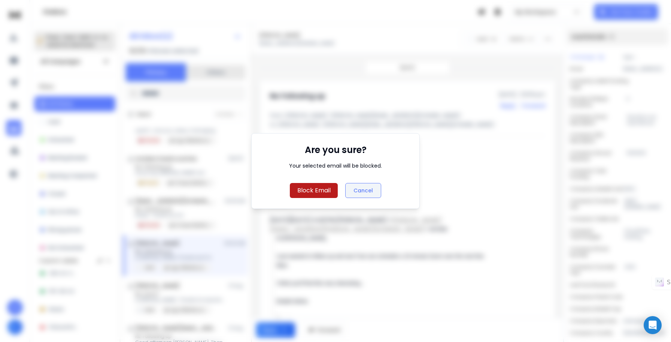
click at [304, 188] on button "Block Email" at bounding box center [314, 190] width 48 height 15
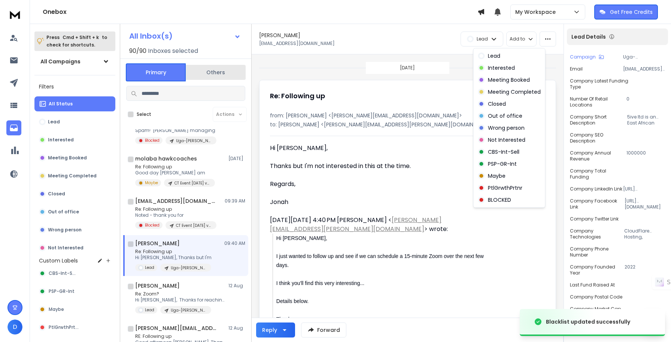
click at [503, 44] on div "Lead" at bounding box center [482, 39] width 42 height 14
click at [515, 203] on div "BLOCKED" at bounding box center [509, 200] width 69 height 12
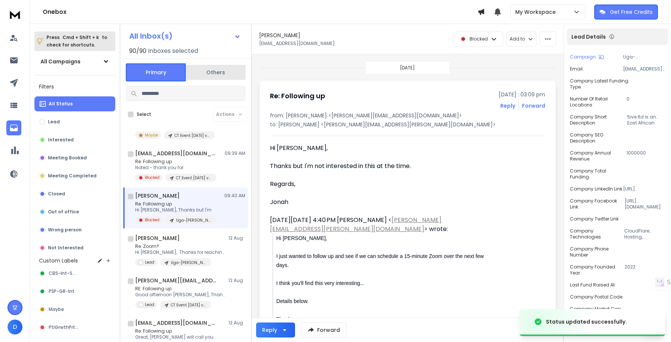
scroll to position [802, 0]
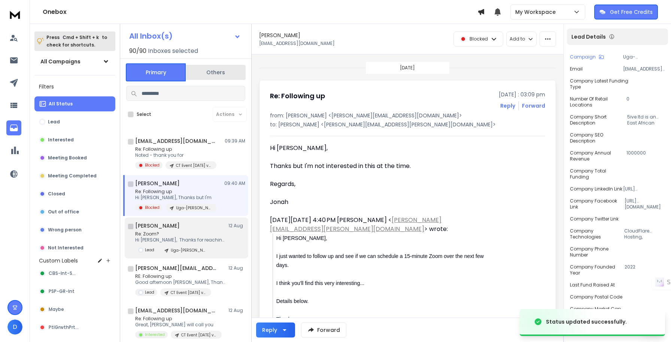
click at [180, 226] on h1 "[PERSON_NAME]" at bounding box center [157, 225] width 45 height 7
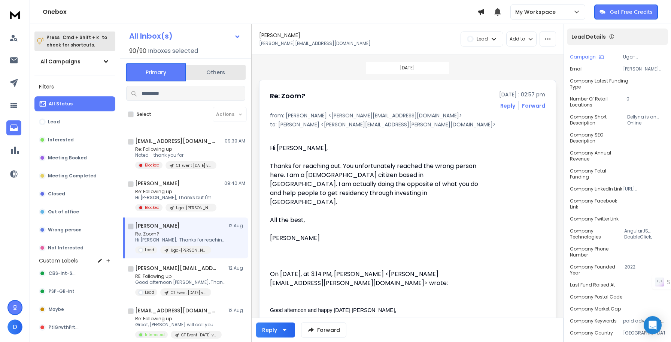
click at [515, 104] on button "Reply" at bounding box center [507, 105] width 15 height 7
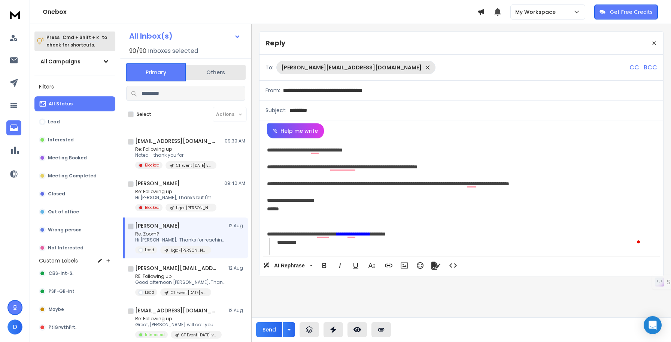
click at [407, 179] on div "To enrich screen reader interactions, please activate Accessibility in Grammarl…" at bounding box center [461, 175] width 389 height 8
click at [269, 332] on button "Send" at bounding box center [269, 329] width 26 height 15
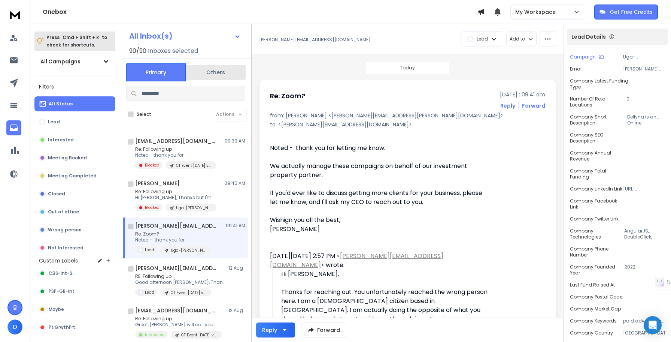
click at [497, 39] on icon at bounding box center [494, 39] width 6 height 6
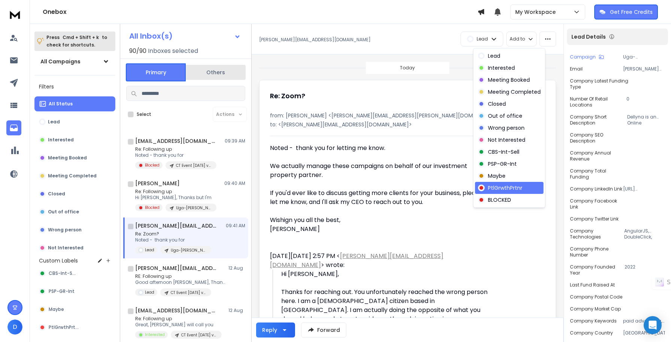
click at [505, 185] on p "PtlGrwthPrtnr" at bounding box center [505, 187] width 34 height 7
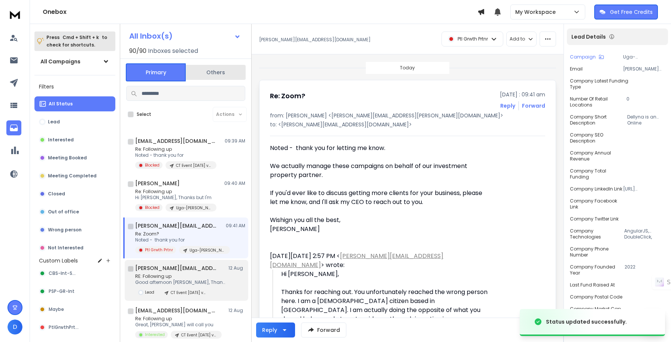
click at [193, 277] on p "RE: Following up" at bounding box center [180, 276] width 90 height 6
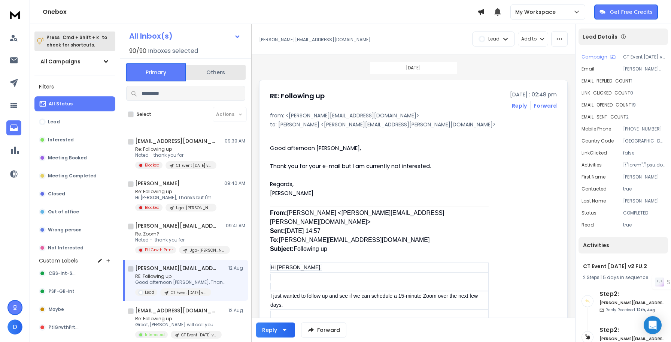
click at [515, 106] on button "Reply" at bounding box center [519, 105] width 15 height 7
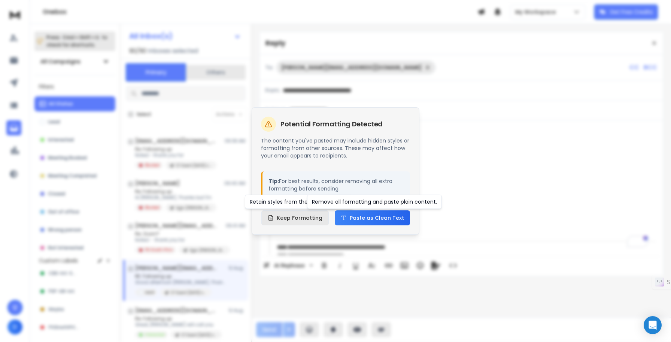
click at [315, 215] on button "Keep Formatting" at bounding box center [294, 217] width 67 height 15
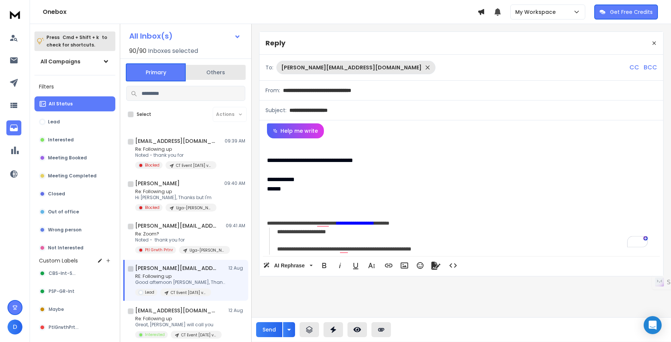
click at [270, 327] on button "Send" at bounding box center [269, 329] width 26 height 15
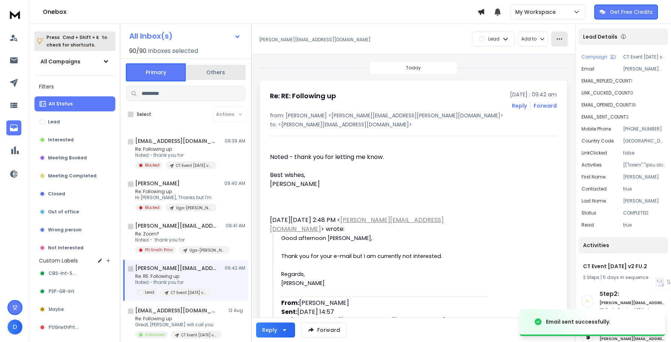
click at [558, 36] on icon "button" at bounding box center [559, 39] width 7 height 7
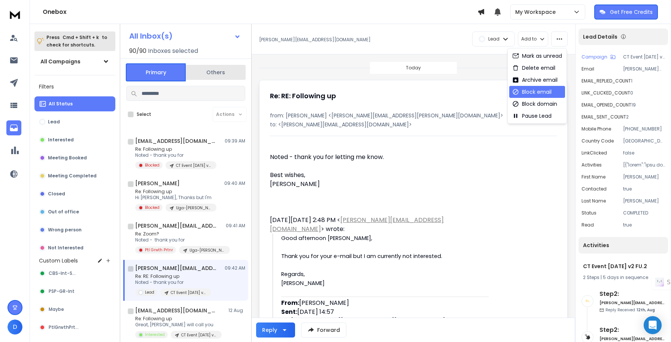
click at [545, 91] on div "Block email" at bounding box center [531, 91] width 39 height 7
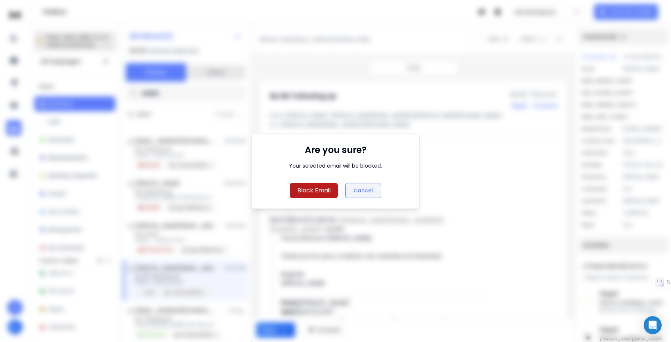
click at [308, 194] on button "Block Email" at bounding box center [314, 190] width 48 height 15
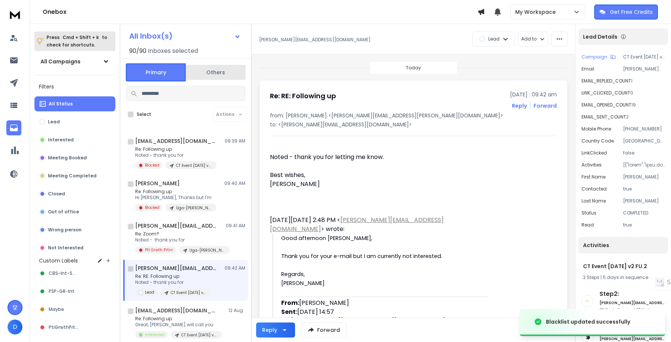
click at [488, 38] on div "Lead" at bounding box center [494, 39] width 42 height 14
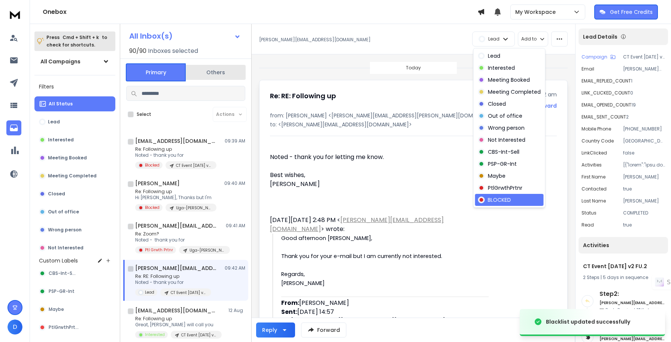
click at [486, 201] on div "BLOCKED" at bounding box center [494, 199] width 33 height 7
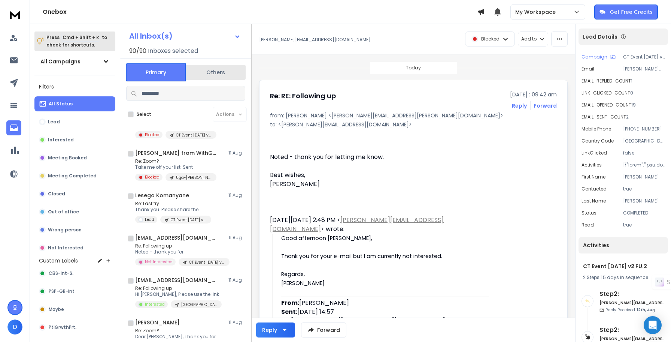
scroll to position [1338, 0]
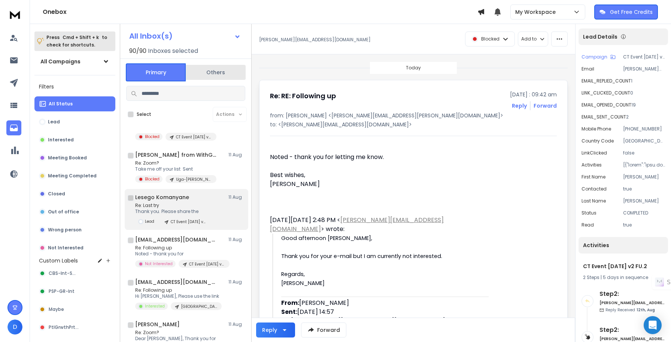
click at [178, 214] on p "Thank you. Please share the" at bounding box center [173, 211] width 76 height 6
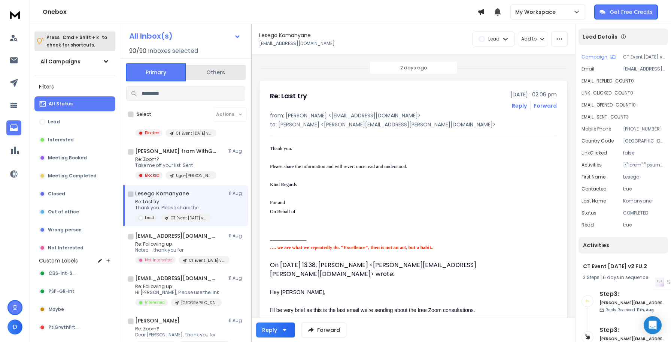
scroll to position [1336, 0]
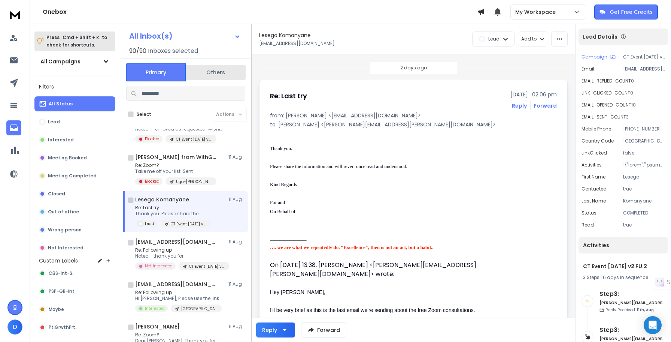
click at [516, 105] on button "Reply" at bounding box center [519, 105] width 15 height 7
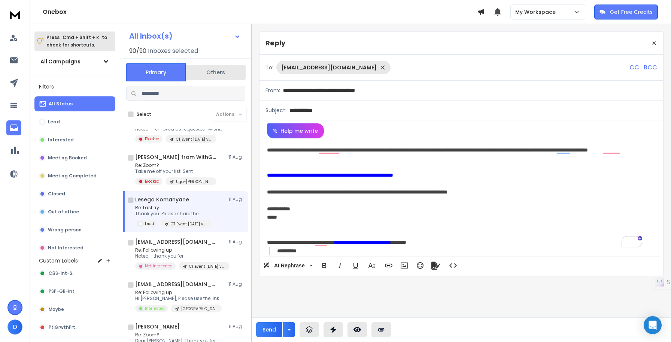
click at [265, 330] on button "Send" at bounding box center [269, 329] width 26 height 15
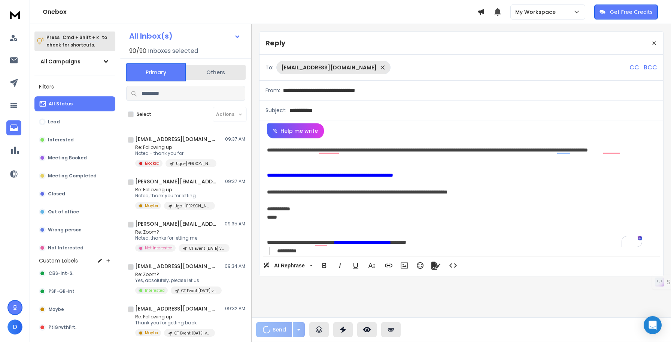
scroll to position [1336, 0]
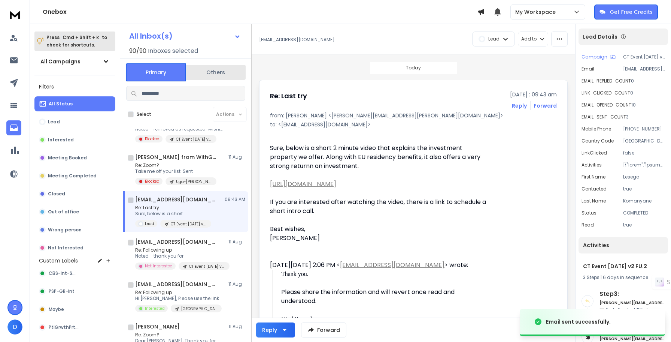
click at [507, 40] on icon at bounding box center [506, 39] width 6 height 6
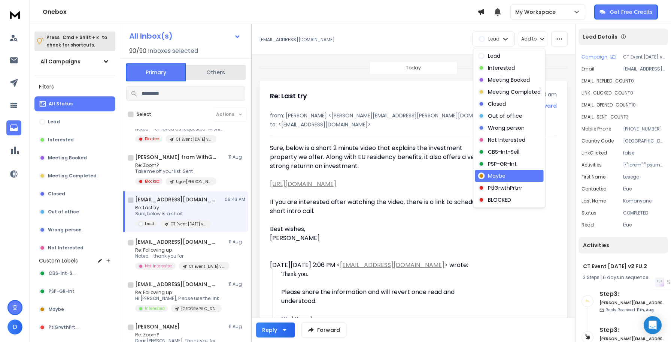
click at [514, 175] on div "Maybe" at bounding box center [509, 176] width 69 height 12
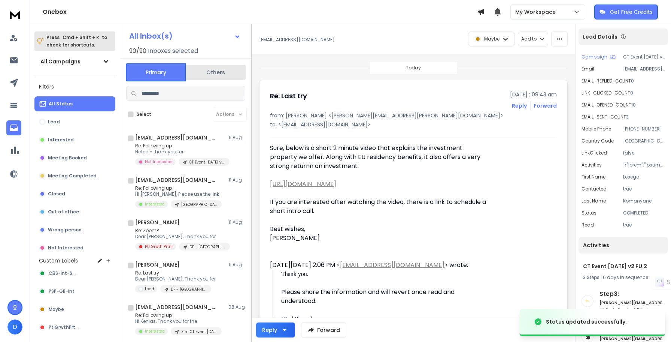
scroll to position [1488, 0]
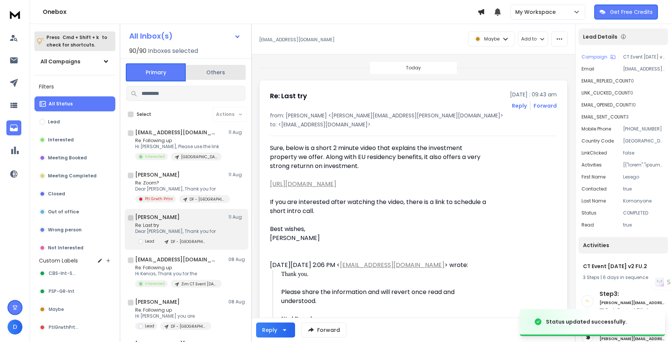
click at [209, 226] on p "Re: Last try" at bounding box center [175, 225] width 81 height 6
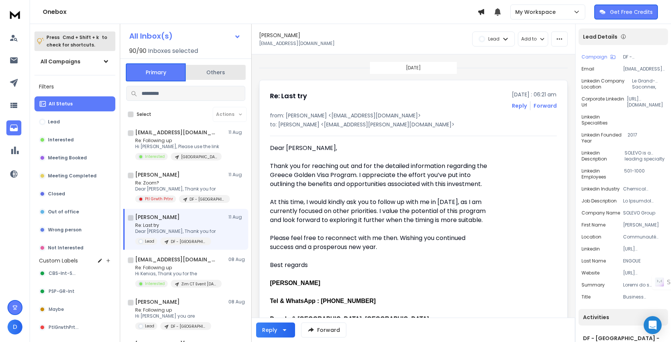
scroll to position [1522, 0]
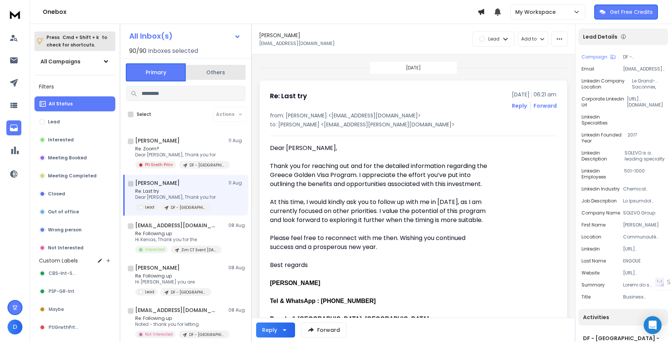
click at [501, 42] on div "Lead" at bounding box center [494, 39] width 42 height 14
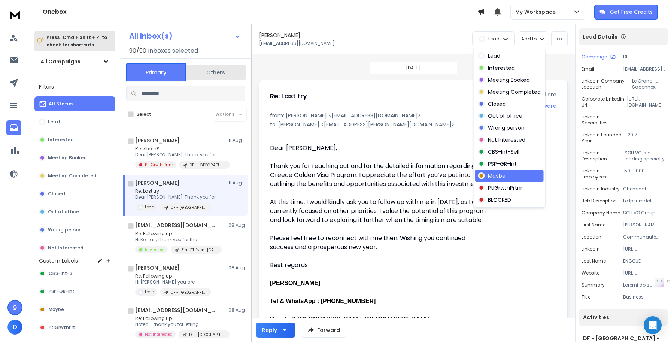
click at [494, 175] on p "Maybe" at bounding box center [497, 175] width 18 height 7
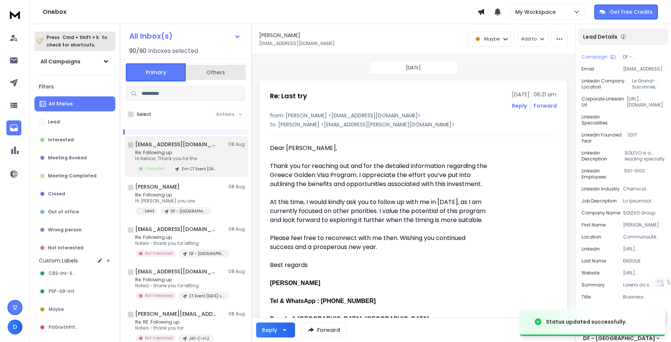
scroll to position [1602, 0]
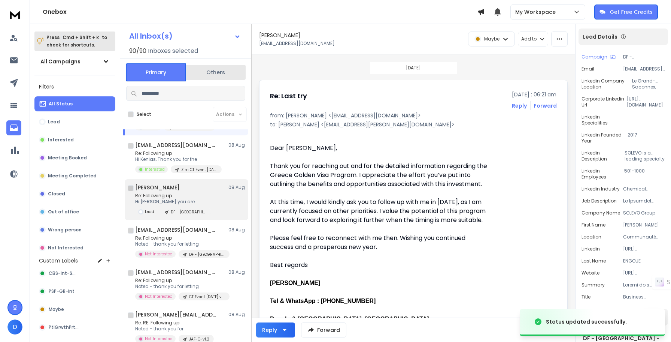
click at [200, 200] on p "Hi [PERSON_NAME] you are" at bounding box center [173, 201] width 76 height 6
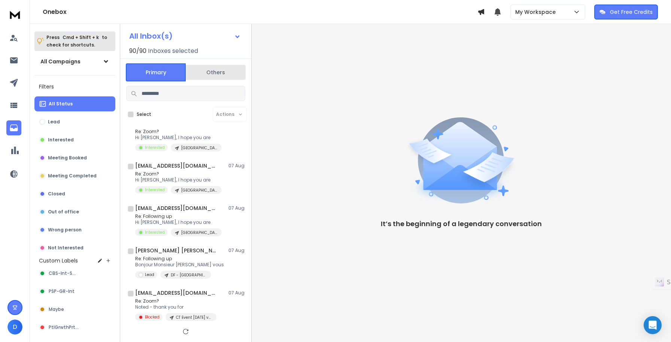
scroll to position [1919, 0]
click at [224, 268] on div "Re: Following up Bonjour Monsieur [PERSON_NAME] vous Lead DF - [GEOGRAPHIC_DATA…" at bounding box center [190, 267] width 110 height 23
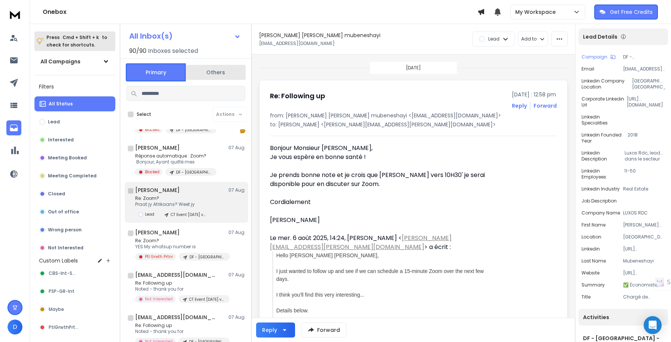
scroll to position [2149, 0]
click at [188, 191] on div "[PERSON_NAME] [DATE]" at bounding box center [190, 190] width 110 height 7
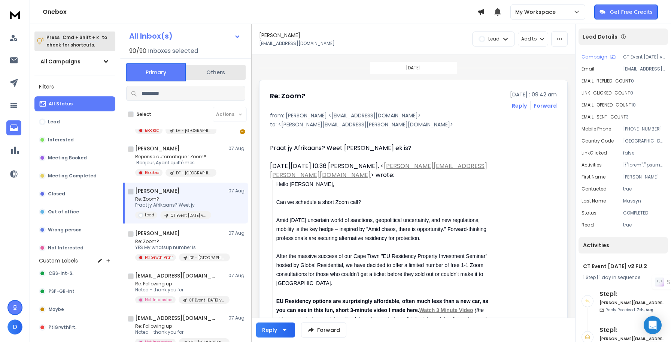
click at [518, 105] on button "Reply" at bounding box center [519, 105] width 15 height 7
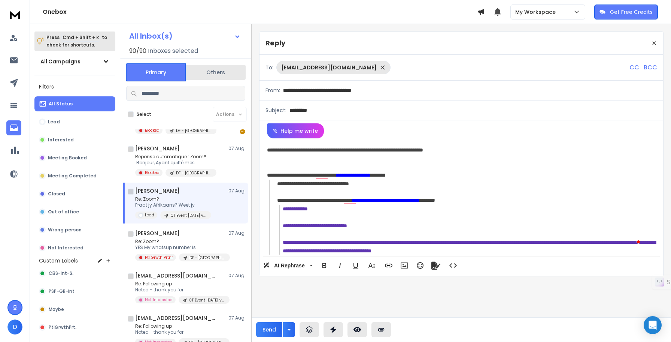
click at [312, 183] on div "**********" at bounding box center [460, 183] width 366 height 8
copy div "*********"
click at [474, 151] on div "**********" at bounding box center [454, 150] width 375 height 8
click at [532, 150] on div "**********" at bounding box center [454, 150] width 375 height 8
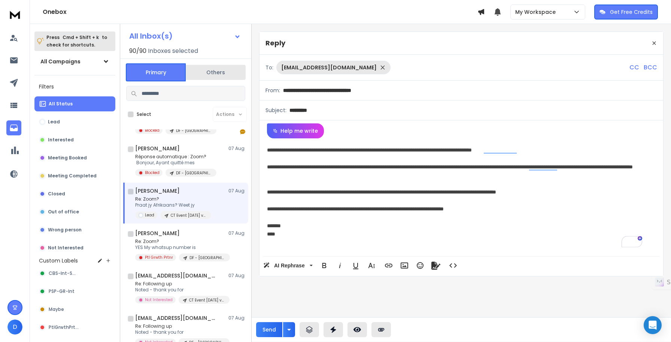
click at [556, 192] on div "**********" at bounding box center [454, 192] width 375 height 8
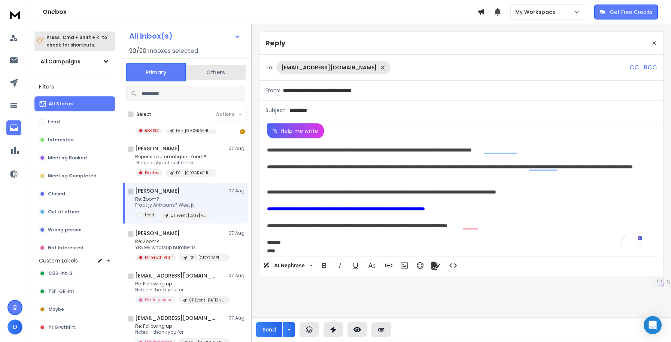
click at [272, 332] on button "Send" at bounding box center [269, 329] width 26 height 15
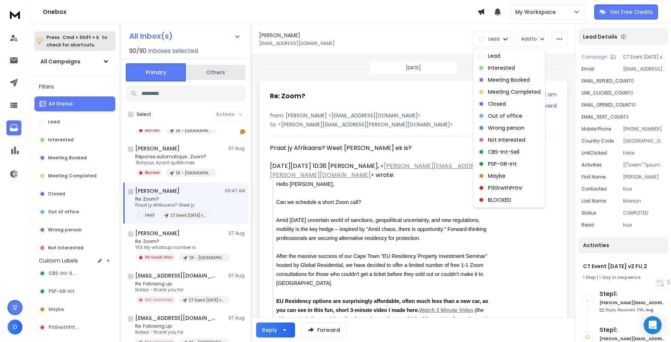
click at [500, 39] on p "Lead" at bounding box center [493, 39] width 11 height 6
click at [507, 176] on div "Maybe" at bounding box center [509, 176] width 69 height 12
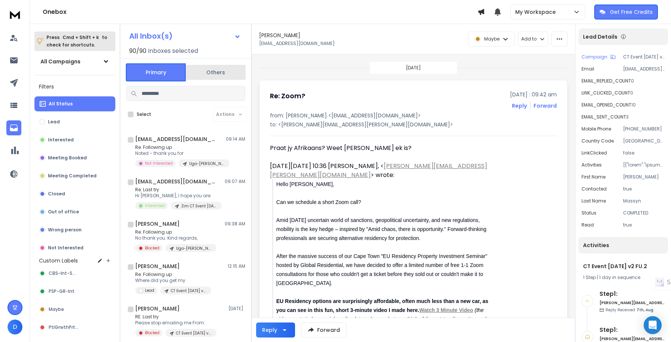
scroll to position [0, 0]
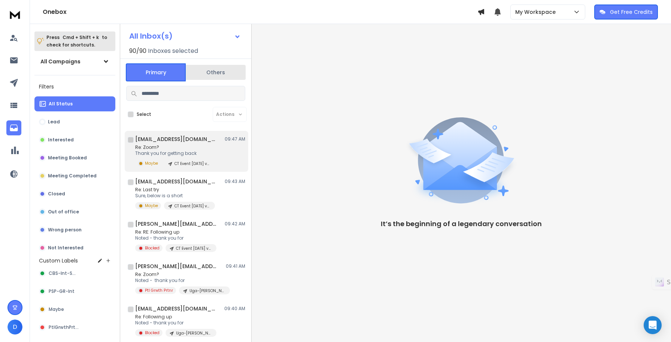
click at [170, 151] on p "Thank you for getting back" at bounding box center [175, 153] width 80 height 6
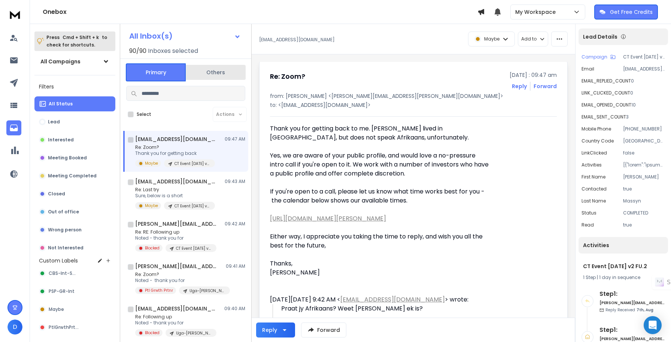
scroll to position [23, 0]
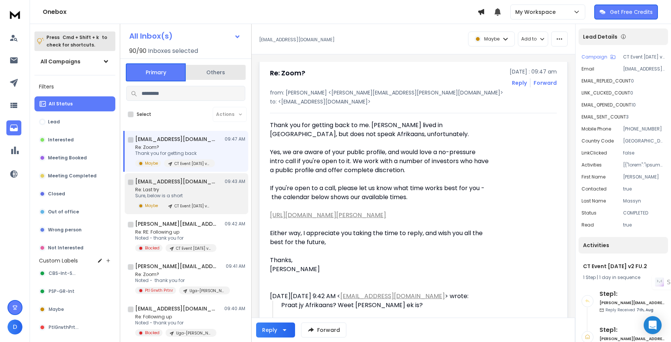
click at [196, 186] on div "[EMAIL_ADDRESS][DOMAIN_NAME] 09:43 AM Re: Last try Sure, below is a short Maybe…" at bounding box center [190, 193] width 110 height 32
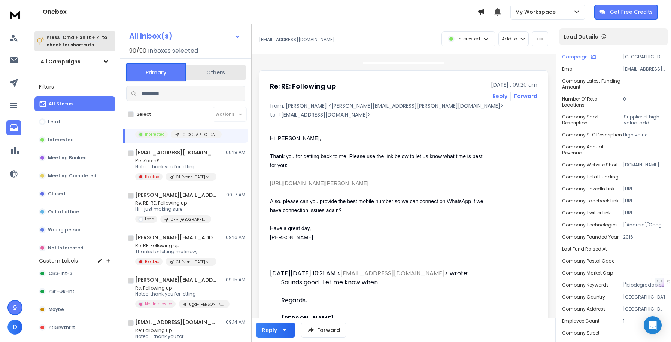
scroll to position [582, 0]
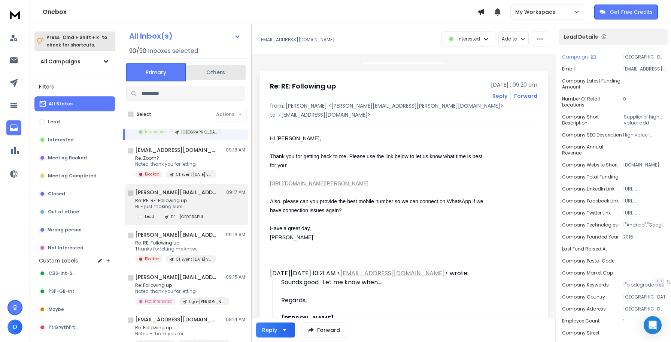
click at [188, 209] on div "Re: RE: RE: Following up Hi - just making sure Lead DF - [GEOGRAPHIC_DATA] - FU…" at bounding box center [173, 208] width 76 height 23
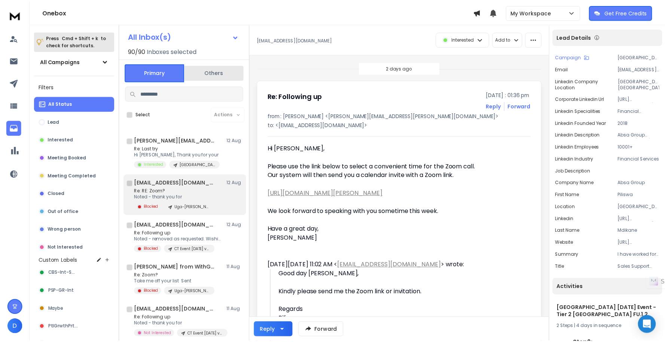
scroll to position [1150, 0]
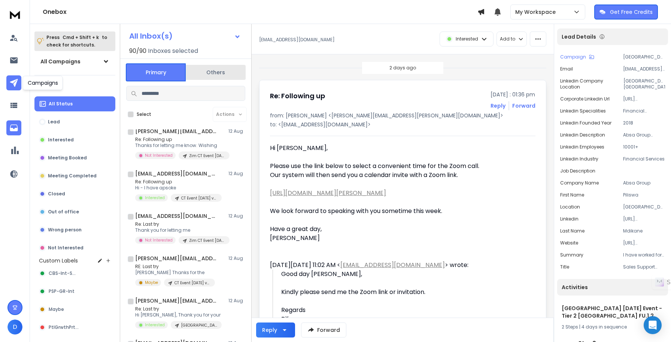
click at [13, 84] on icon at bounding box center [14, 83] width 8 height 8
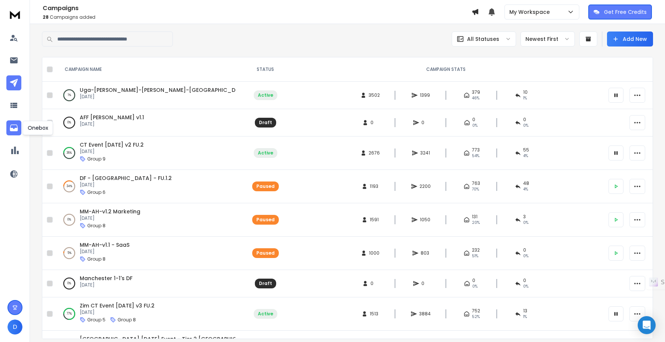
click at [14, 130] on icon at bounding box center [14, 127] width 8 height 7
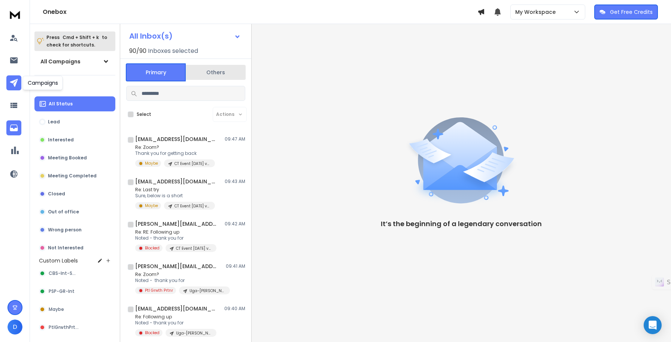
click at [9, 78] on link at bounding box center [13, 82] width 15 height 15
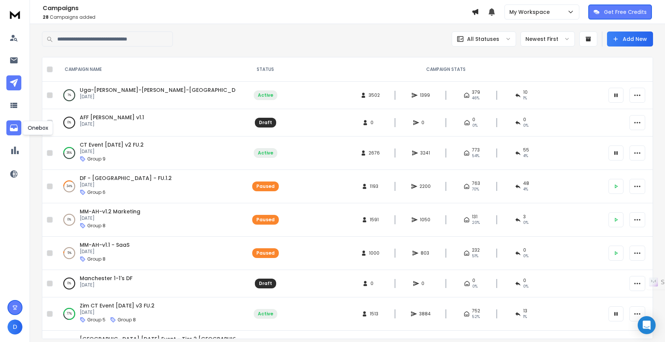
click at [12, 125] on icon at bounding box center [13, 127] width 9 height 9
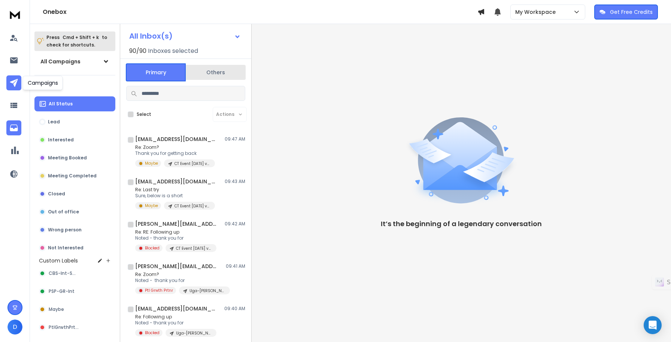
click at [12, 84] on icon at bounding box center [13, 82] width 9 height 9
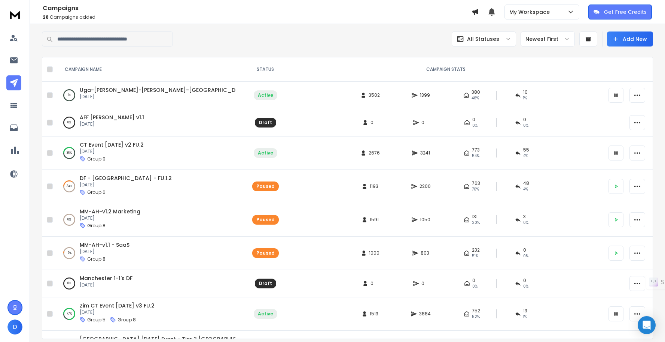
click at [34, 60] on div "Campaigns 28 Campaigns Added All Statuses Newest First Add New CAMPAIGN NAME ST…" at bounding box center [347, 185] width 635 height 322
click at [34, 136] on div "Campaigns 28 Campaigns Added All Statuses Newest First Add New CAMPAIGN NAME ST…" at bounding box center [347, 185] width 635 height 322
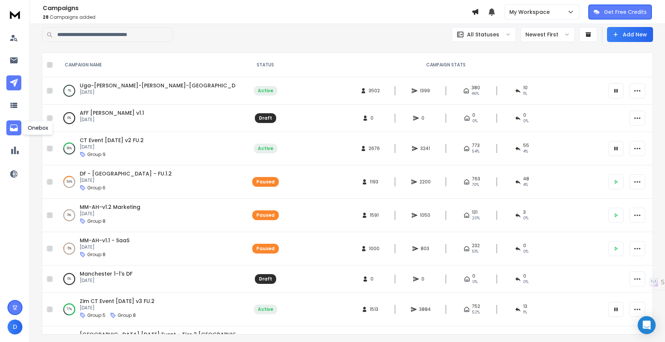
click at [10, 128] on icon at bounding box center [14, 127] width 8 height 7
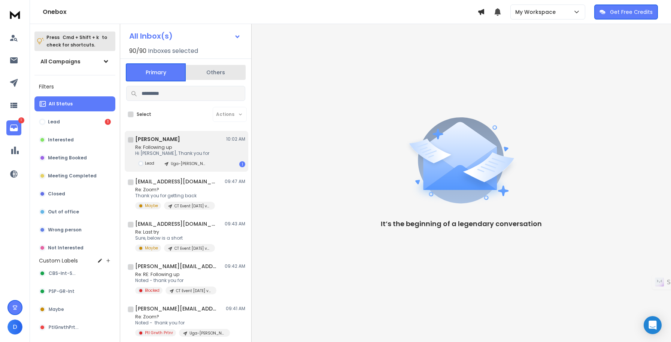
click at [222, 156] on div "Re: Following up Hi [PERSON_NAME], Thank you for Lead Uga-[PERSON_NAME]-[PERSON…" at bounding box center [190, 155] width 110 height 23
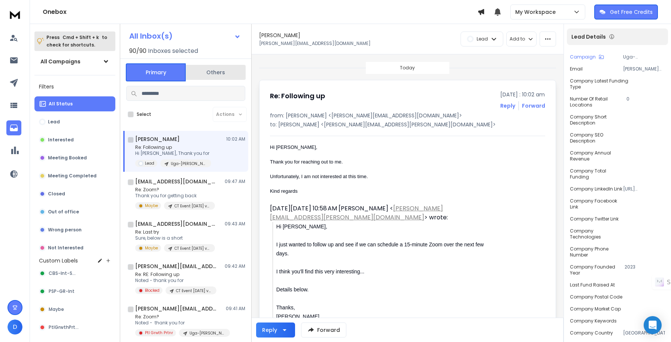
click at [515, 106] on button "Reply" at bounding box center [507, 105] width 15 height 7
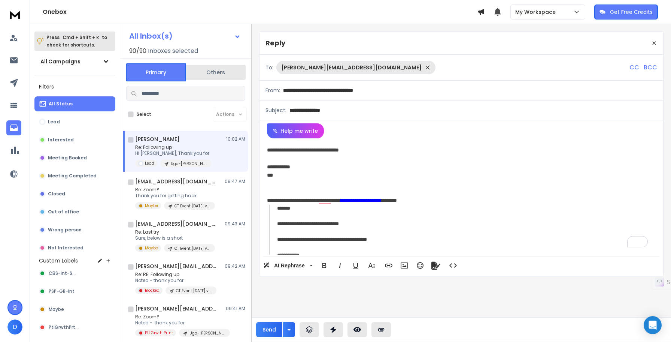
click at [273, 331] on button "Send" at bounding box center [269, 329] width 26 height 15
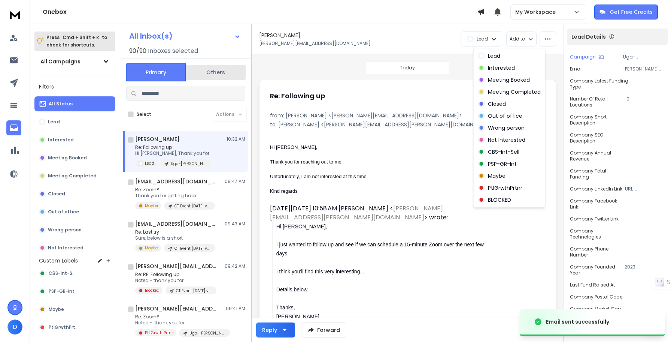
click at [497, 38] on icon at bounding box center [494, 39] width 6 height 6
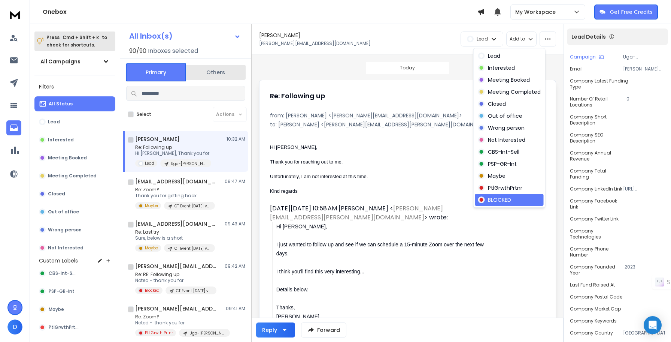
click at [500, 196] on p "BLOCKED" at bounding box center [499, 199] width 23 height 7
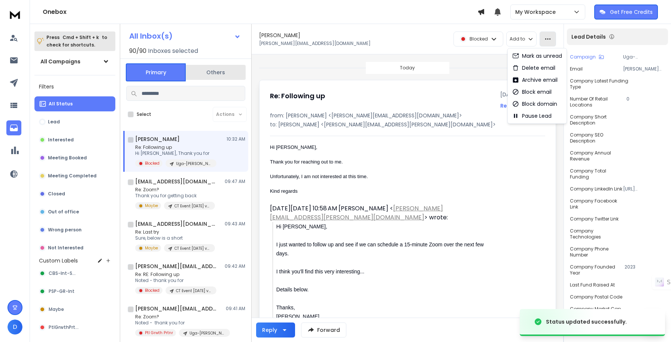
click at [551, 42] on icon "button" at bounding box center [547, 39] width 7 height 7
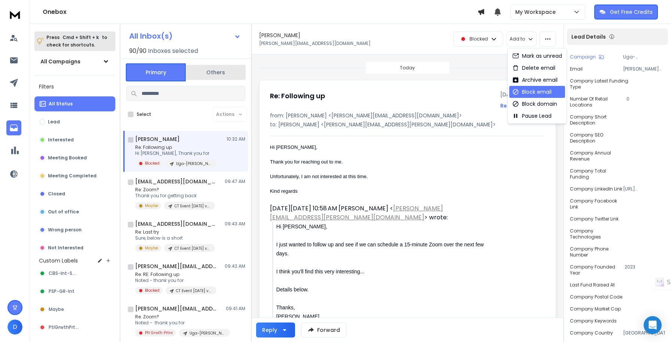
click at [537, 94] on div "Block email" at bounding box center [531, 91] width 39 height 7
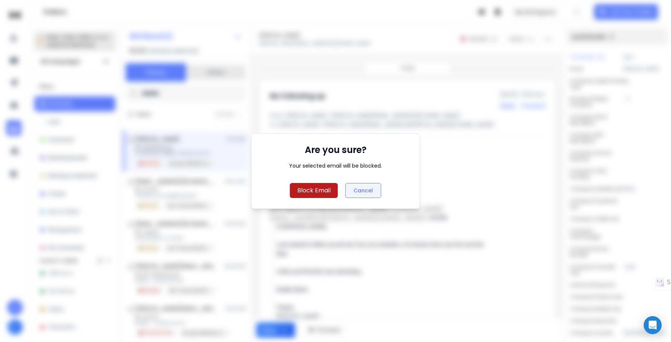
click at [316, 195] on button "Block Email" at bounding box center [314, 190] width 48 height 15
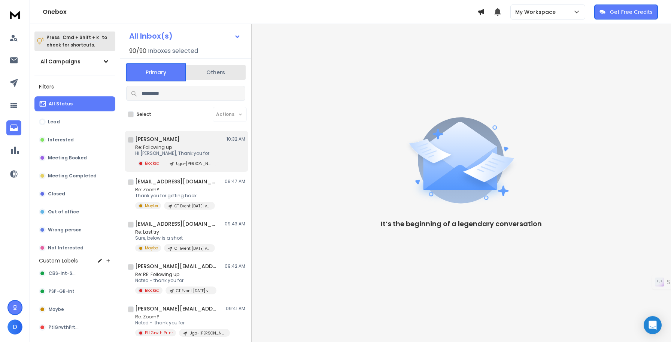
click at [166, 150] on p "Hi [PERSON_NAME], Thank you for" at bounding box center [175, 153] width 81 height 6
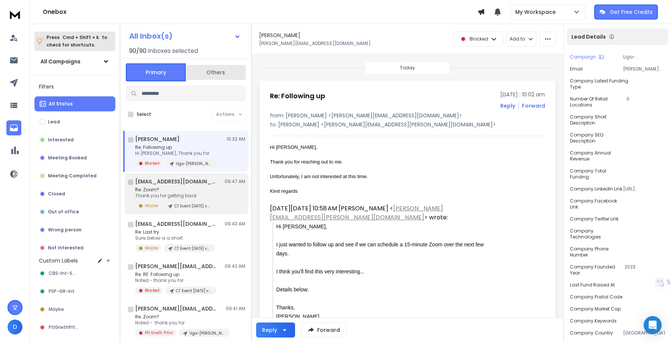
click at [161, 190] on p "Re: Zoom?" at bounding box center [175, 189] width 80 height 6
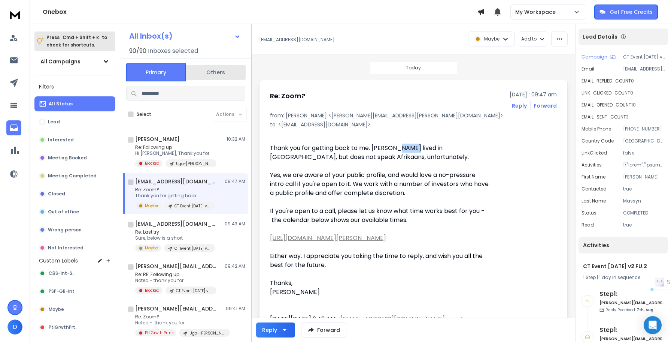
drag, startPoint x: 413, startPoint y: 148, endPoint x: 399, endPoint y: 149, distance: 14.6
click at [399, 149] on div "Thank you for getting back to me. [PERSON_NAME] lived in [GEOGRAPHIC_DATA], but…" at bounding box center [379, 152] width 219 height 18
click at [314, 186] on div "Yes, we are aware of your public profile, and would love a no-pressure intro ca…" at bounding box center [379, 183] width 219 height 27
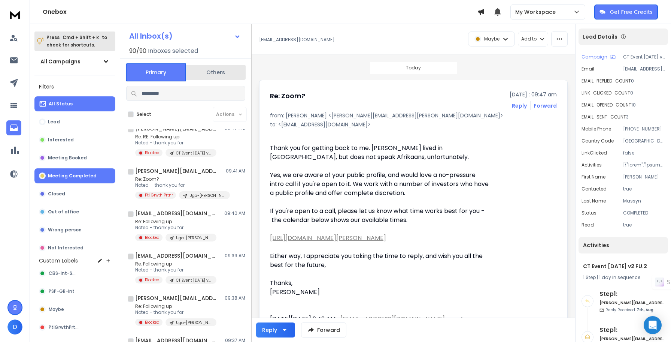
scroll to position [158, 0]
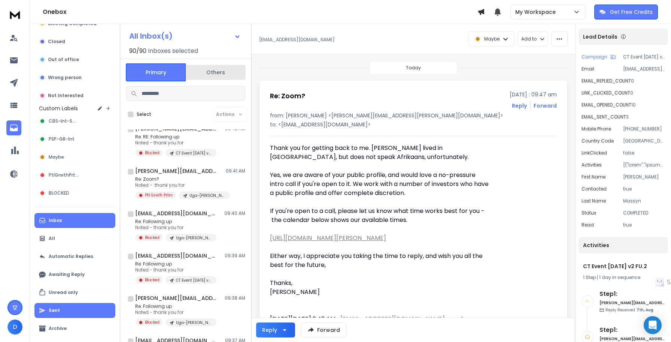
click at [63, 303] on button "Sent" at bounding box center [74, 310] width 81 height 15
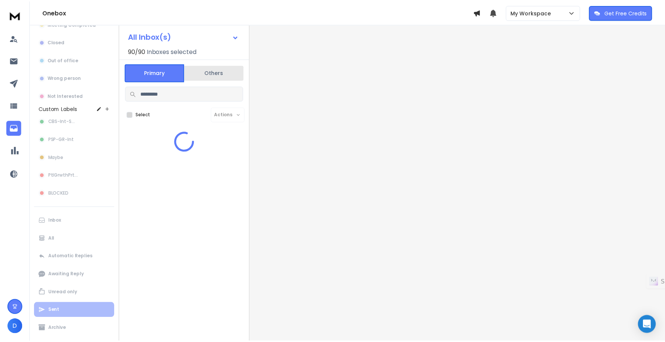
scroll to position [0, 0]
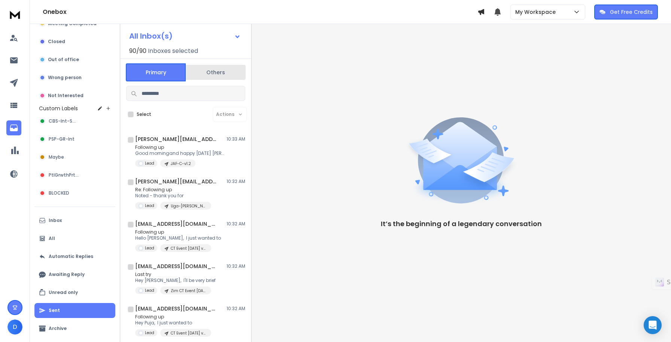
click at [155, 94] on input at bounding box center [185, 93] width 119 height 15
paste input "**********"
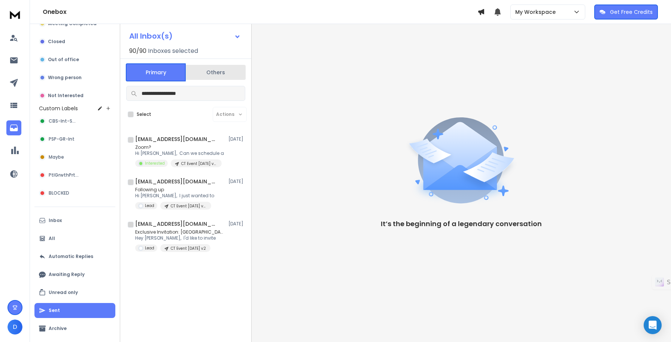
click at [168, 92] on input "**********" at bounding box center [185, 93] width 119 height 15
paste input "**********"
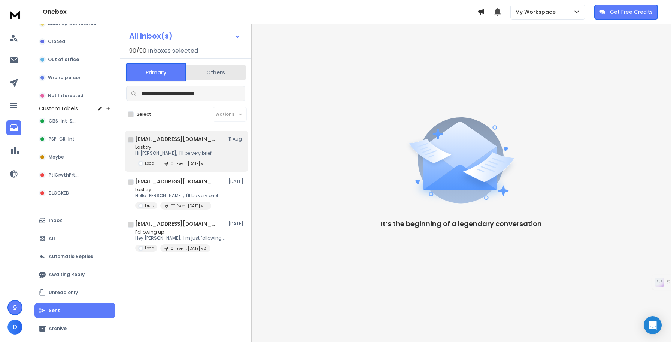
type input "**********"
click at [181, 143] on div "[EMAIL_ADDRESS][DOMAIN_NAME] [DATE] Last try Hi [PERSON_NAME], I'll be very bri…" at bounding box center [190, 151] width 110 height 32
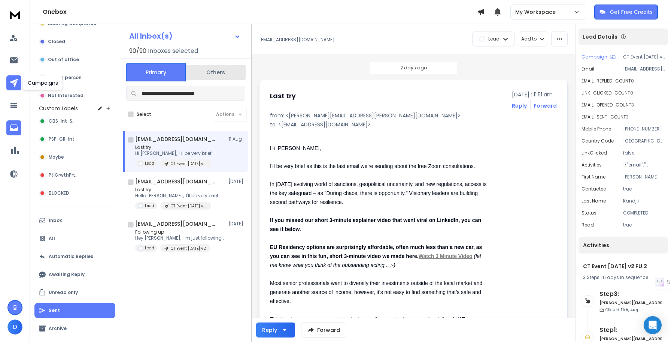
click at [12, 85] on icon at bounding box center [13, 82] width 9 height 9
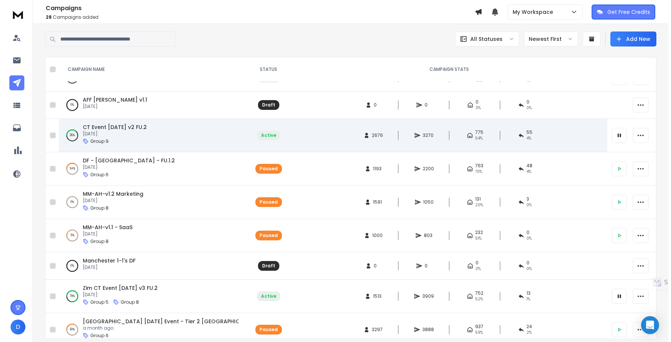
scroll to position [26, 0]
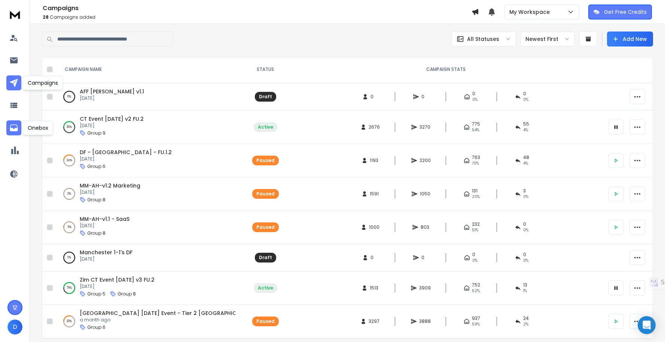
click at [15, 127] on icon at bounding box center [13, 127] width 9 height 9
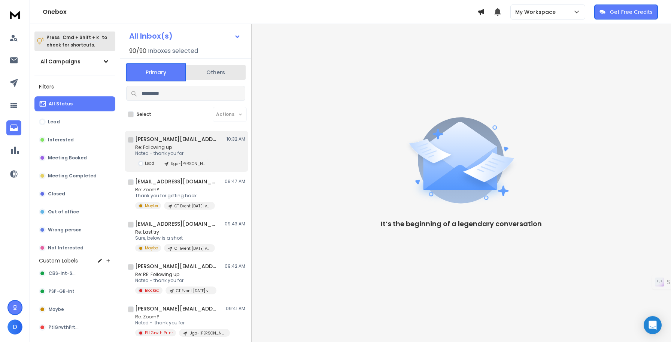
click at [213, 154] on div "Re: Following up Noted - thank you for Lead Uga-[PERSON_NAME]-[PERSON_NAME]-[GE…" at bounding box center [190, 155] width 110 height 23
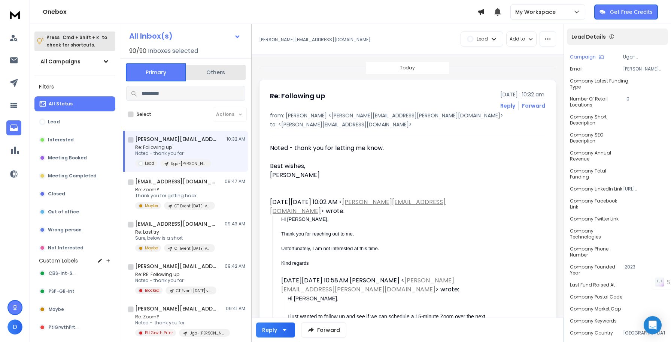
click at [497, 40] on icon at bounding box center [494, 39] width 6 height 6
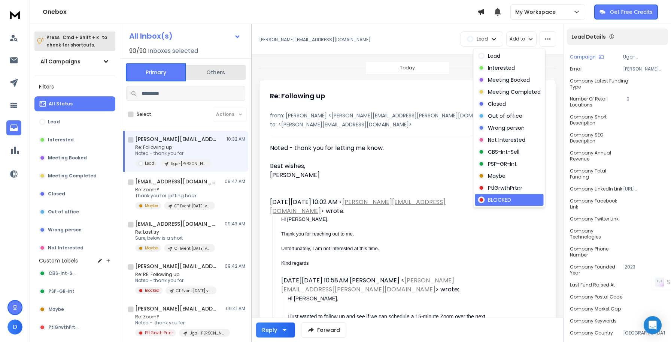
click at [515, 201] on div "BLOCKED" at bounding box center [509, 200] width 69 height 12
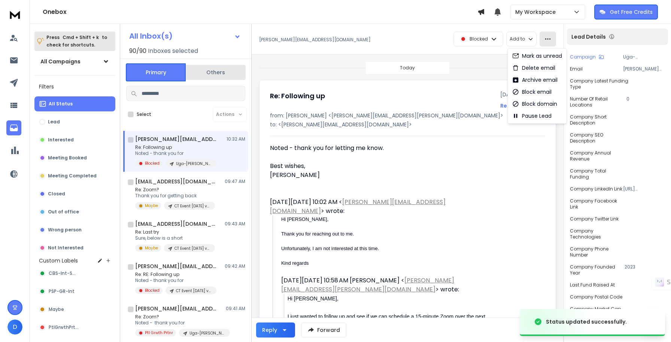
click at [551, 40] on icon "button" at bounding box center [547, 39] width 7 height 7
click at [540, 94] on div "Block email" at bounding box center [531, 91] width 39 height 7
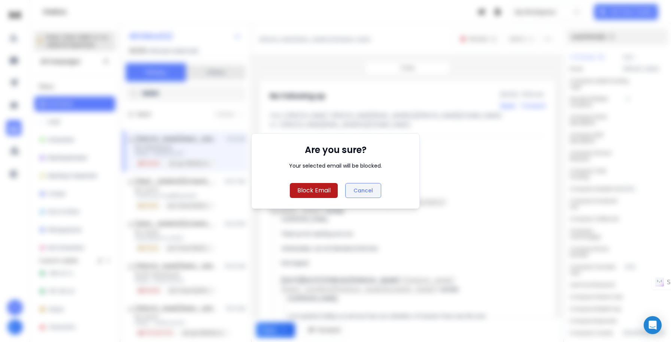
click at [309, 188] on button "Block Email" at bounding box center [314, 190] width 48 height 15
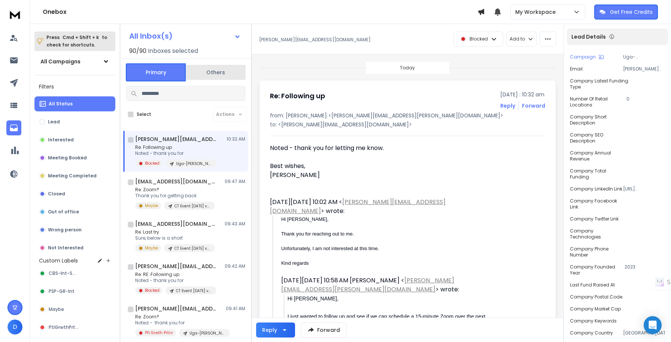
click at [291, 143] on div "Noted - thank you for letting me know." at bounding box center [379, 147] width 219 height 9
